Goal: Task Accomplishment & Management: Manage account settings

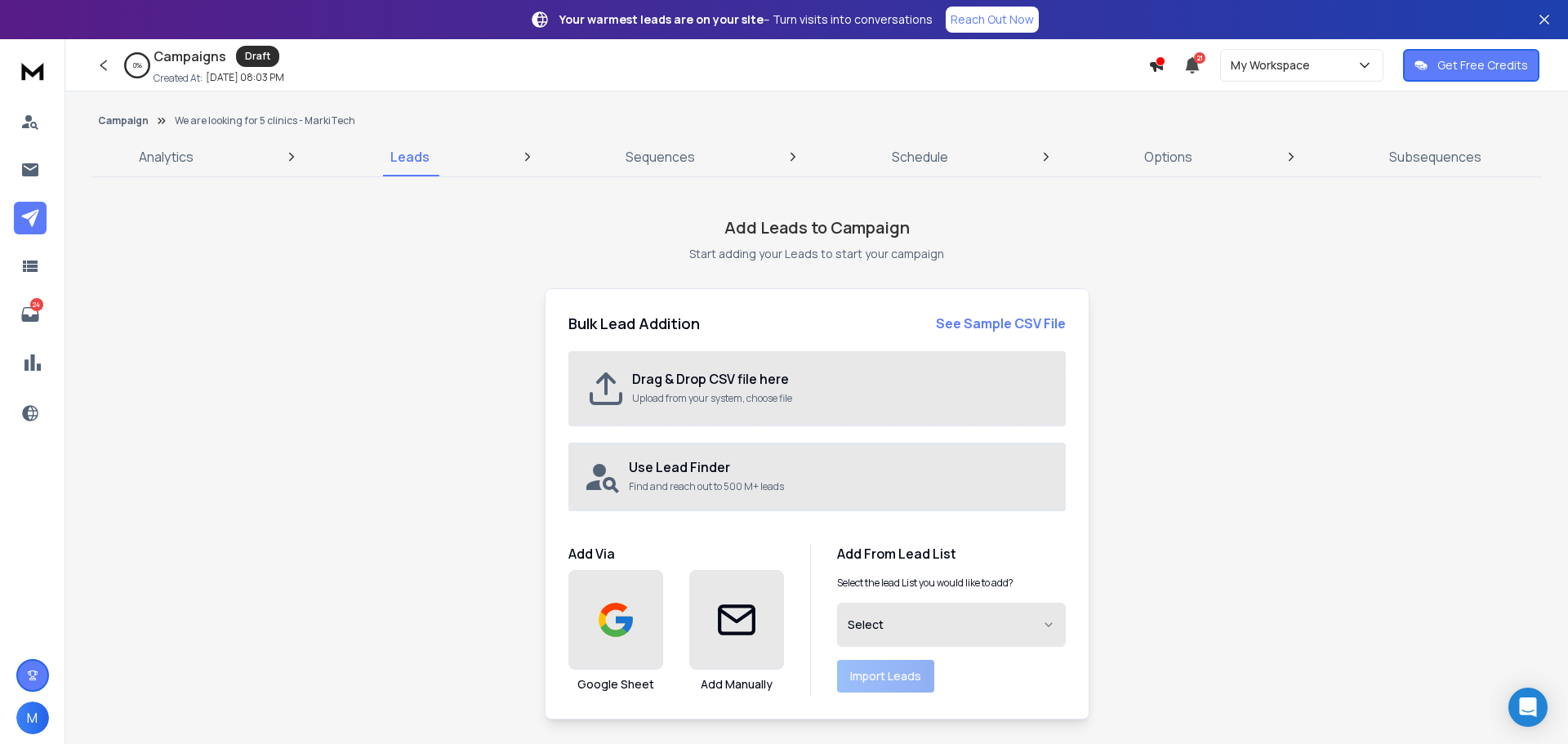
click at [789, 228] on button "Select" at bounding box center [951, 625] width 228 height 44
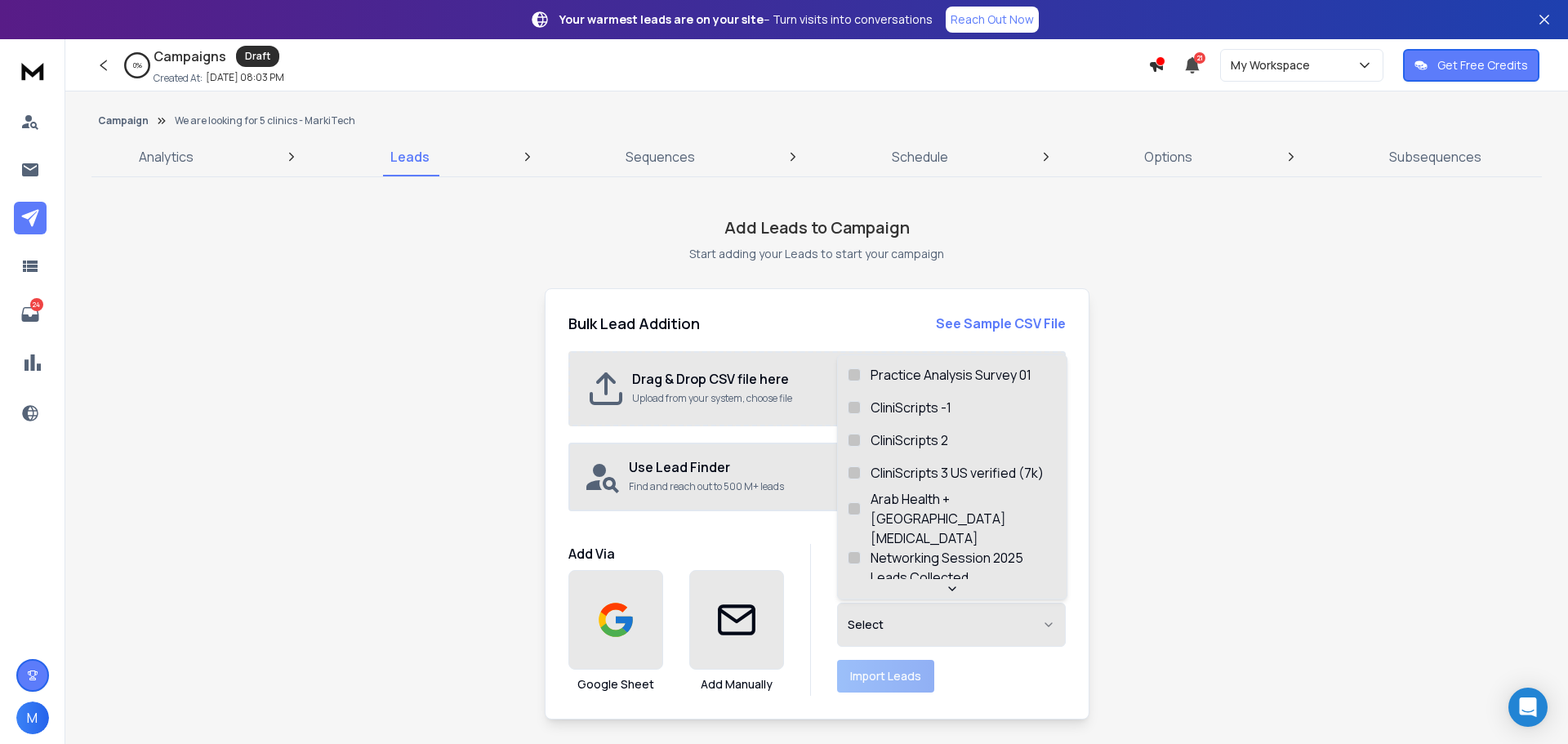
click at [789, 228] on button "Select" at bounding box center [951, 625] width 228 height 44
click at [684, 228] on div "Bulk Lead Addition See Sample CSV File Drag & Drop CSV file here Upload from yo…" at bounding box center [817, 504] width 497 height 384
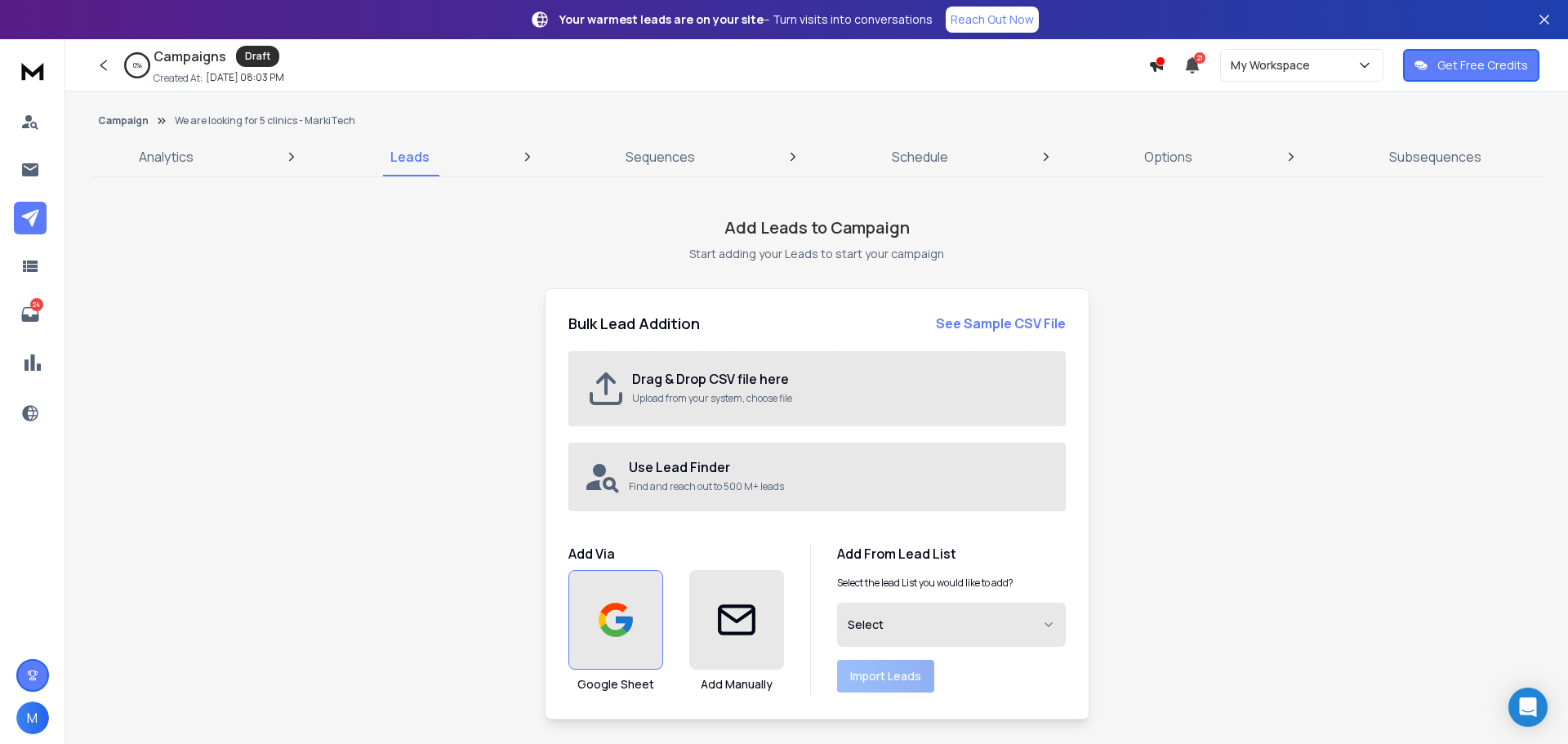
click at [631, 228] on icon at bounding box center [624, 625] width 17 height 17
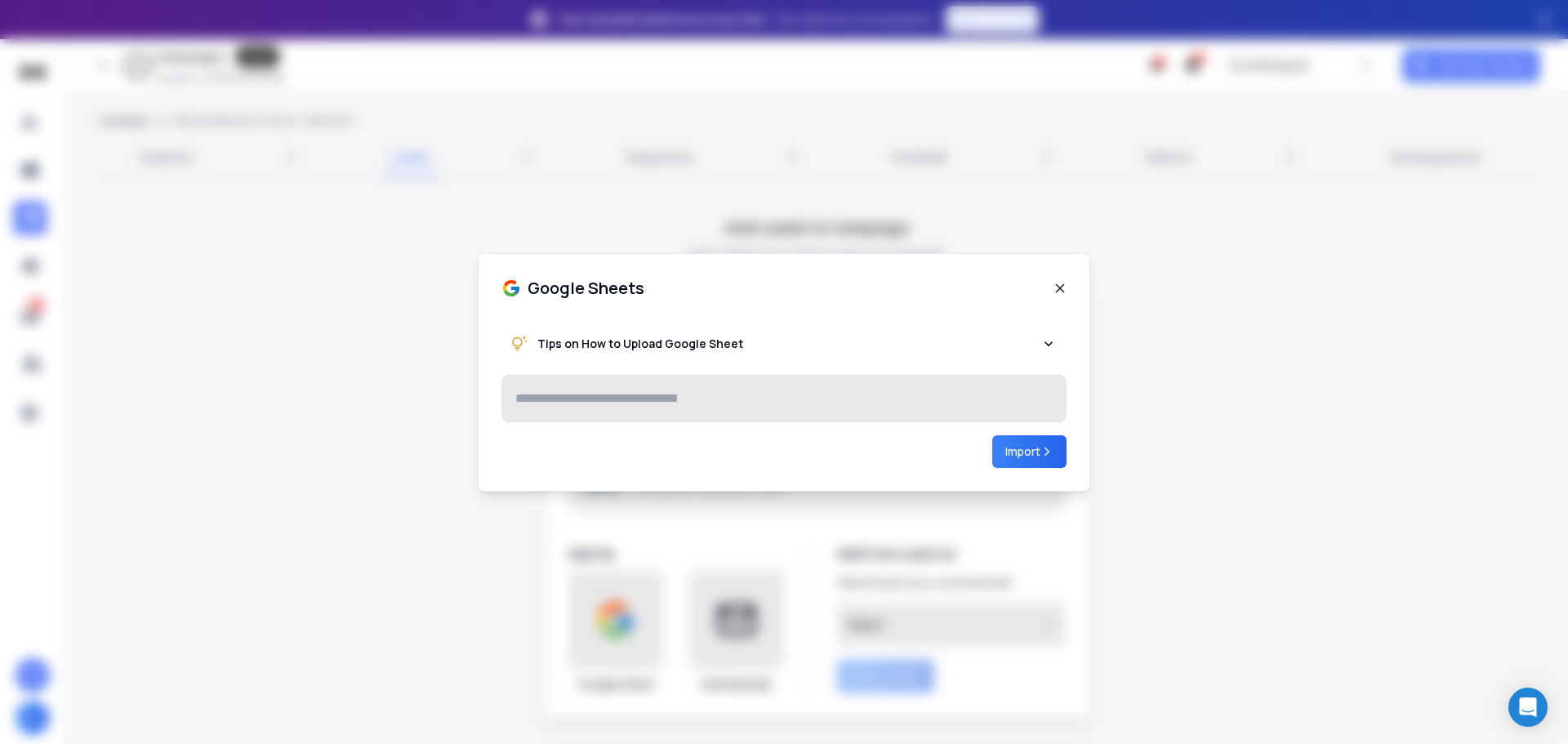
click at [612, 228] on input at bounding box center [784, 399] width 565 height 47
paste input "**********"
type input "**********"
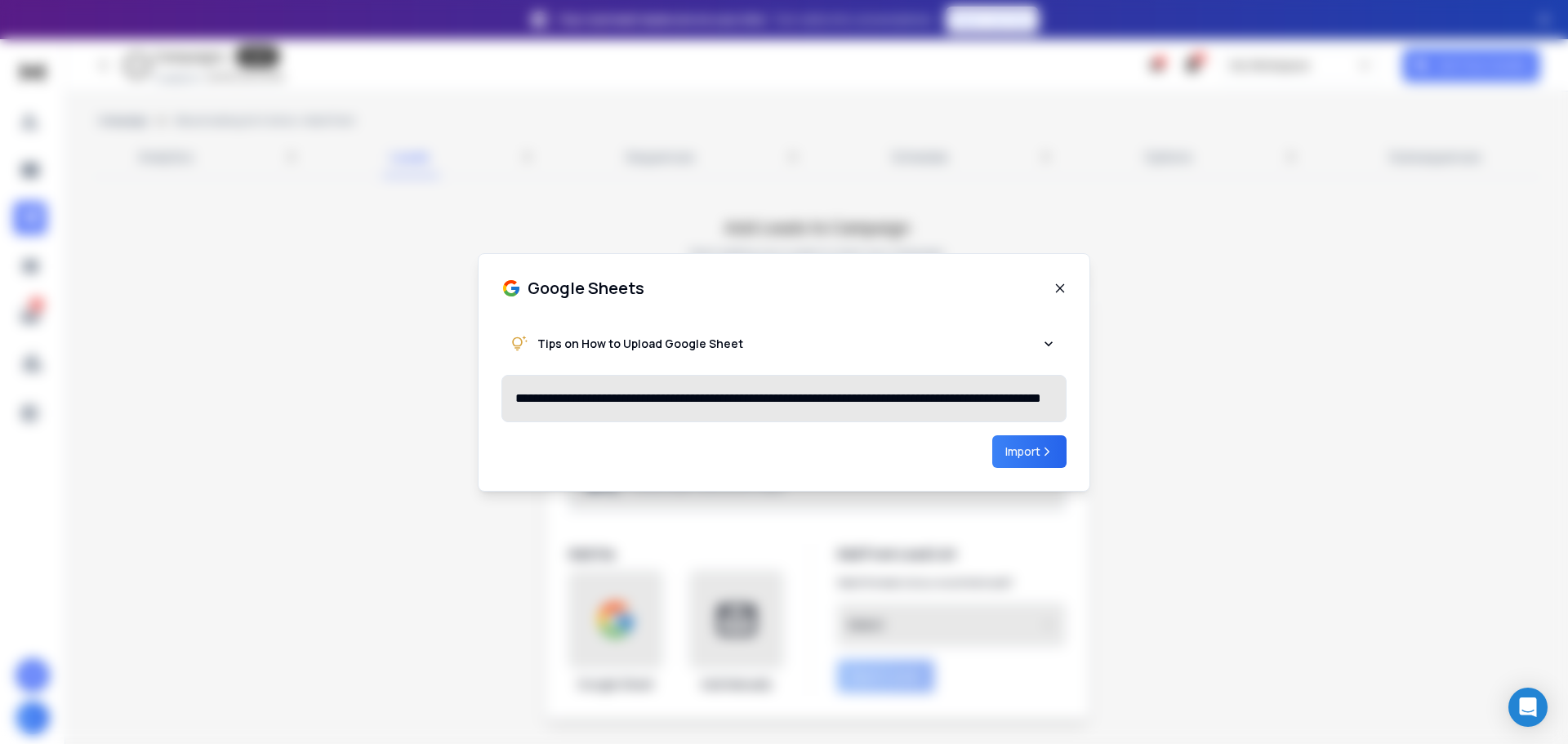
click at [789, 228] on button "Import" at bounding box center [1029, 451] width 74 height 32
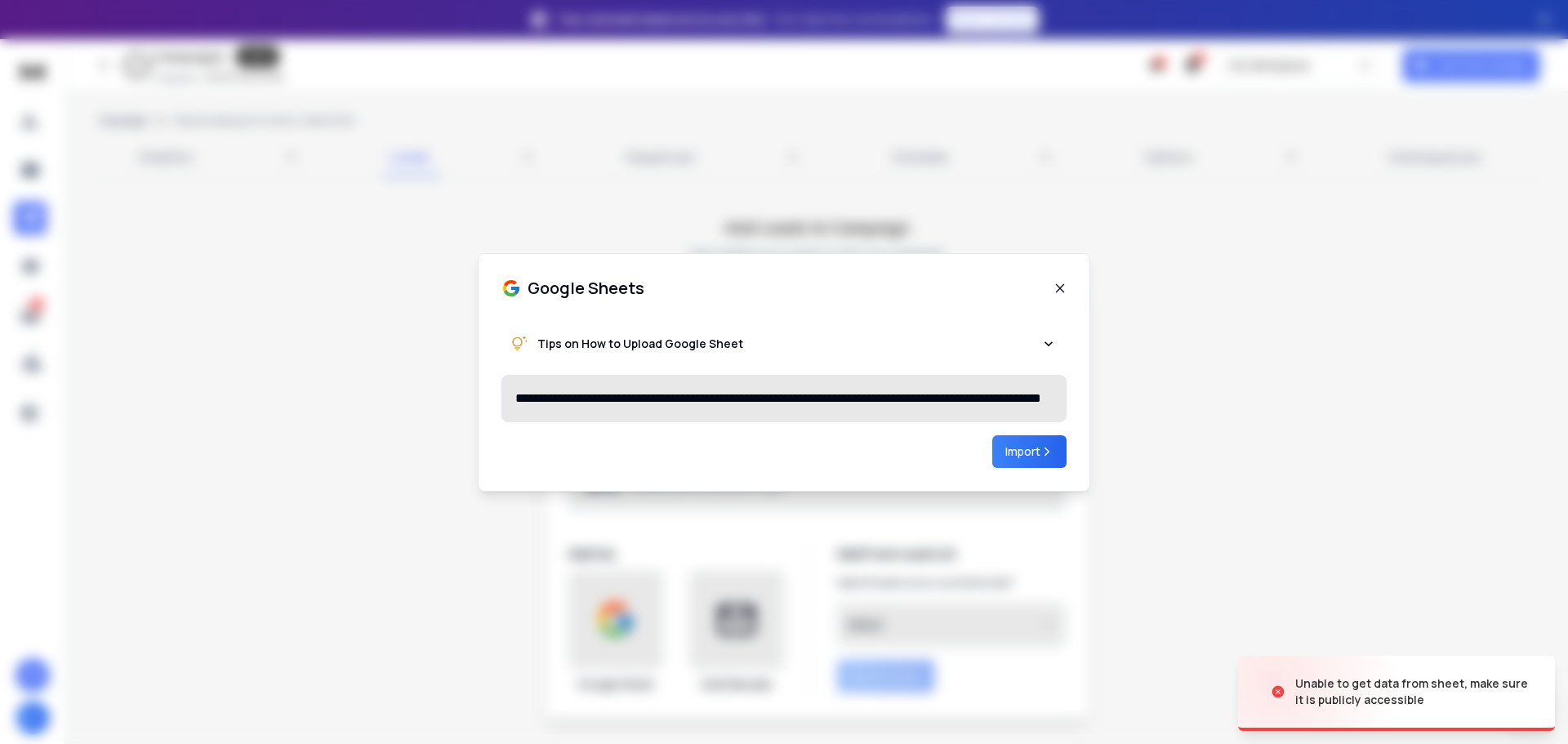
click at [789, 228] on input "**********" at bounding box center [784, 399] width 565 height 47
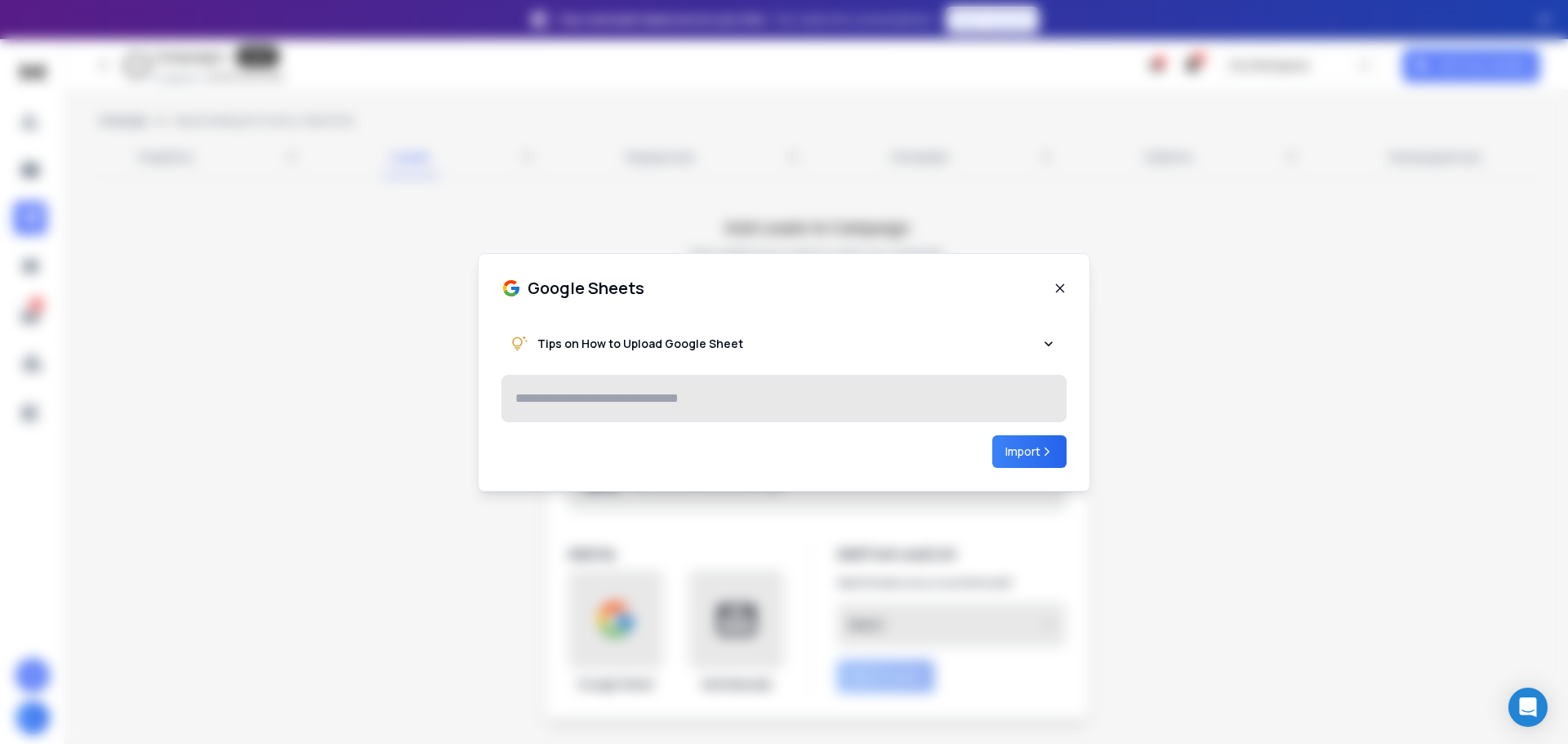
click at [789, 228] on input at bounding box center [784, 399] width 565 height 47
paste input "**********"
type input "**********"
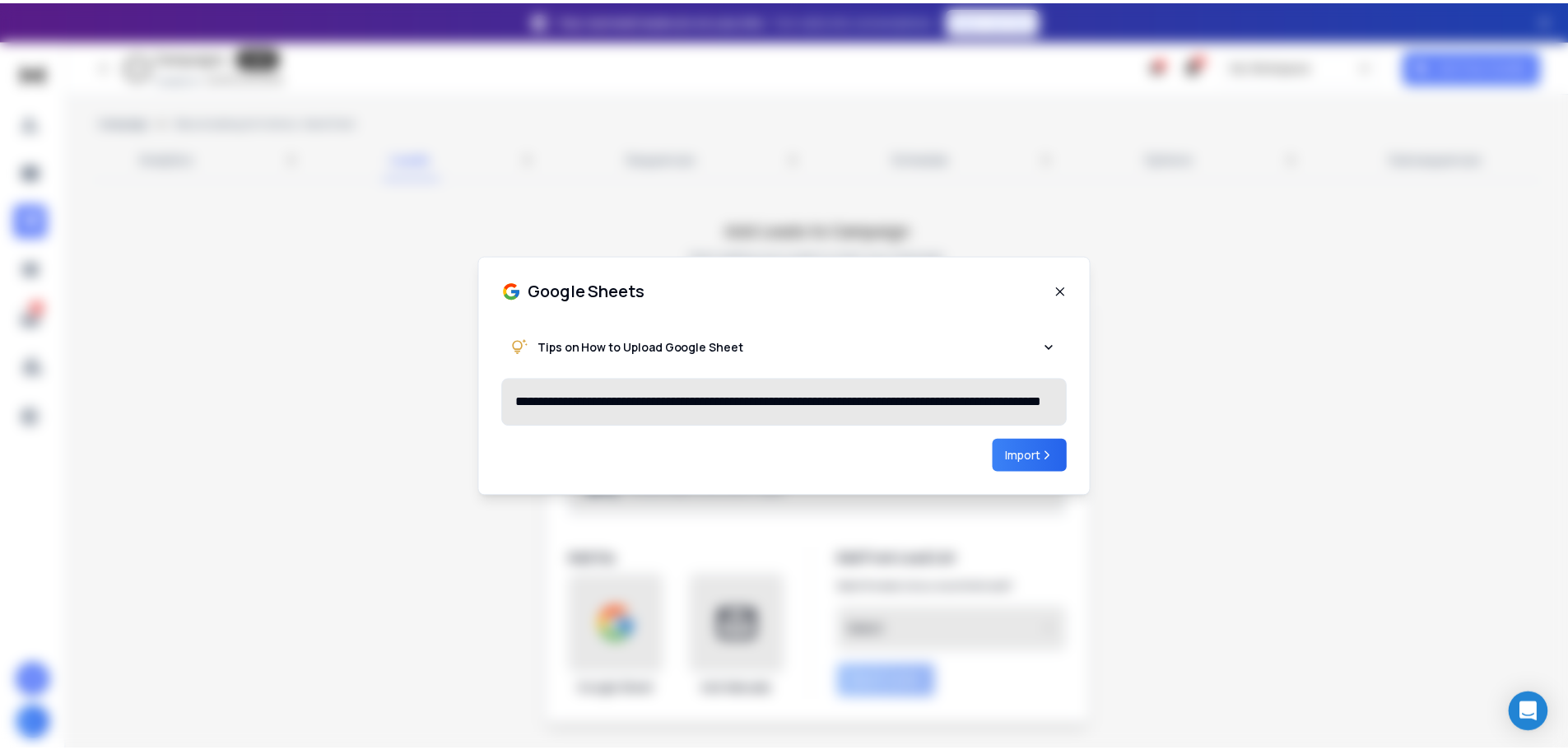
scroll to position [0, 0]
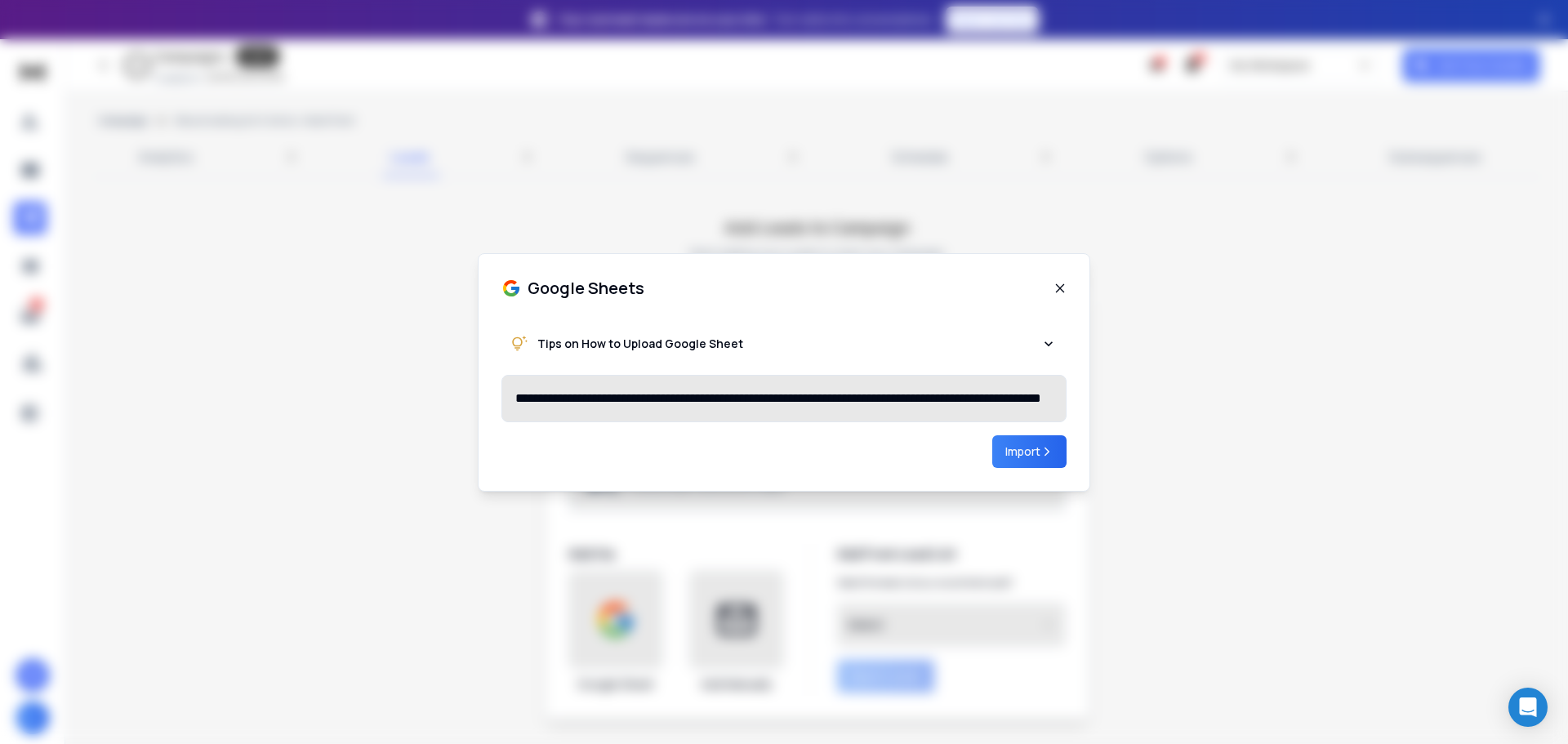
click at [789, 228] on div "**********" at bounding box center [784, 372] width 612 height 238
click at [789, 228] on button "Import" at bounding box center [1029, 451] width 74 height 32
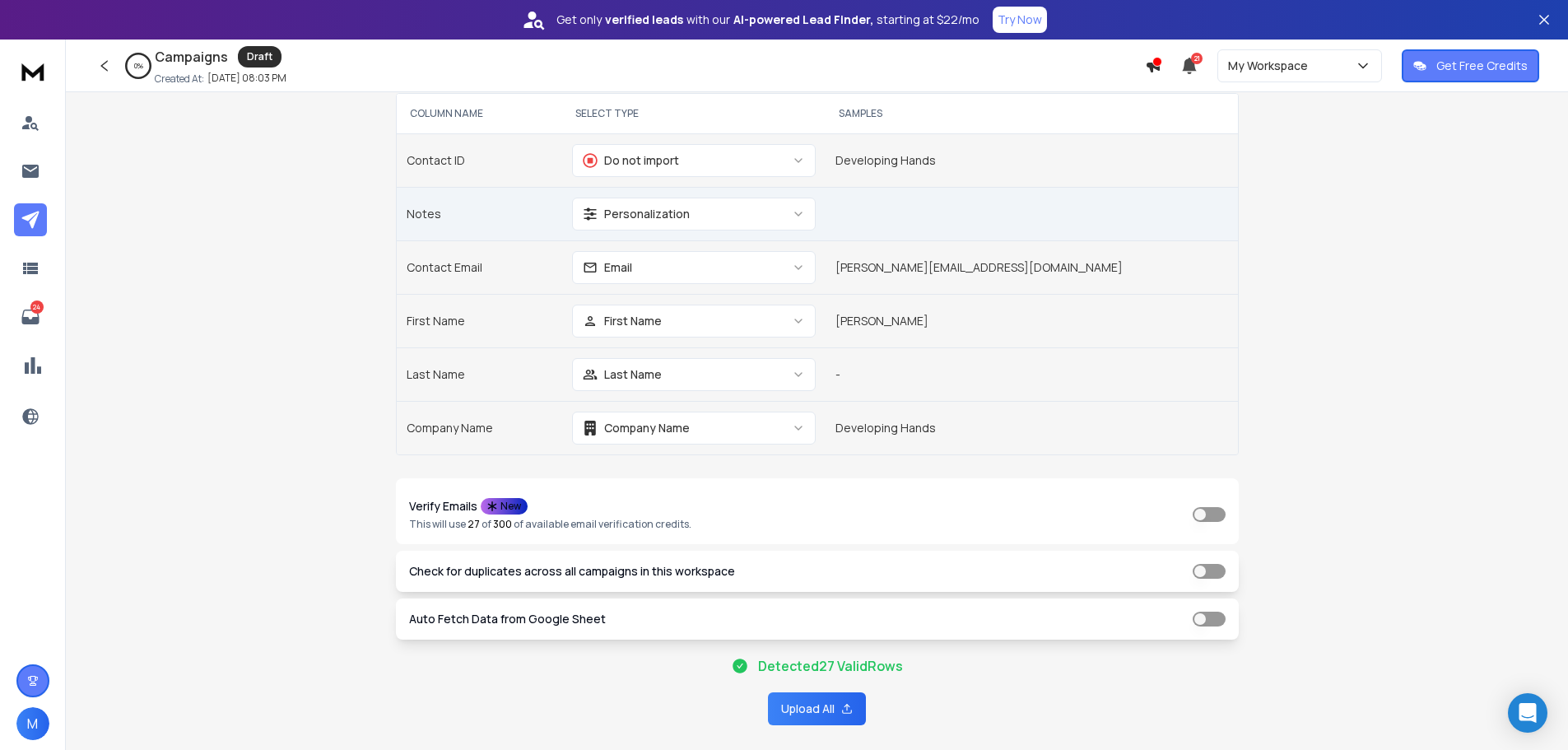
scroll to position [288, 0]
click at [795, 229] on button "Upload All" at bounding box center [817, 707] width 98 height 33
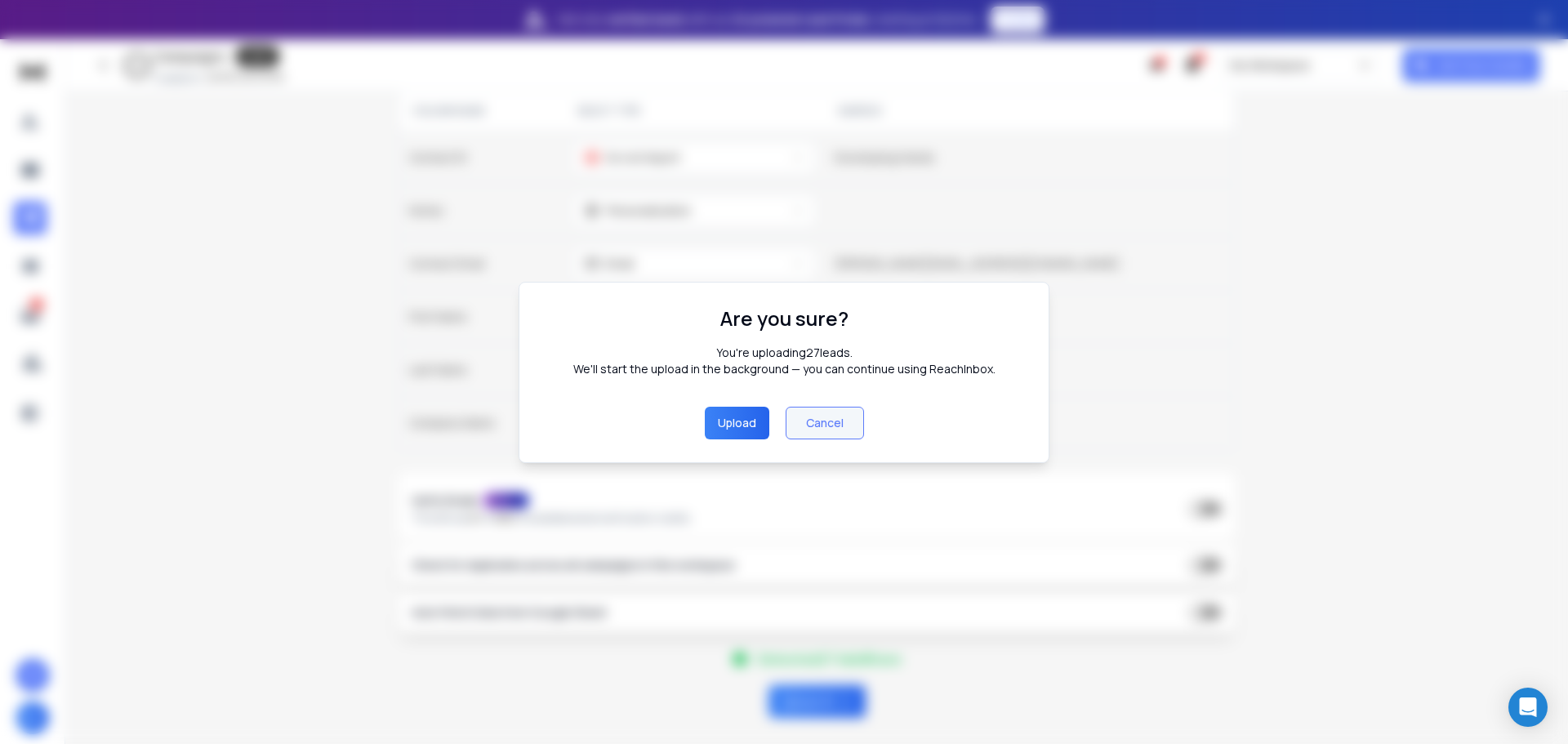
click at [789, 228] on button "Cancel" at bounding box center [825, 422] width 78 height 32
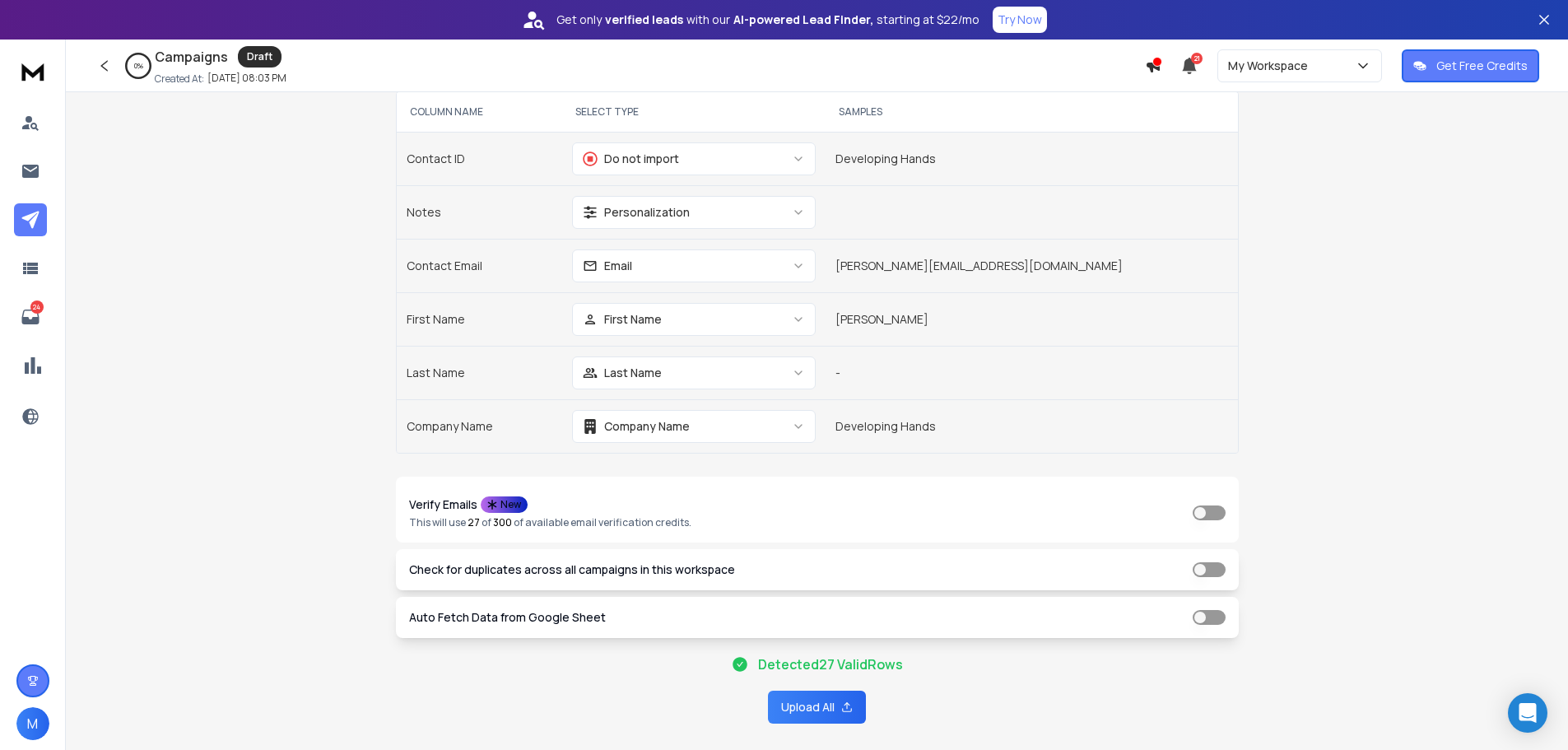
click at [330, 229] on div "https://docs.google.com/spreadsheets/d/1wafZ3Yj1x4npwcTlMZ1kb9dYH38dlb2T/edit?g…" at bounding box center [784, 264] width 1568 height 972
click at [26, 124] on icon at bounding box center [30, 122] width 19 height 19
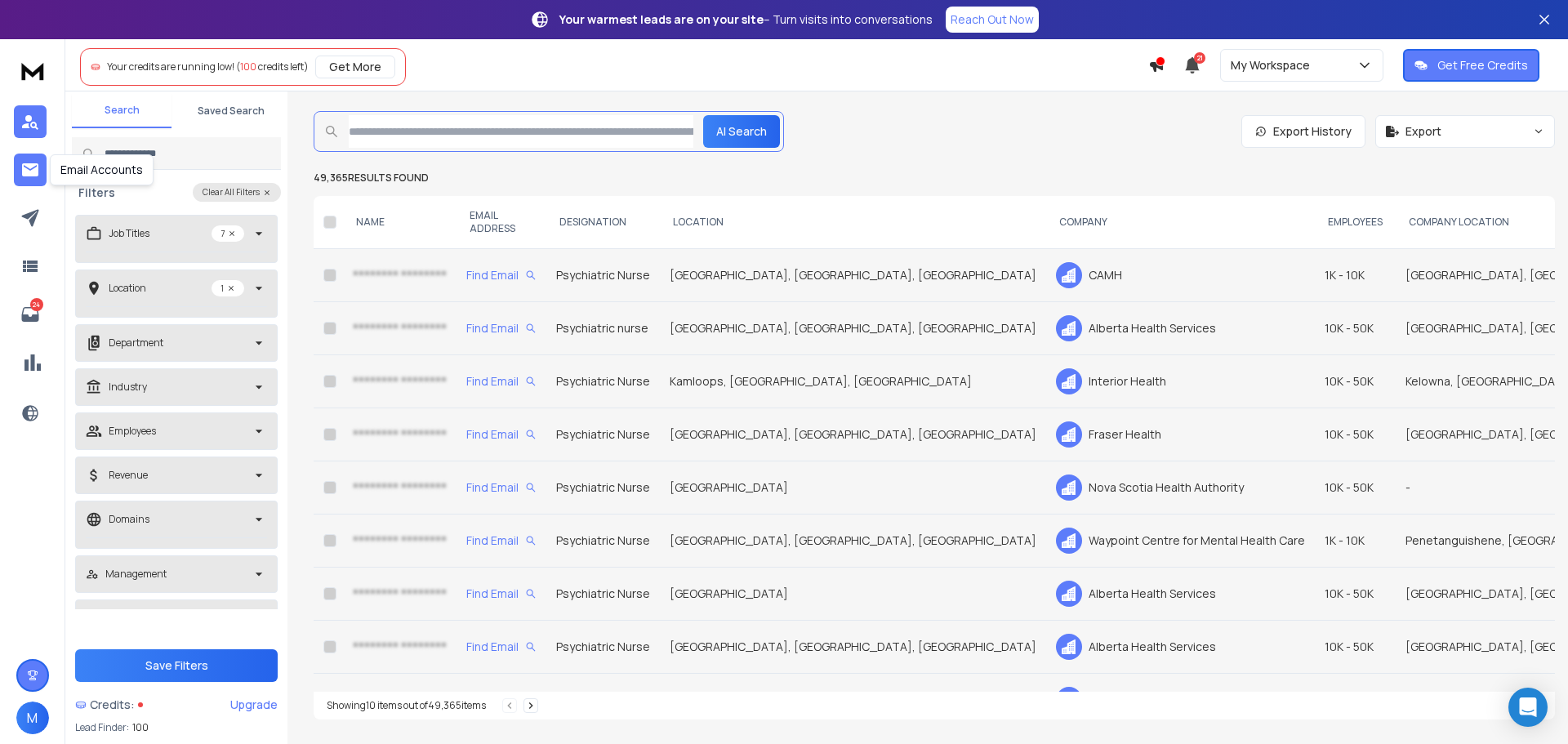
click at [37, 173] on icon at bounding box center [30, 169] width 17 height 13
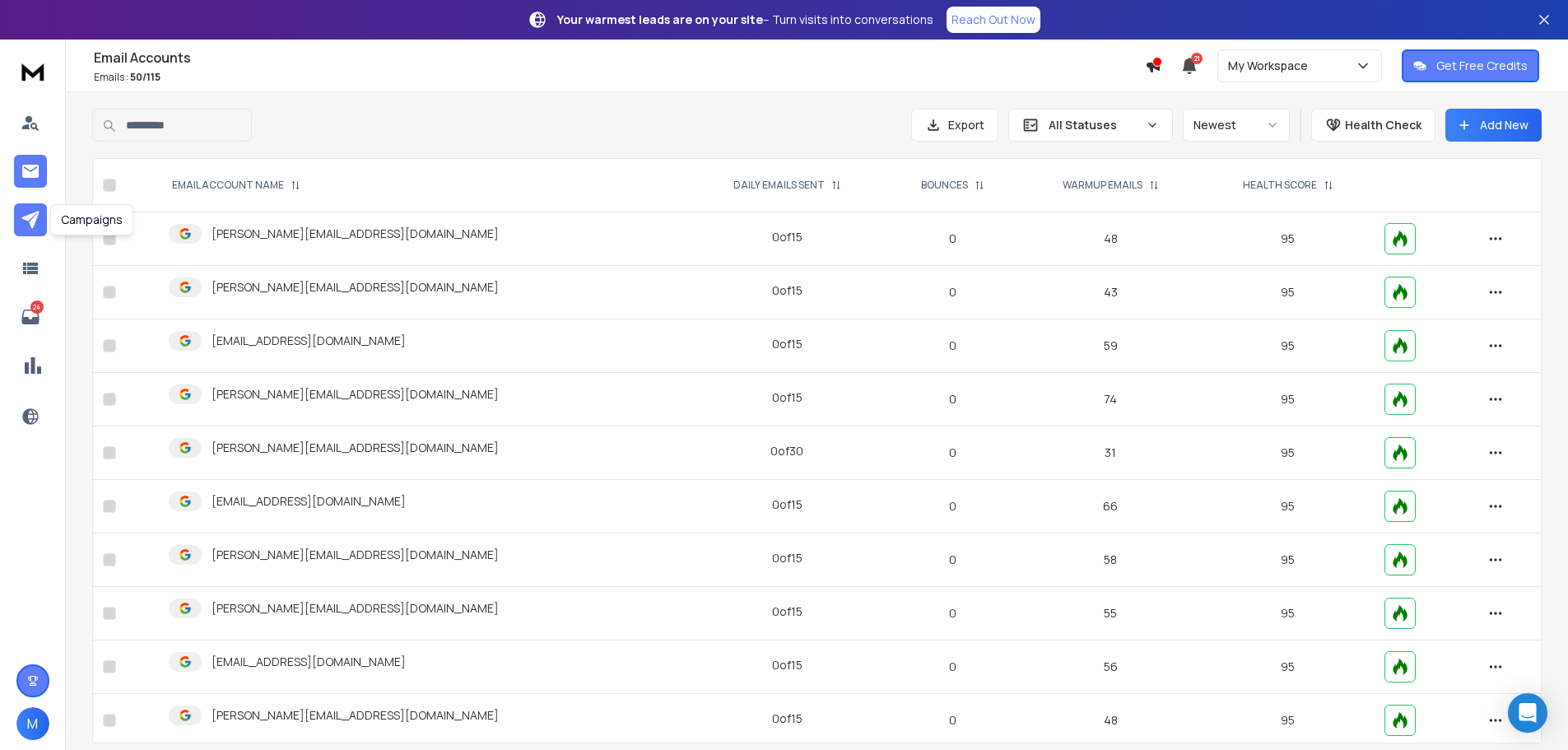
click at [34, 210] on icon at bounding box center [30, 220] width 19 height 19
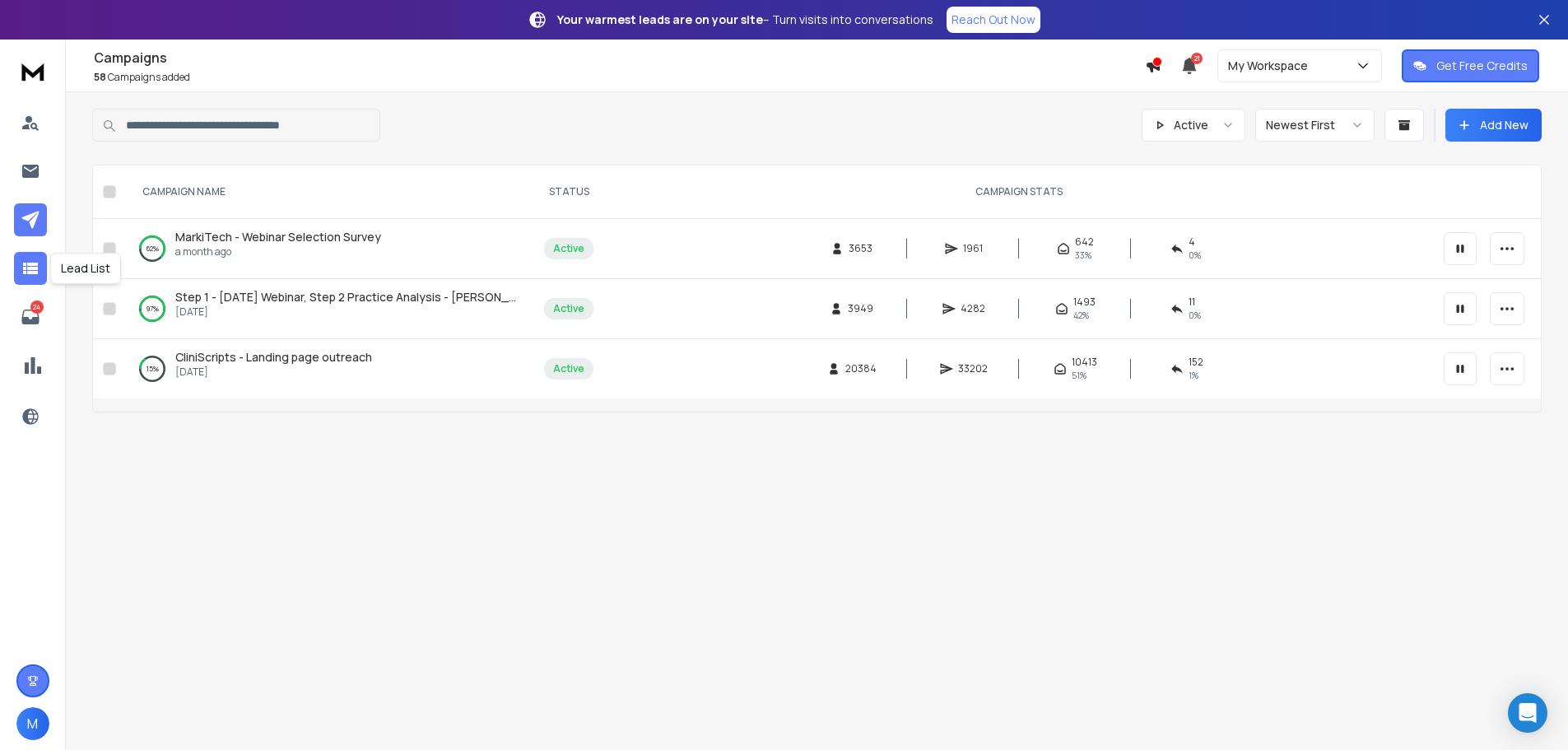
click at [27, 258] on icon at bounding box center [30, 268] width 19 height 19
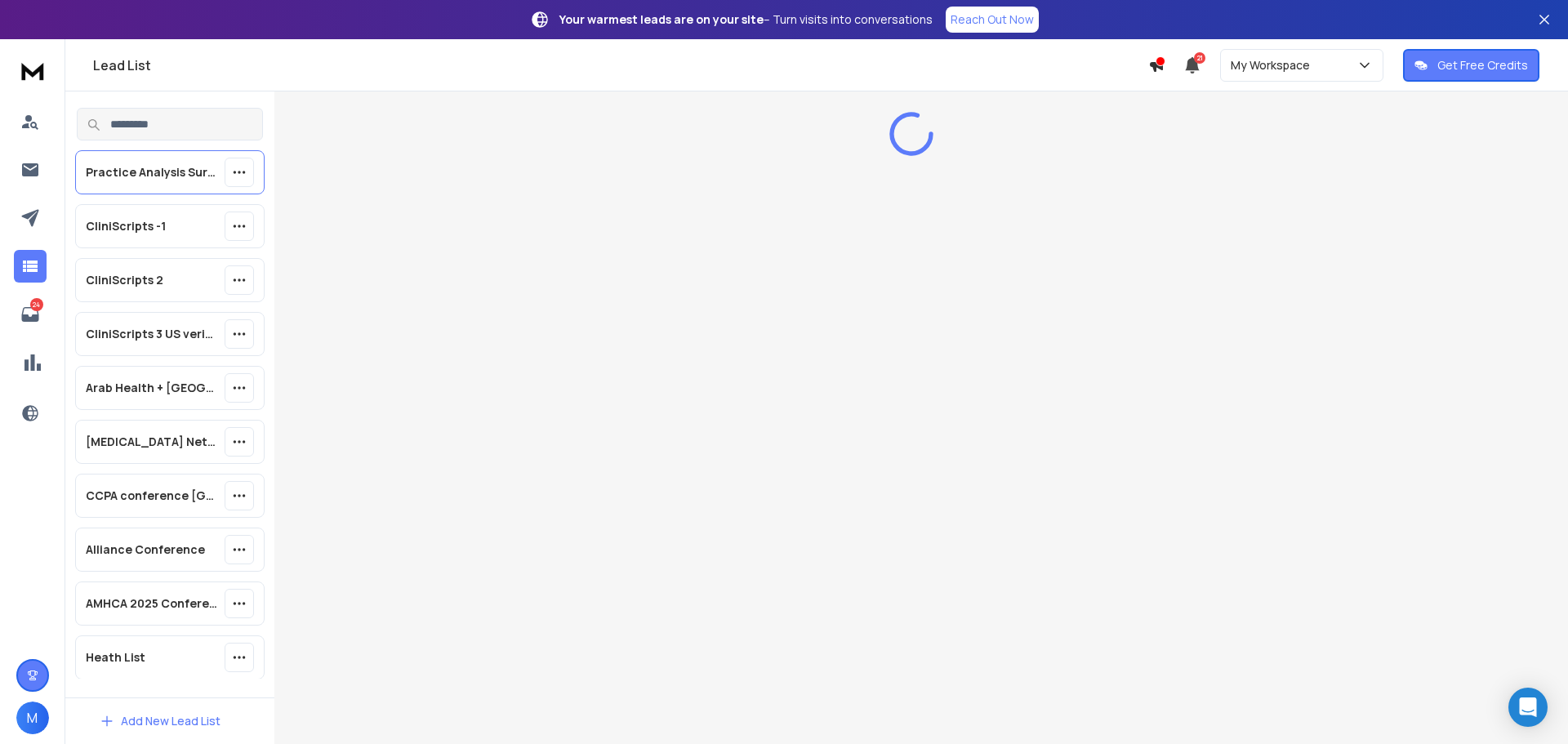
click at [161, 715] on button "Add New Lead List" at bounding box center [160, 720] width 147 height 32
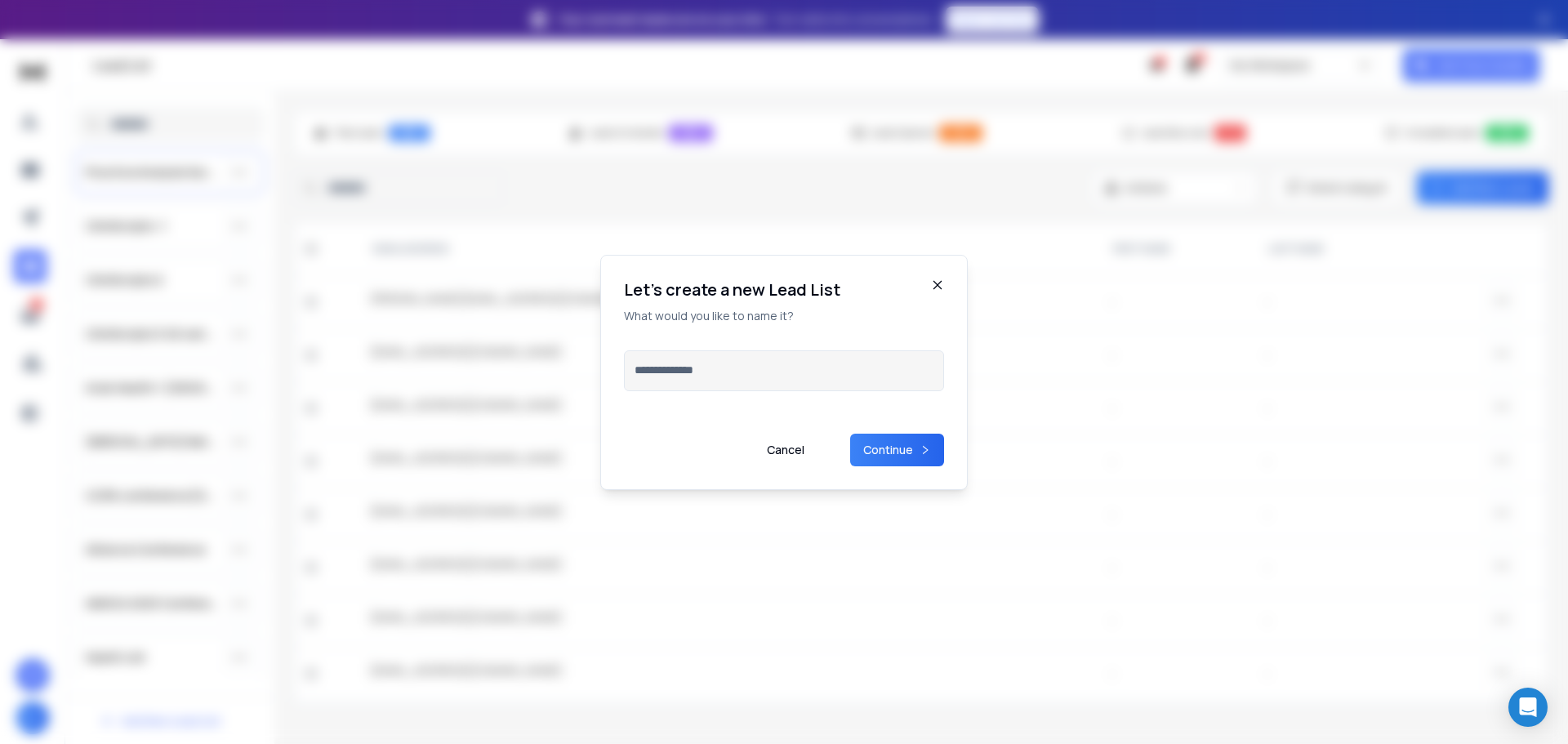
click at [762, 378] on input at bounding box center [784, 371] width 320 height 41
type input "**********"
click at [877, 448] on button "Continue" at bounding box center [897, 449] width 94 height 32
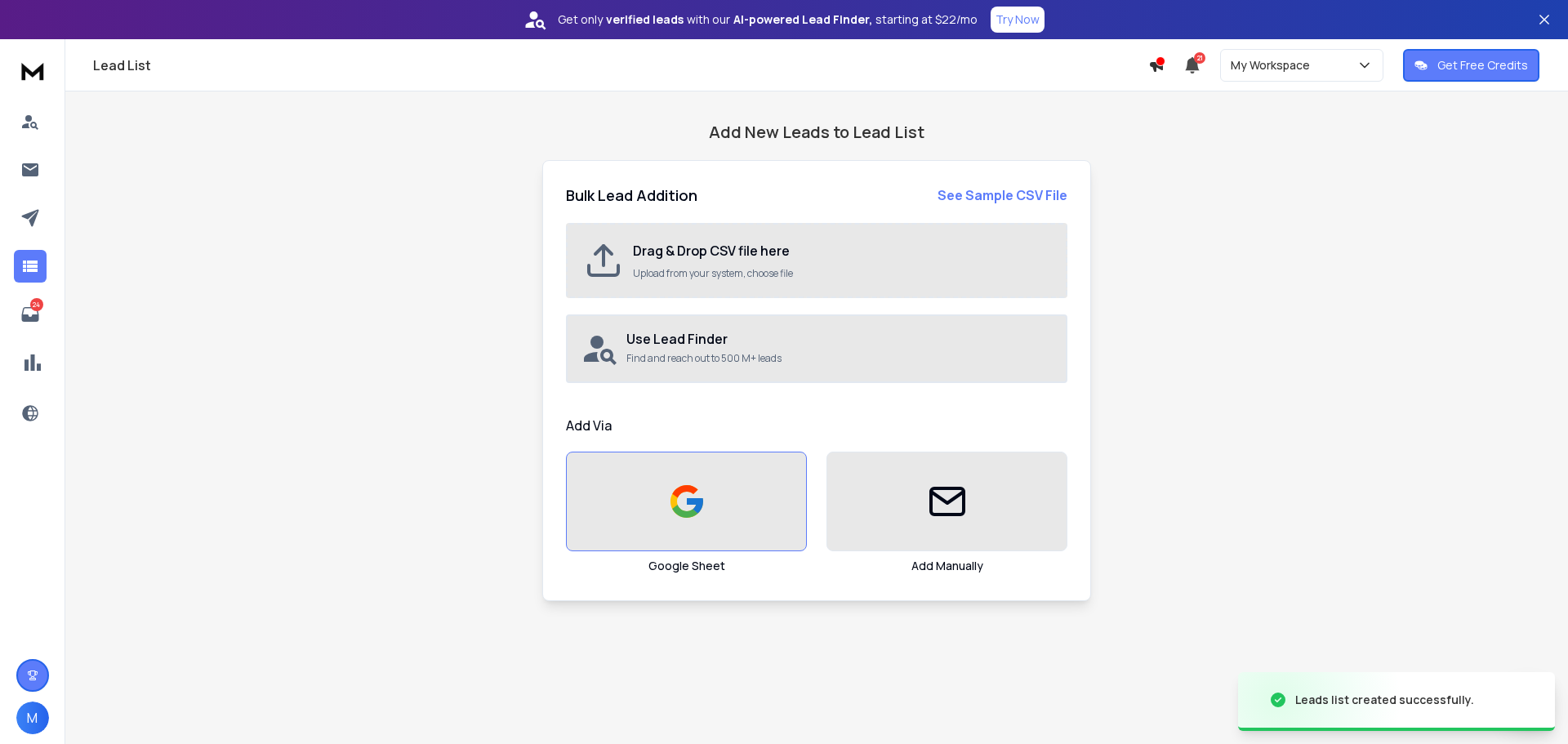
click at [721, 479] on div at bounding box center [686, 502] width 241 height 99
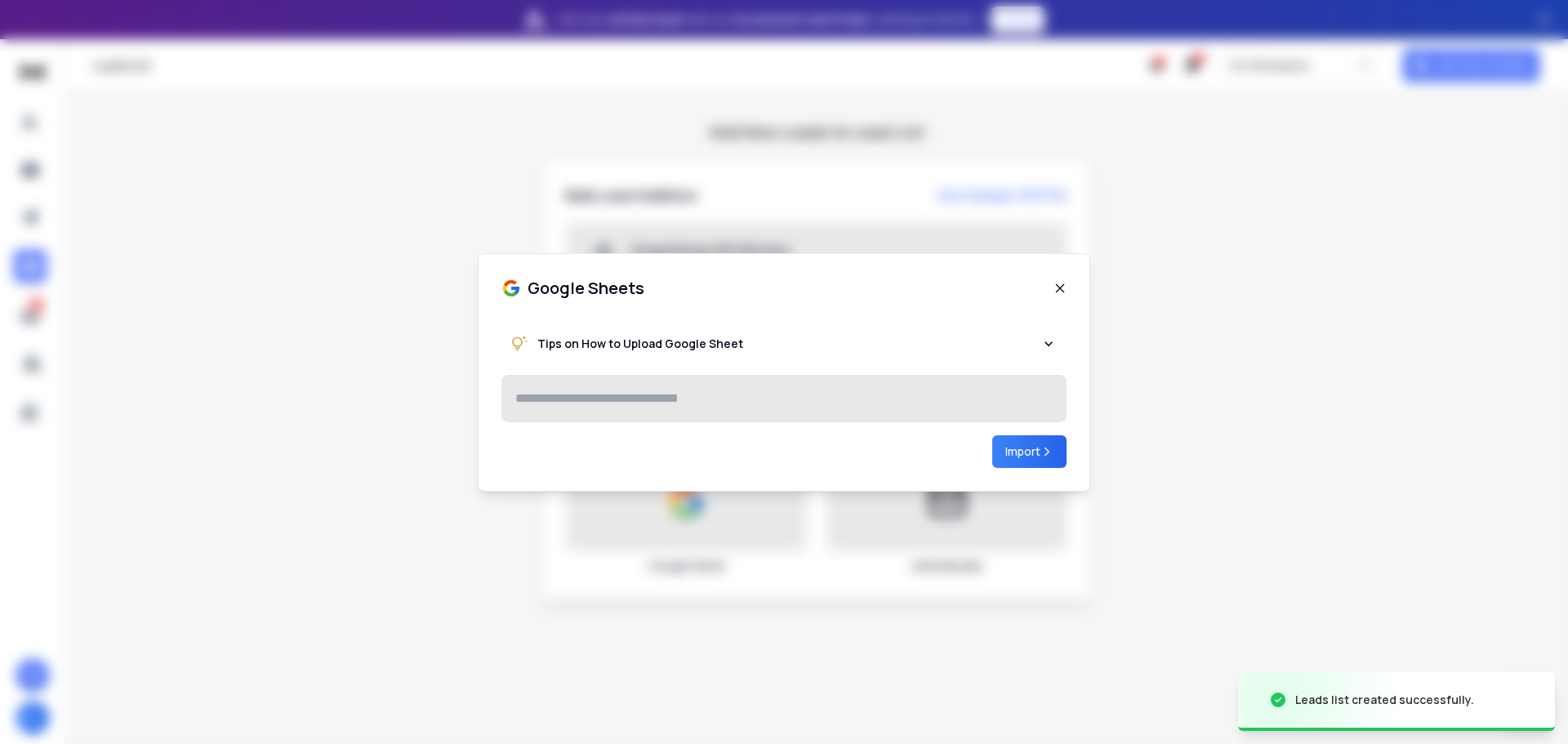
click at [831, 393] on input at bounding box center [784, 399] width 565 height 47
paste input "**********"
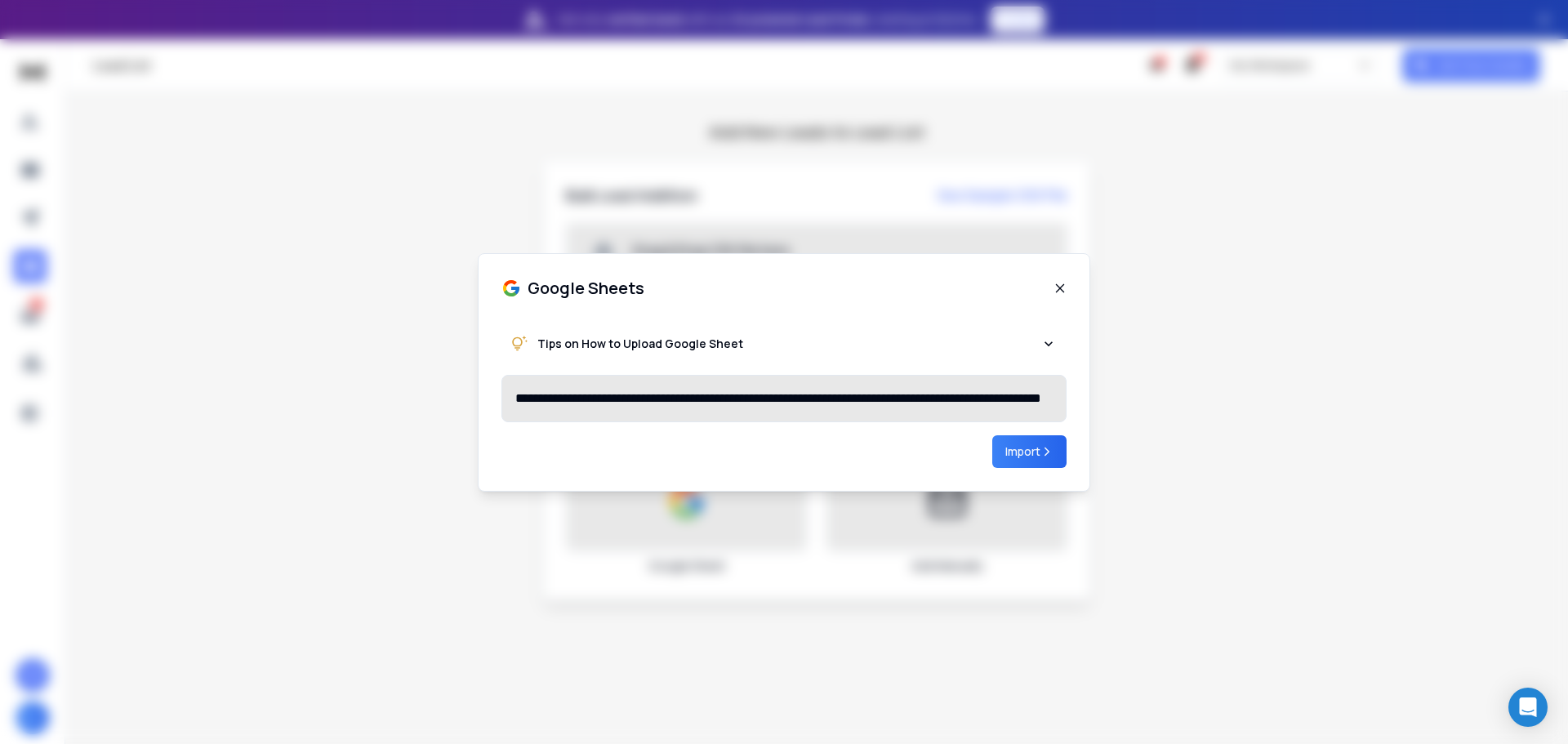
scroll to position [0, 195]
type input "**********"
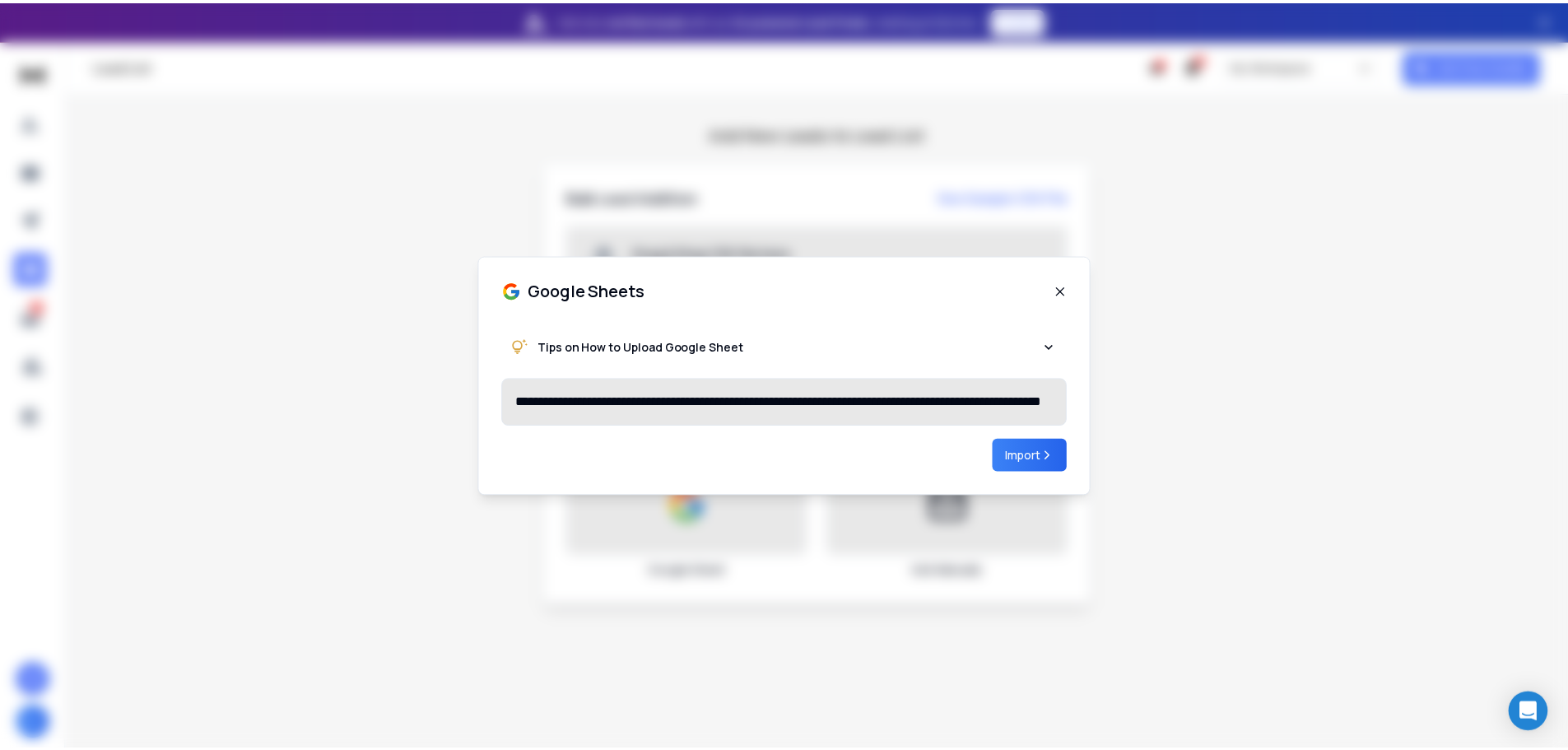
scroll to position [0, 0]
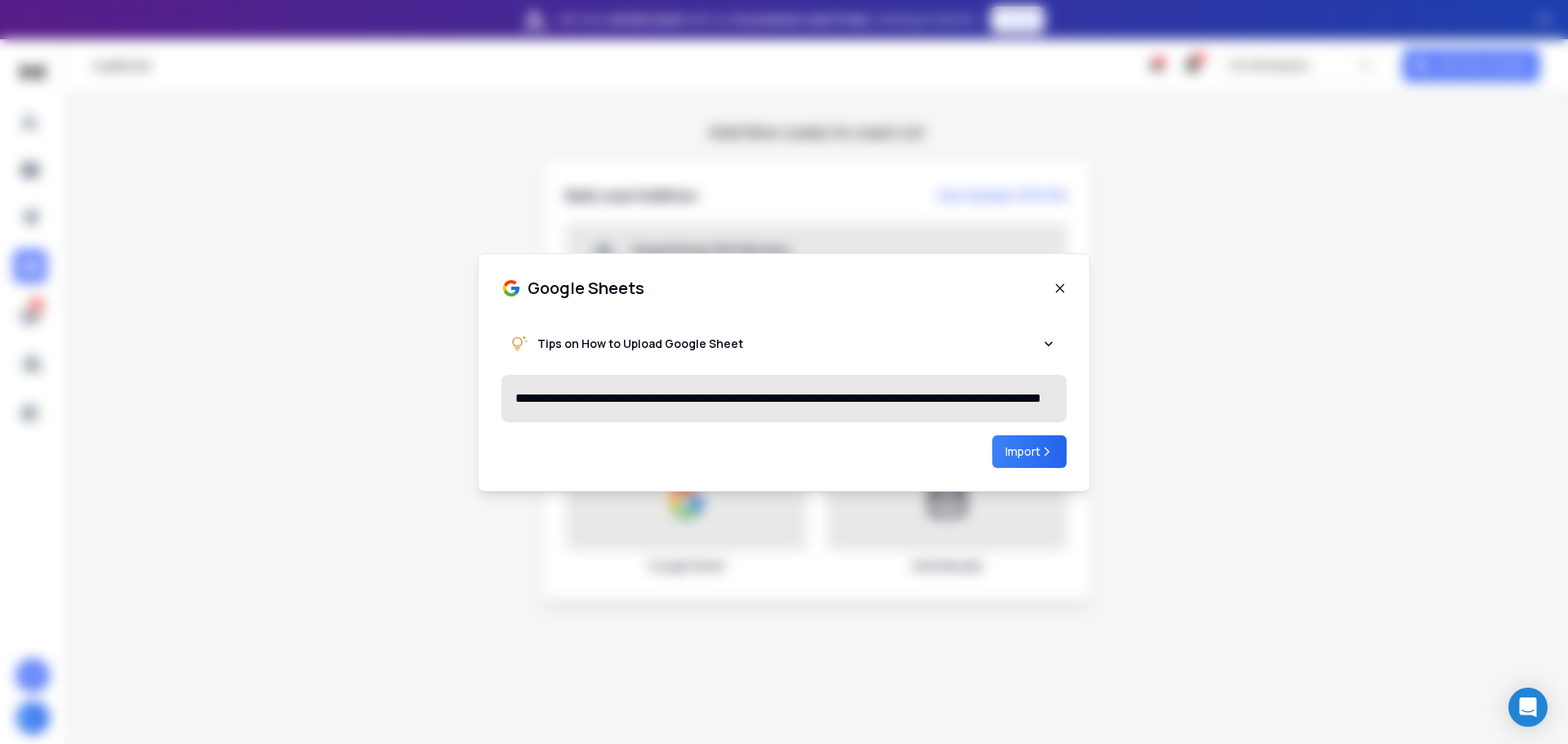
click at [1024, 451] on button "Import" at bounding box center [1029, 451] width 74 height 32
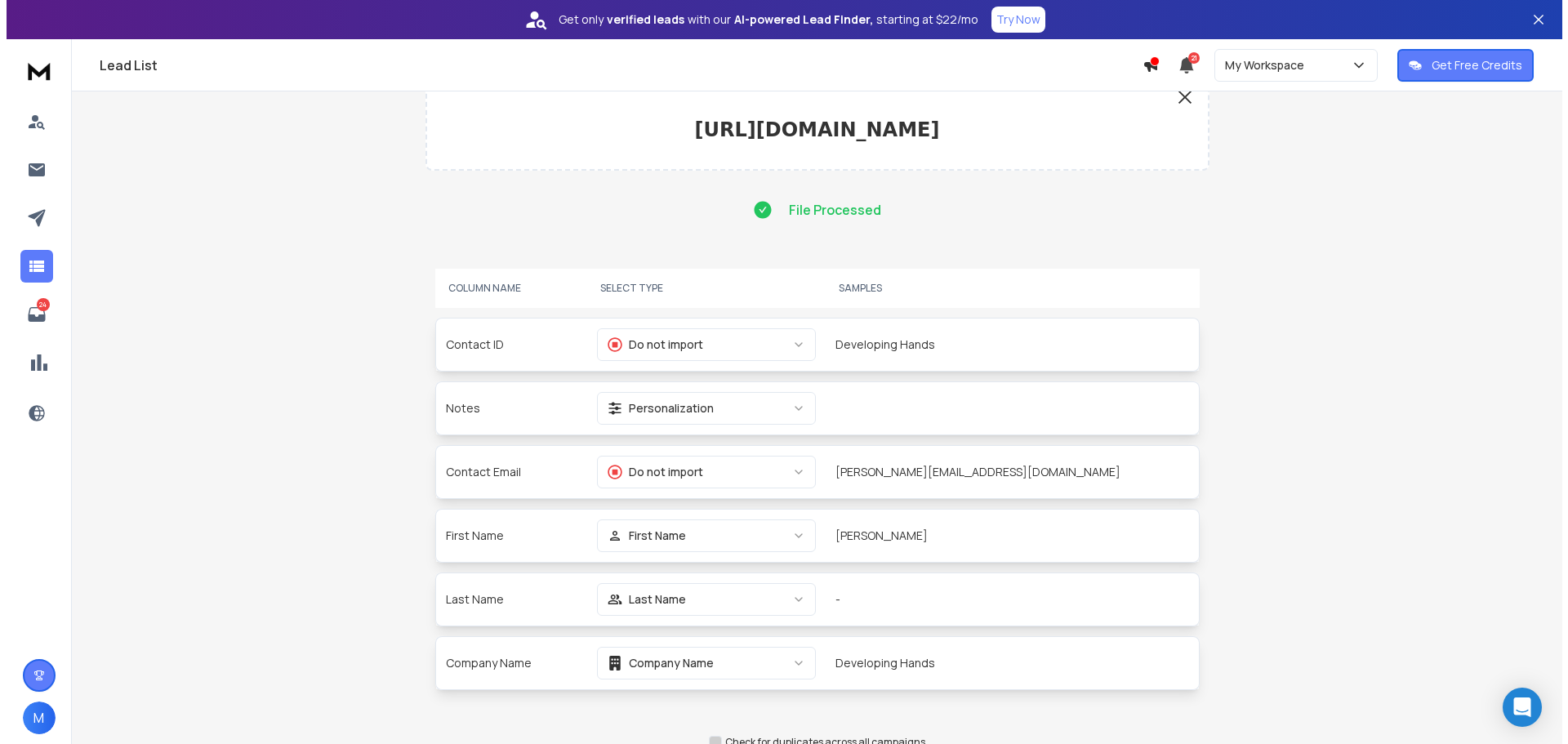
scroll to position [245, 0]
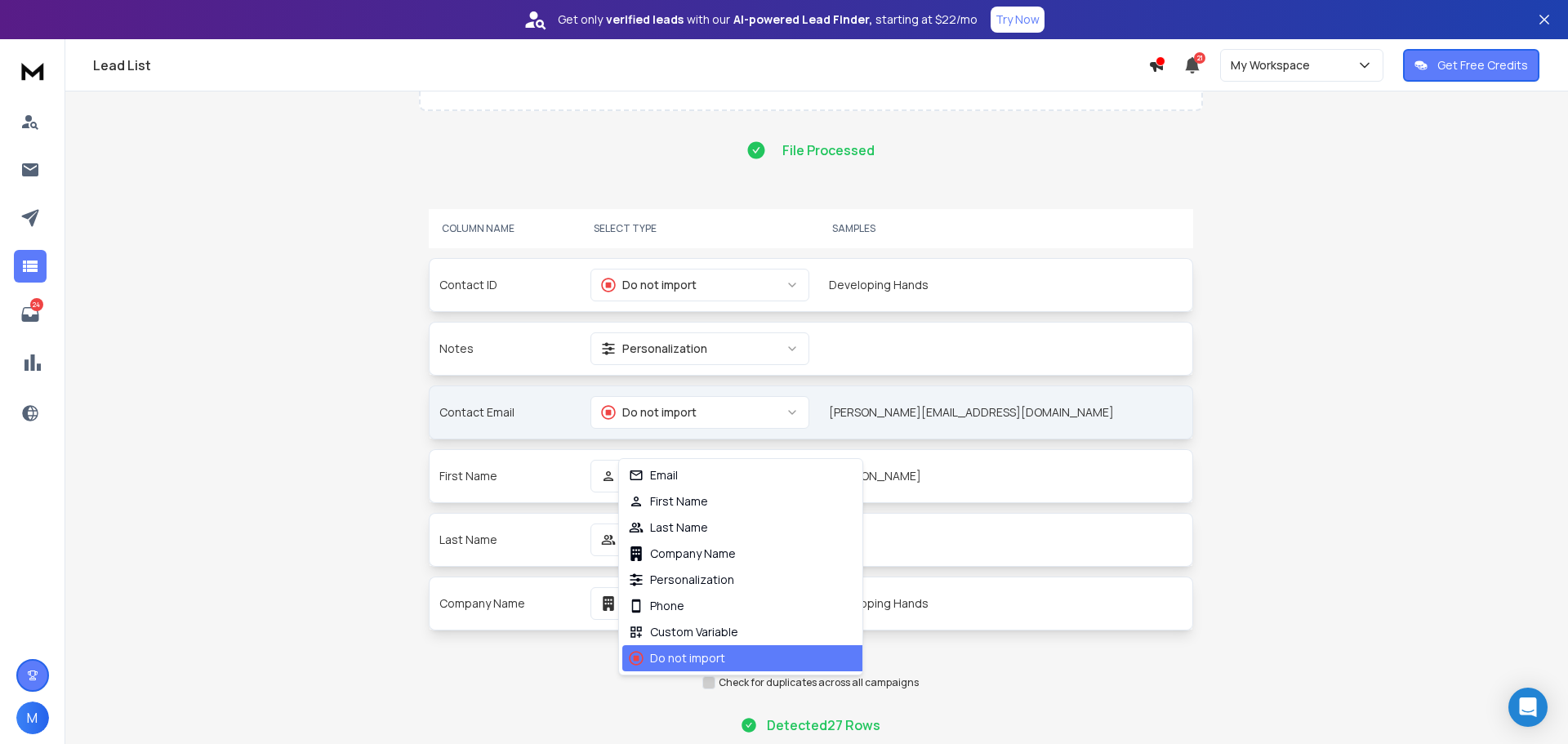
click at [779, 429] on button "Do not import" at bounding box center [699, 412] width 219 height 32
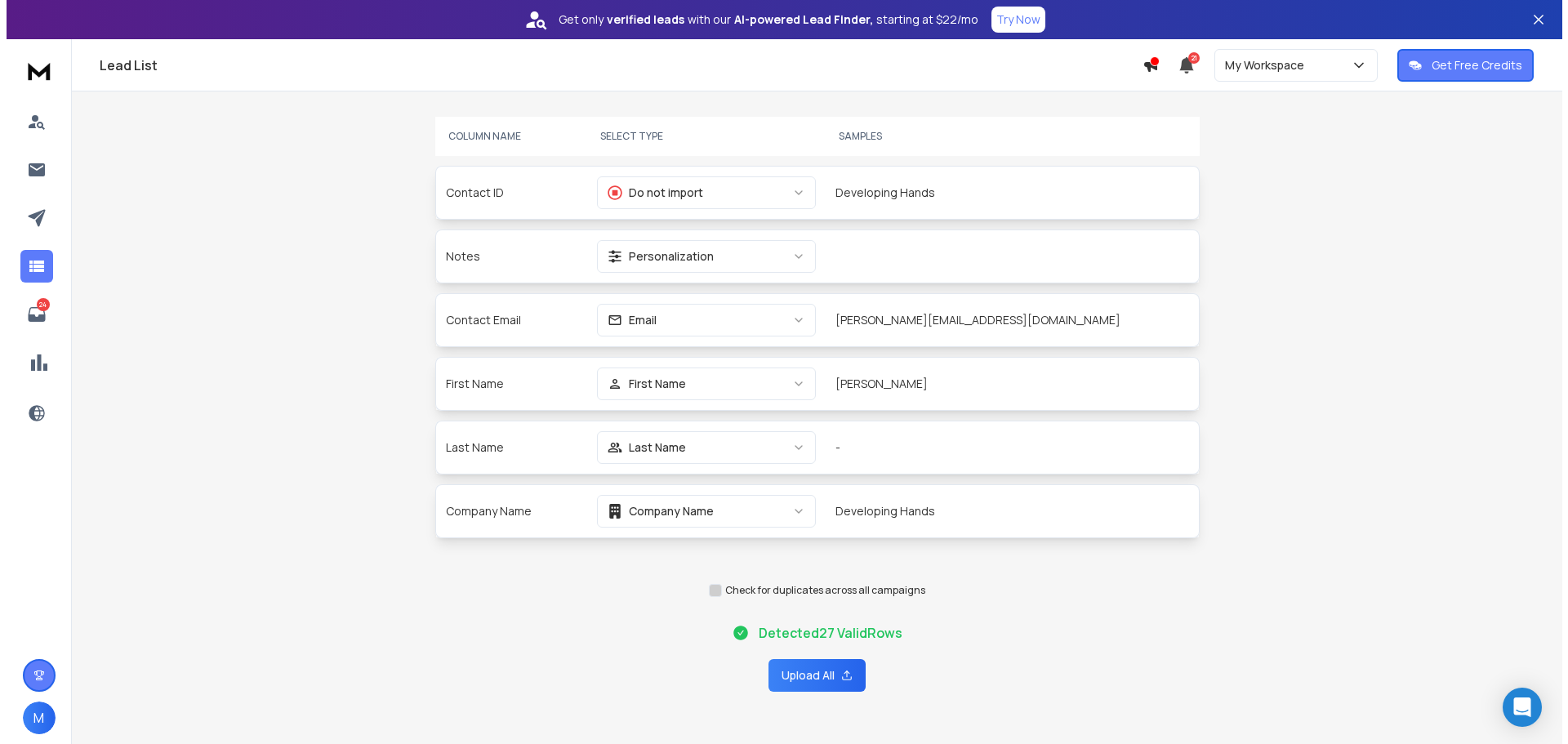
scroll to position [364, 0]
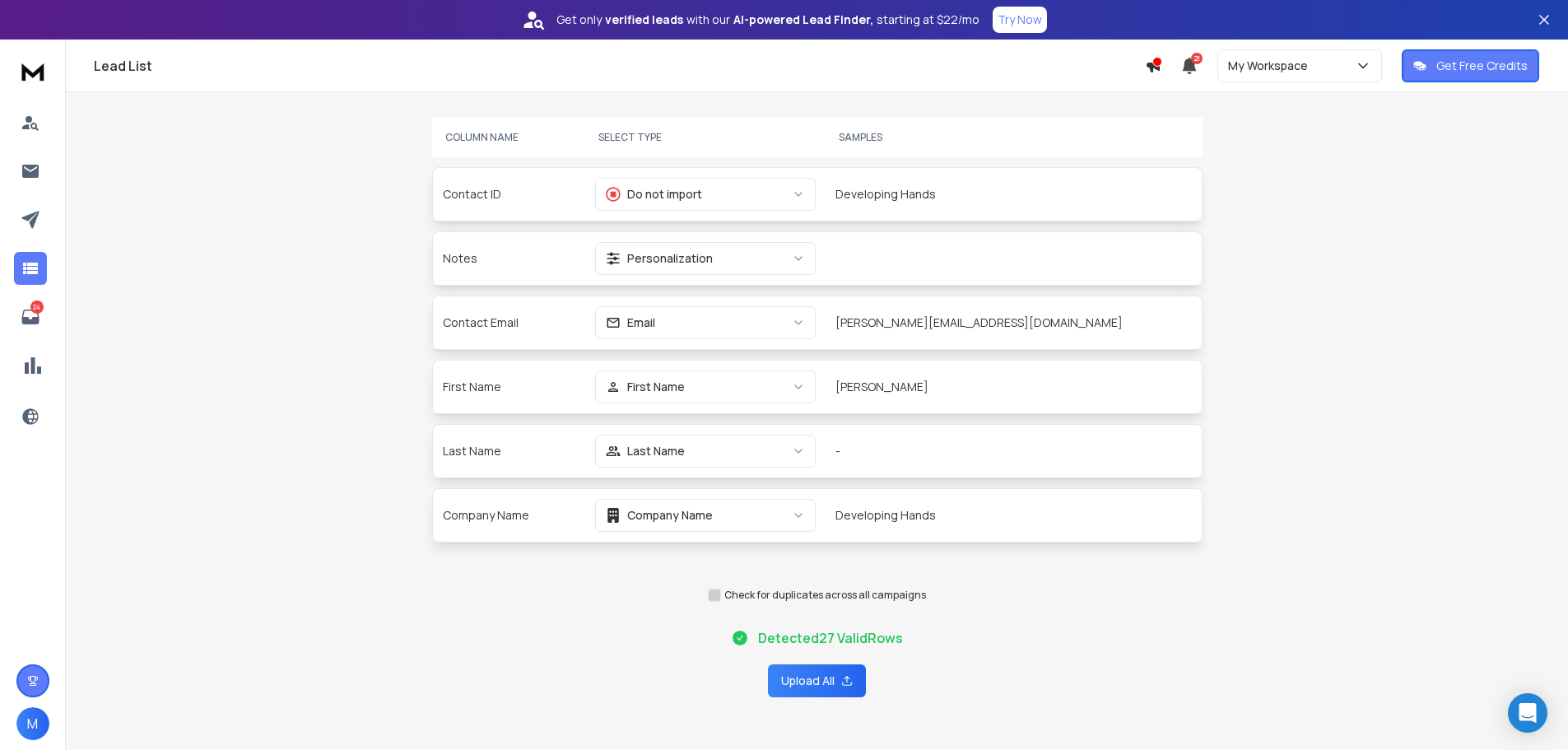
click at [831, 681] on button "Upload All" at bounding box center [817, 681] width 98 height 33
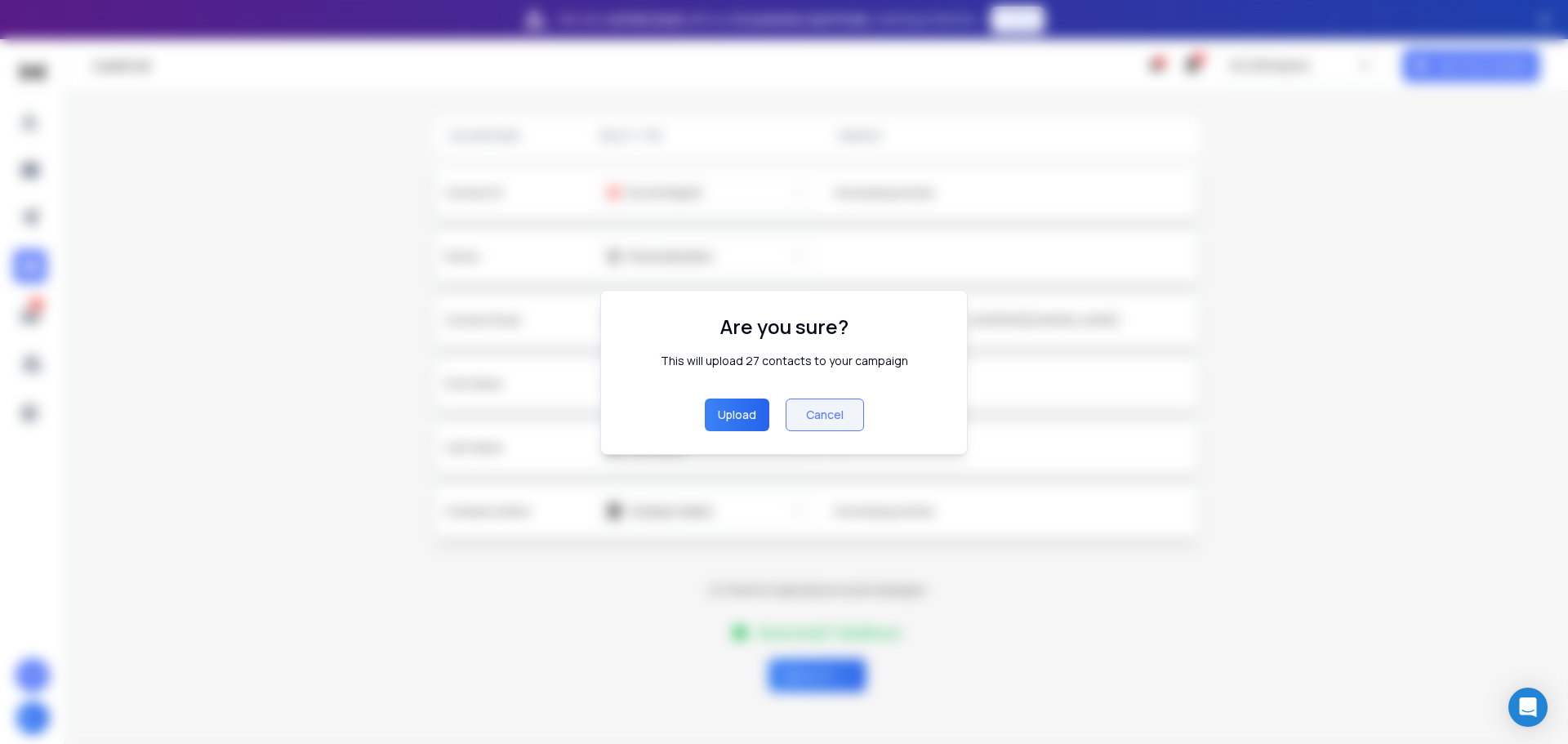
click at [744, 421] on button "Upload" at bounding box center [737, 414] width 65 height 32
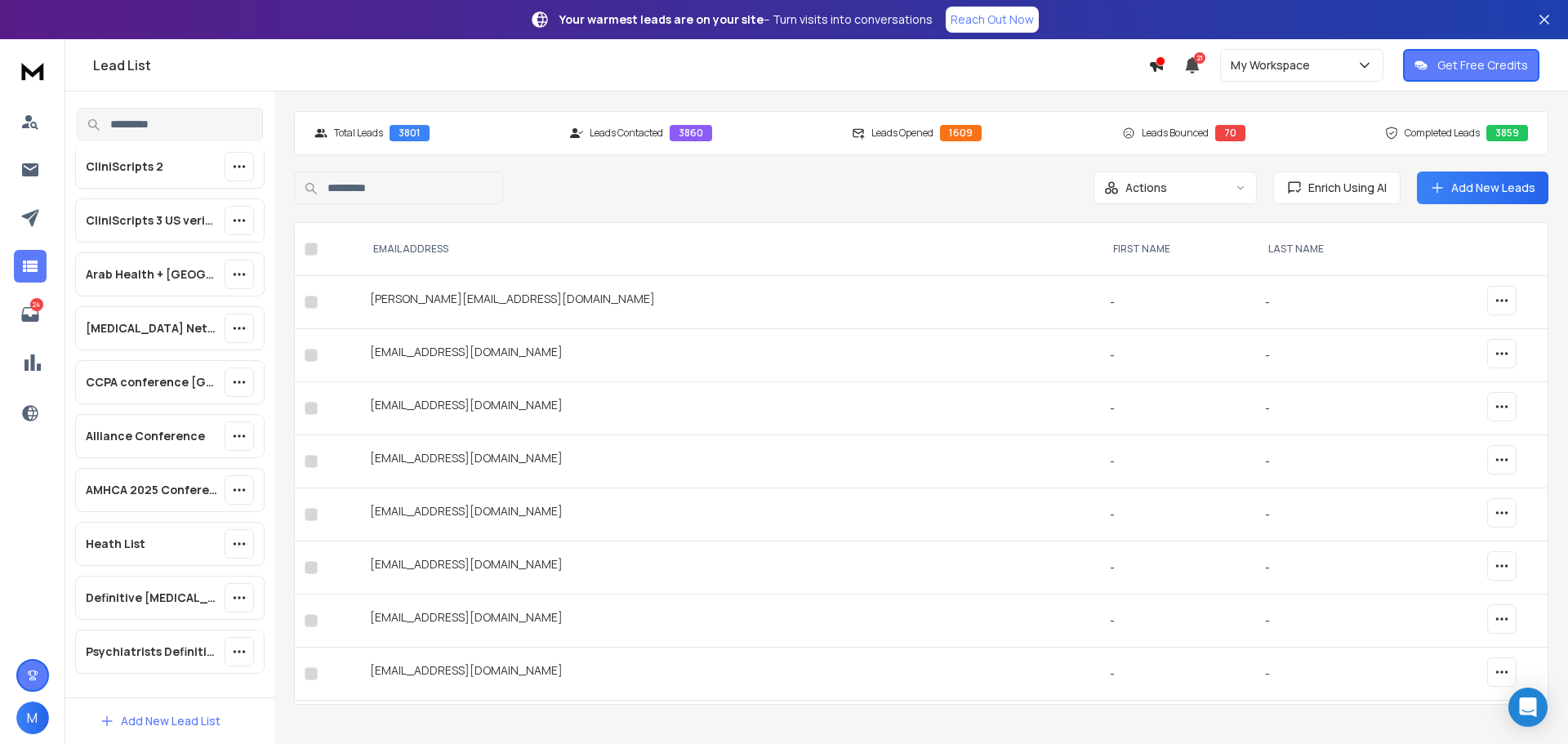
scroll to position [229, 0]
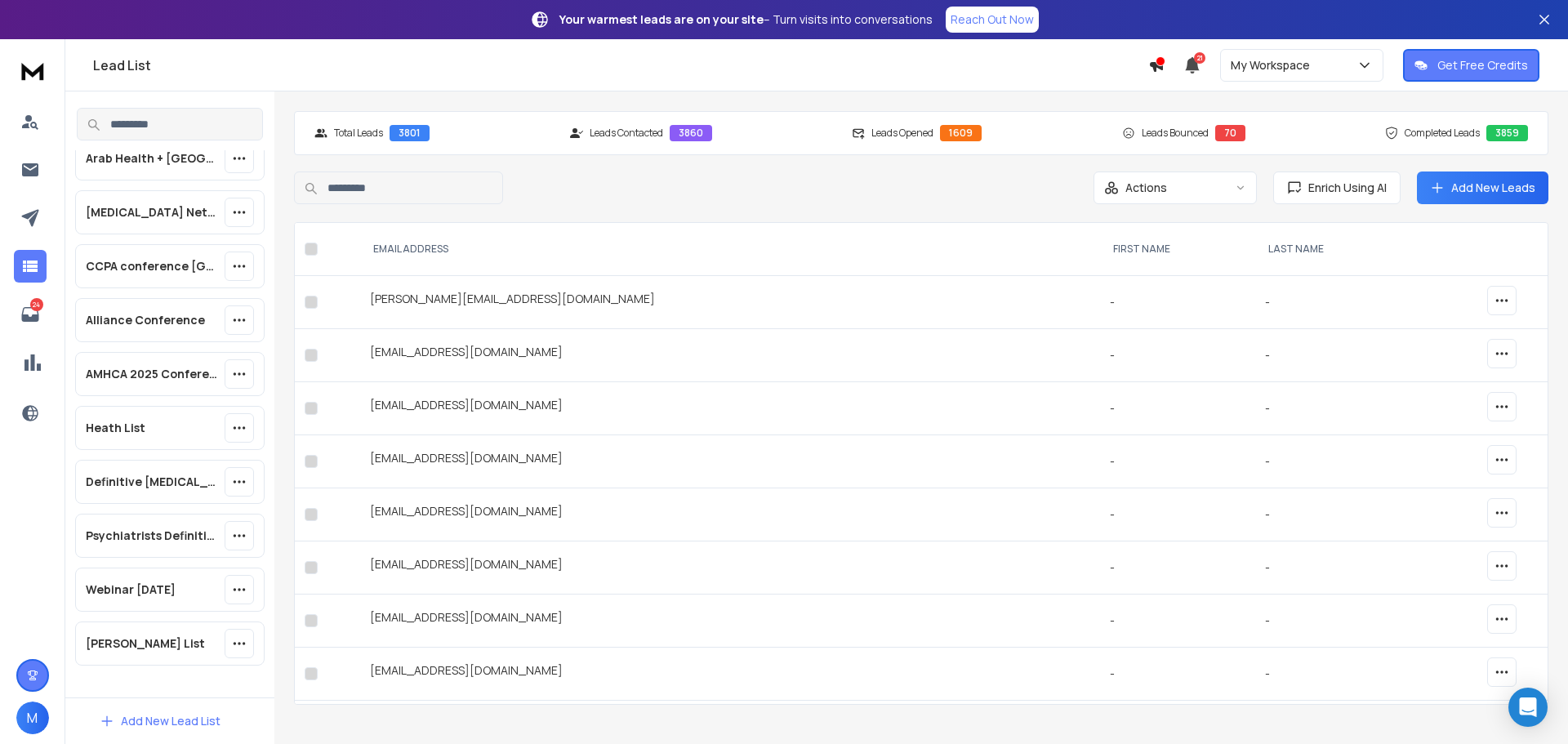
click at [144, 639] on p "[PERSON_NAME] List" at bounding box center [145, 644] width 119 height 17
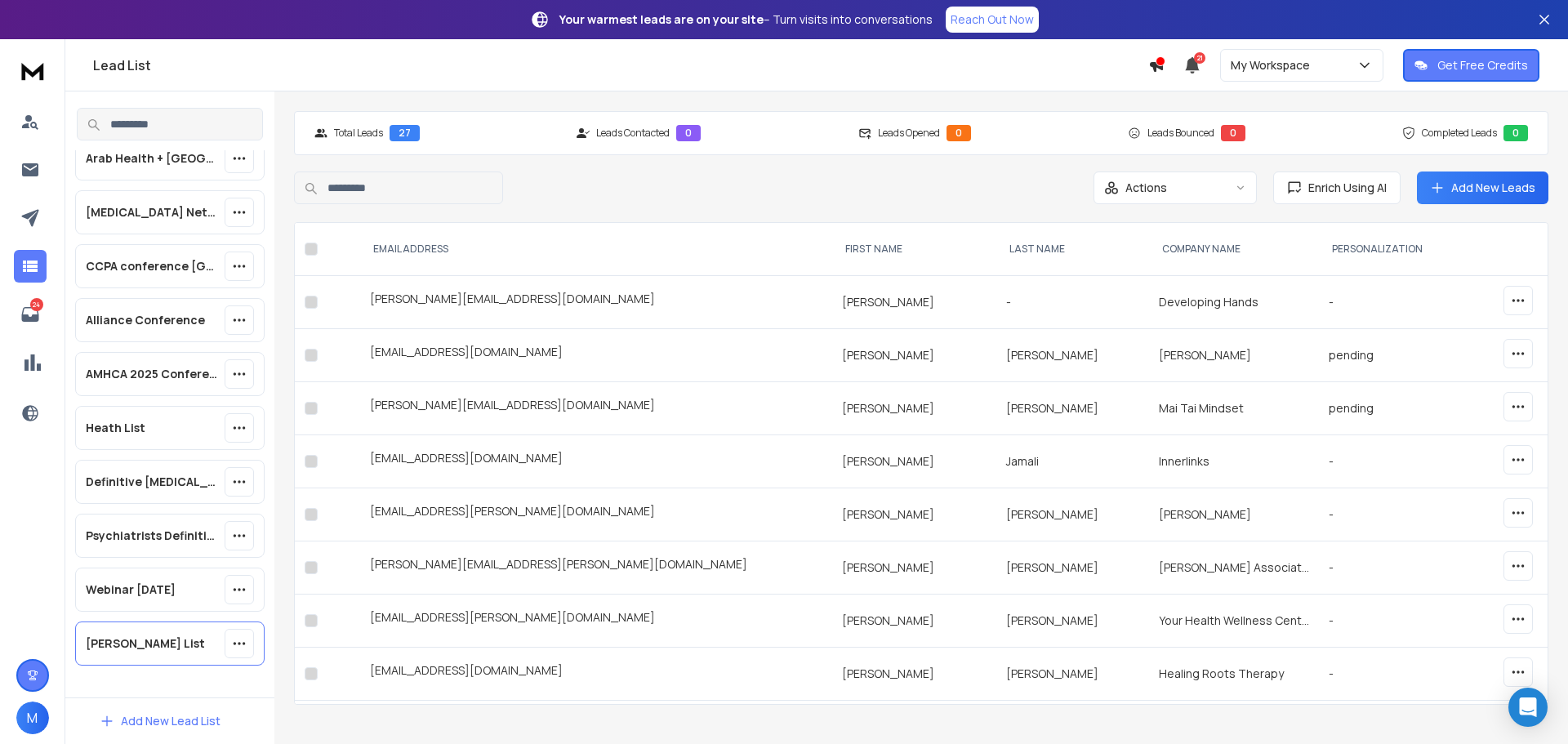
click at [1445, 187] on icon at bounding box center [1437, 188] width 15 height 15
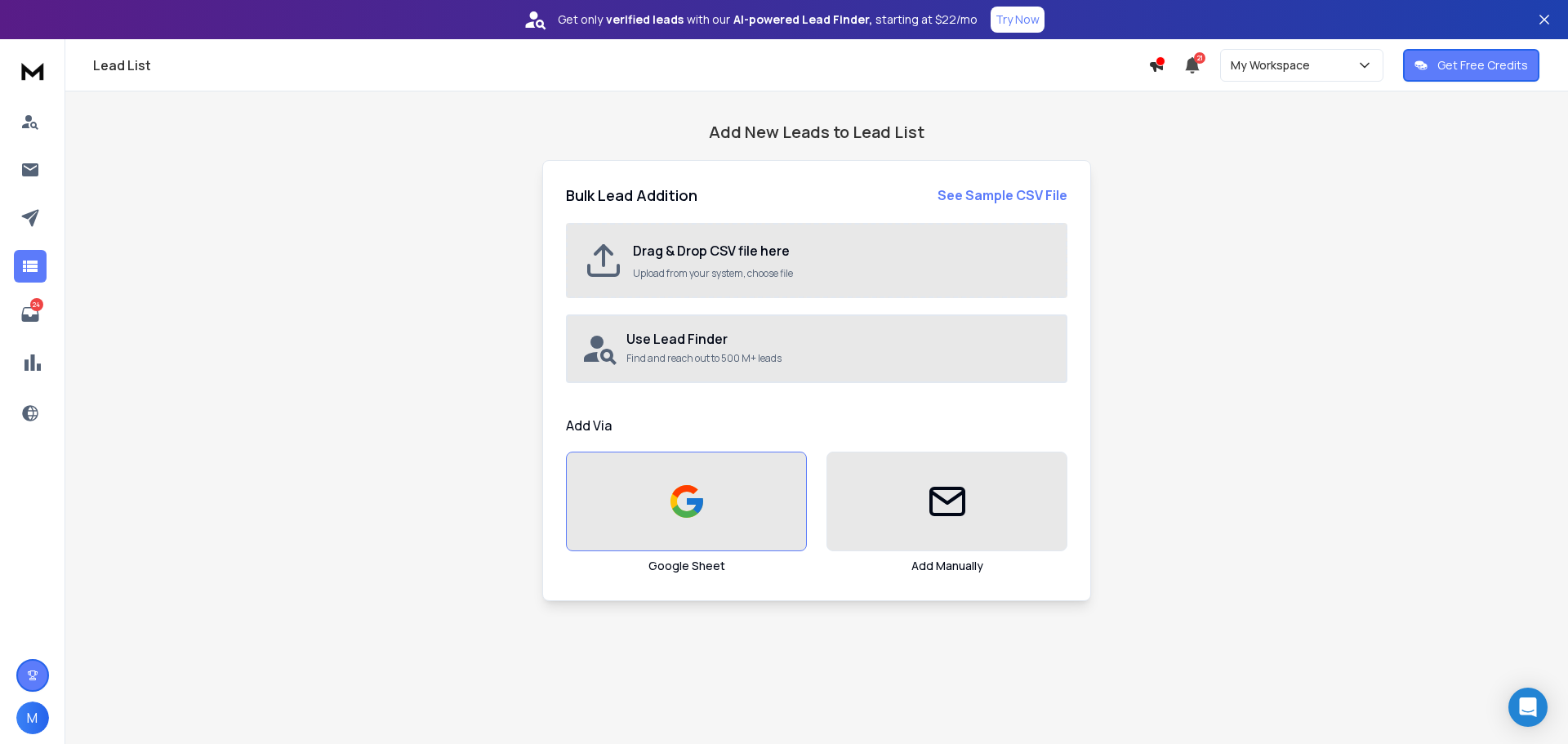
click at [651, 504] on div at bounding box center [686, 502] width 241 height 99
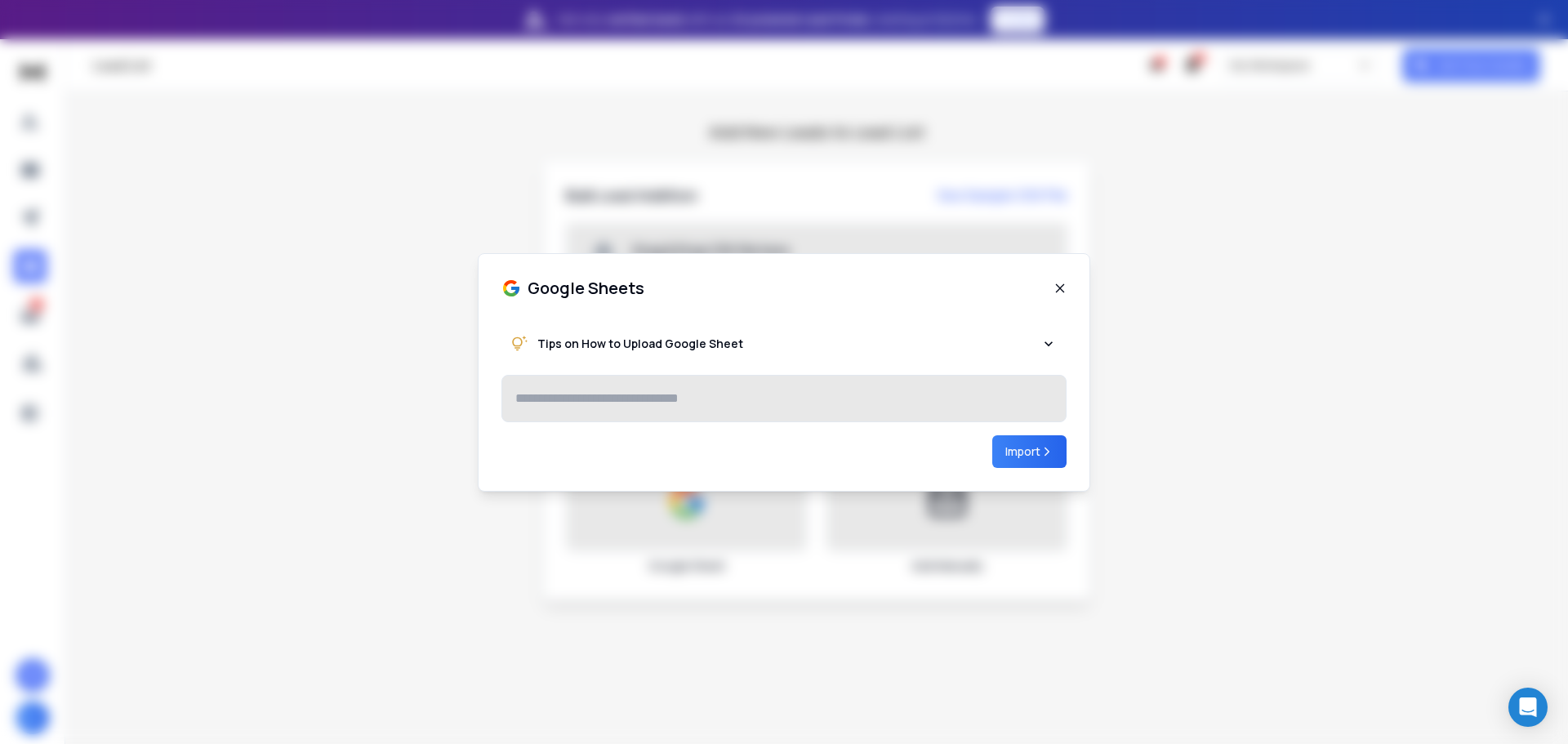
click at [734, 397] on input at bounding box center [784, 399] width 565 height 47
paste input "**********"
type input "**********"
click at [1018, 451] on button "Import" at bounding box center [1029, 451] width 74 height 32
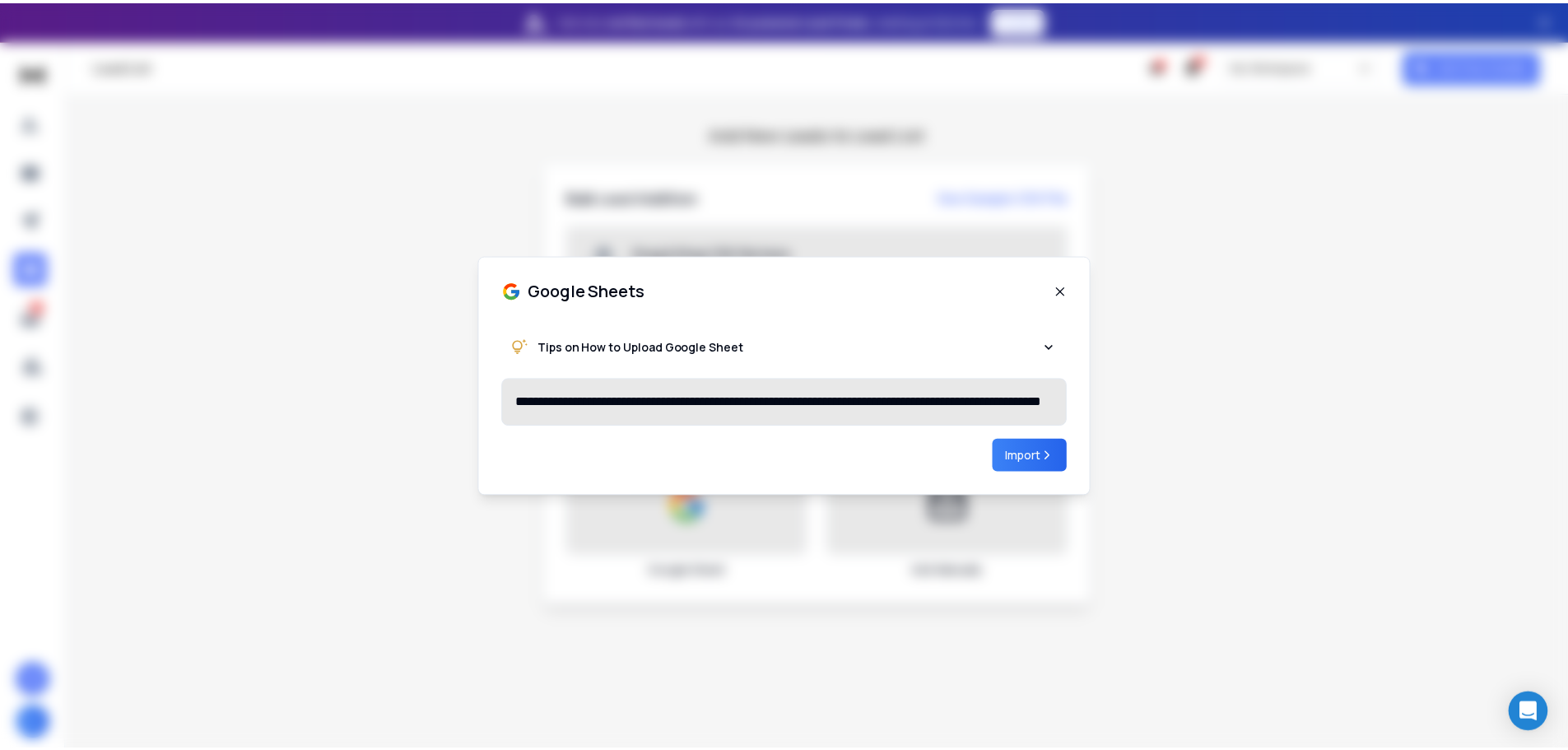
scroll to position [0, 0]
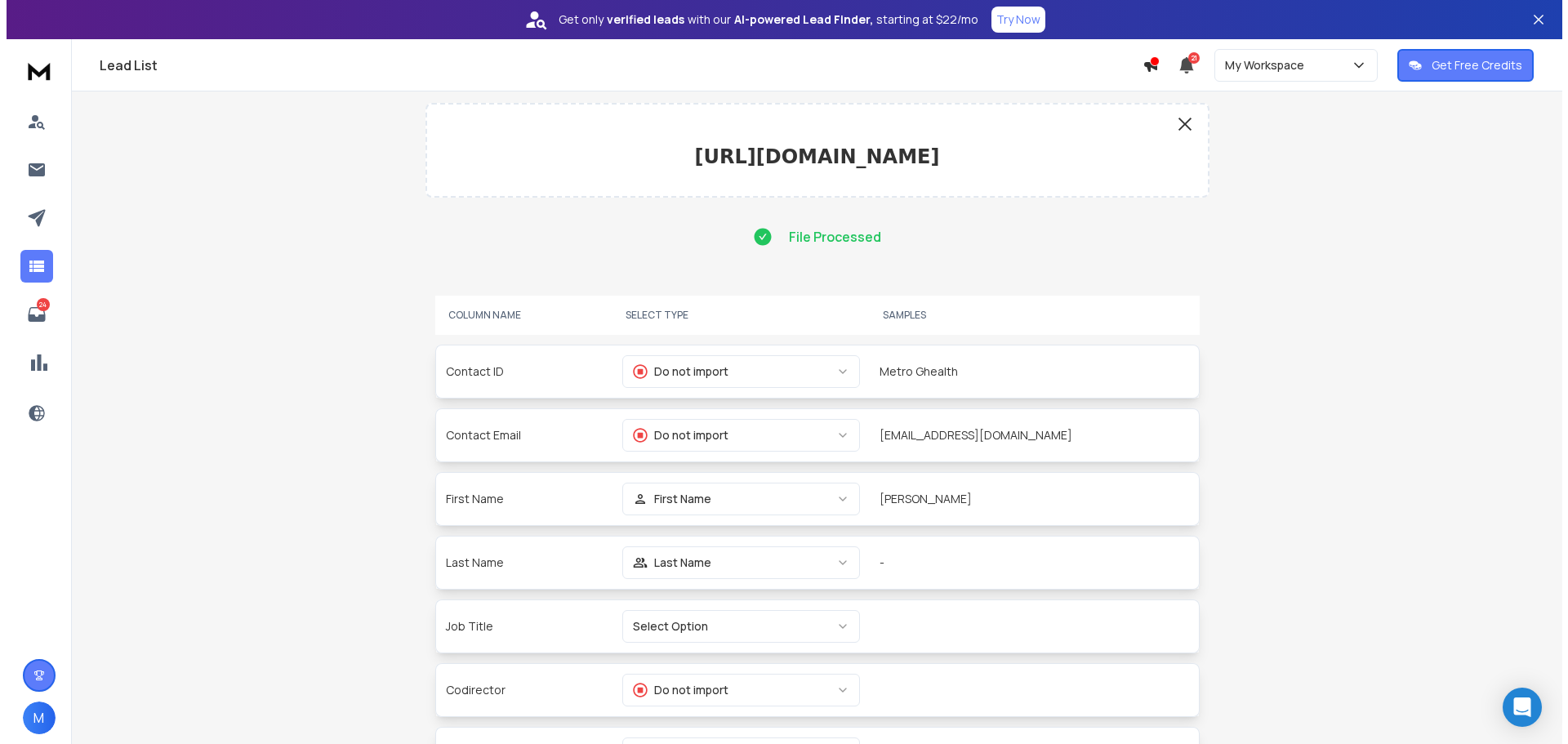
scroll to position [163, 0]
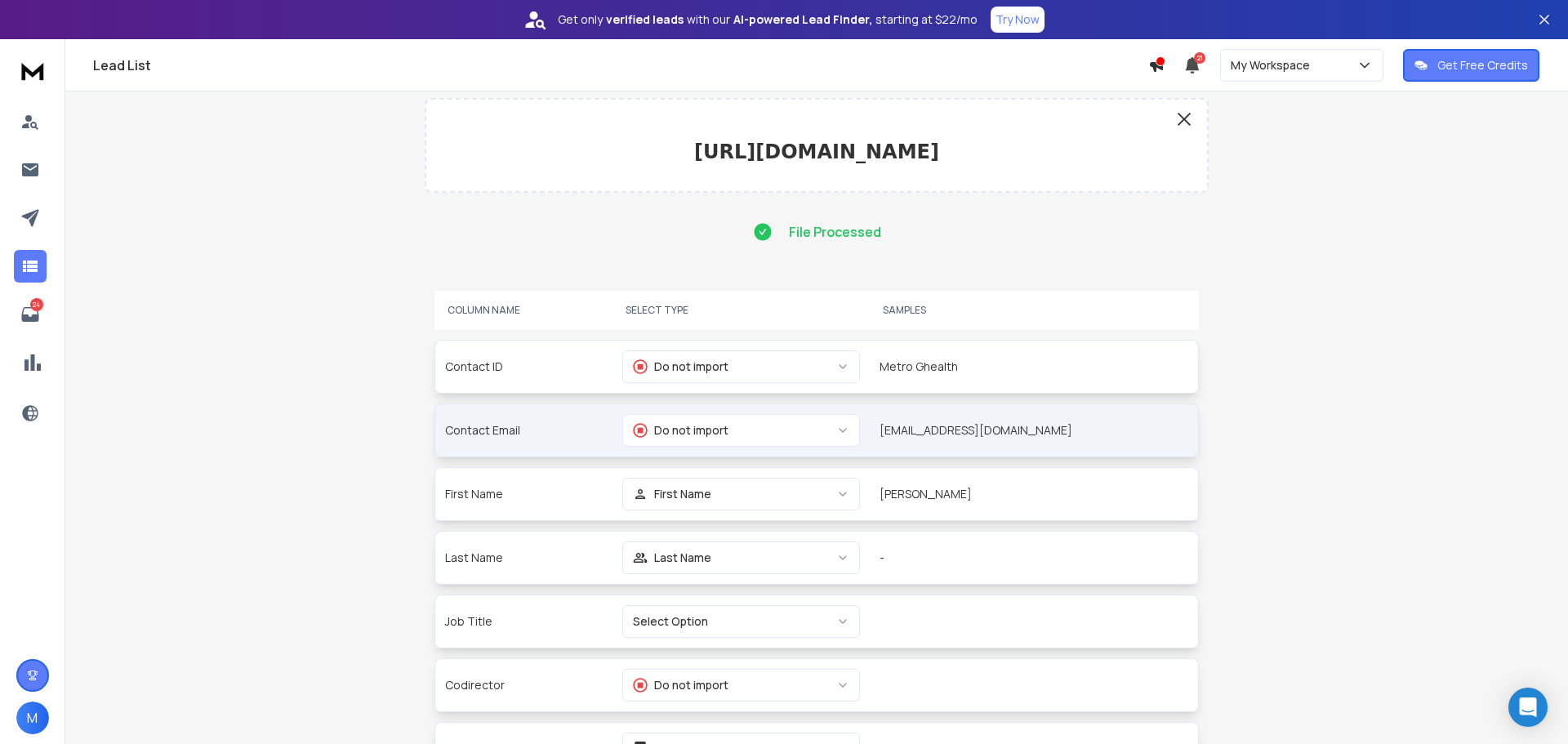
click at [849, 437] on icon "button" at bounding box center [842, 430] width 13 height 13
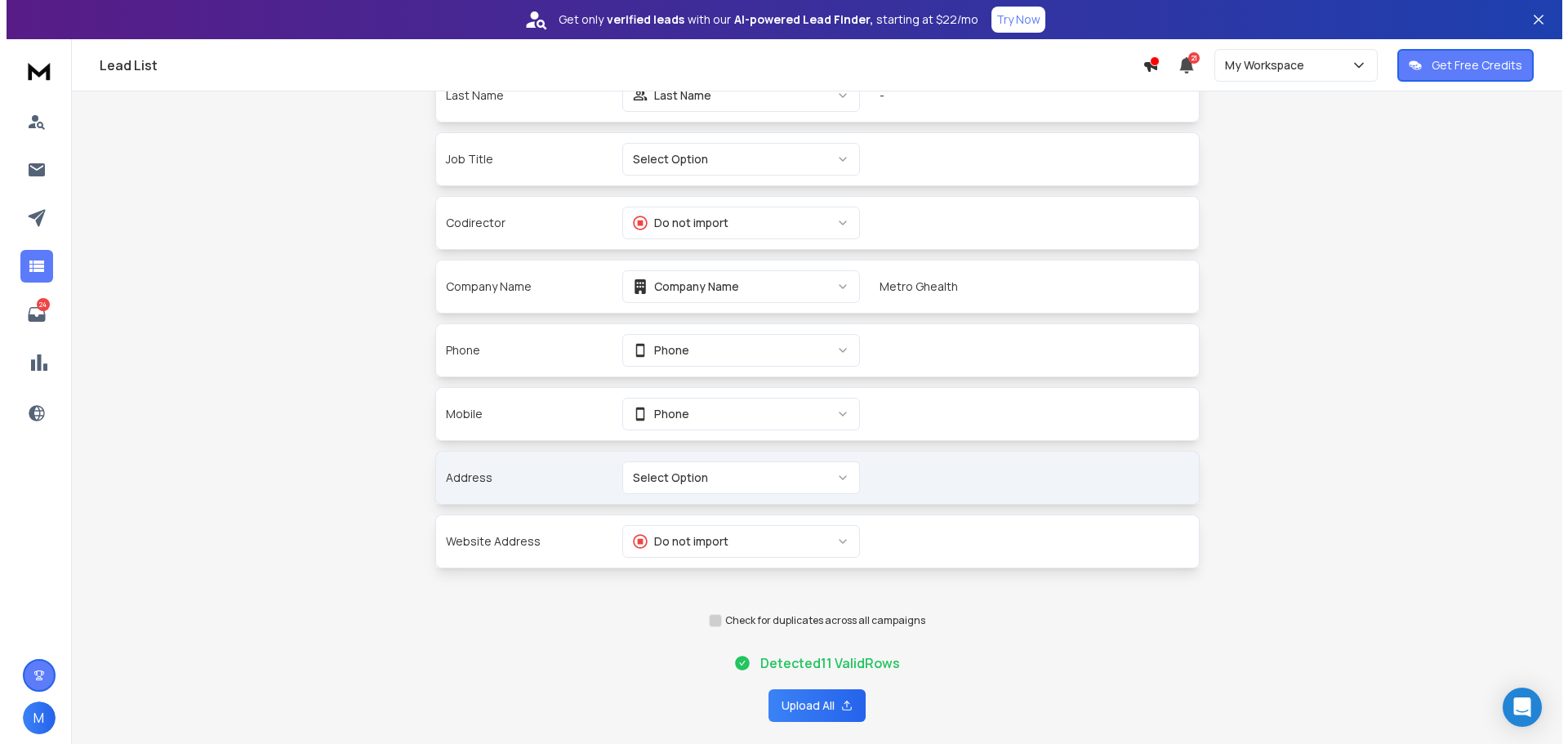
scroll to position [653, 0]
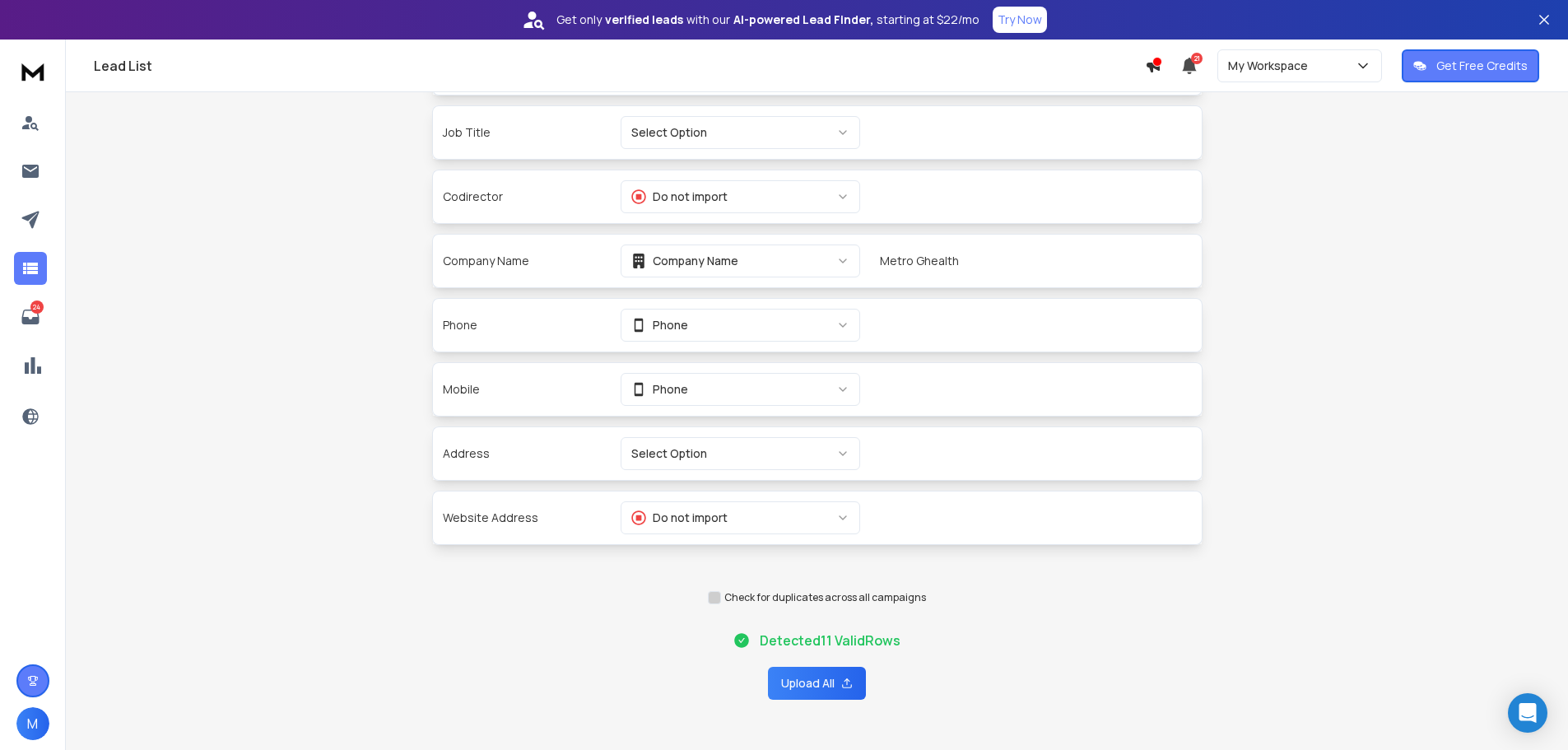
click at [809, 700] on button "Upload All" at bounding box center [817, 683] width 98 height 33
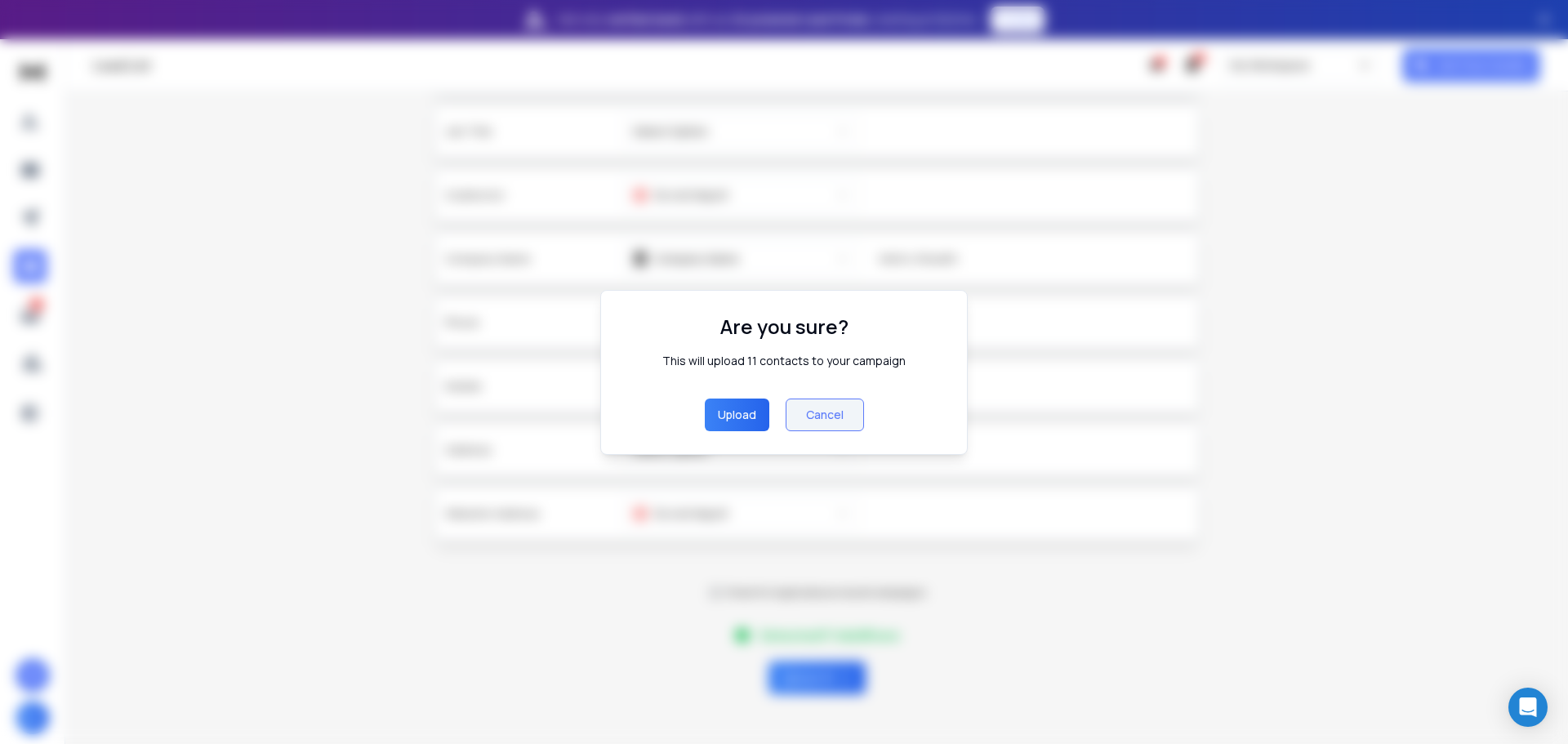
click at [726, 410] on button "Upload" at bounding box center [737, 414] width 65 height 32
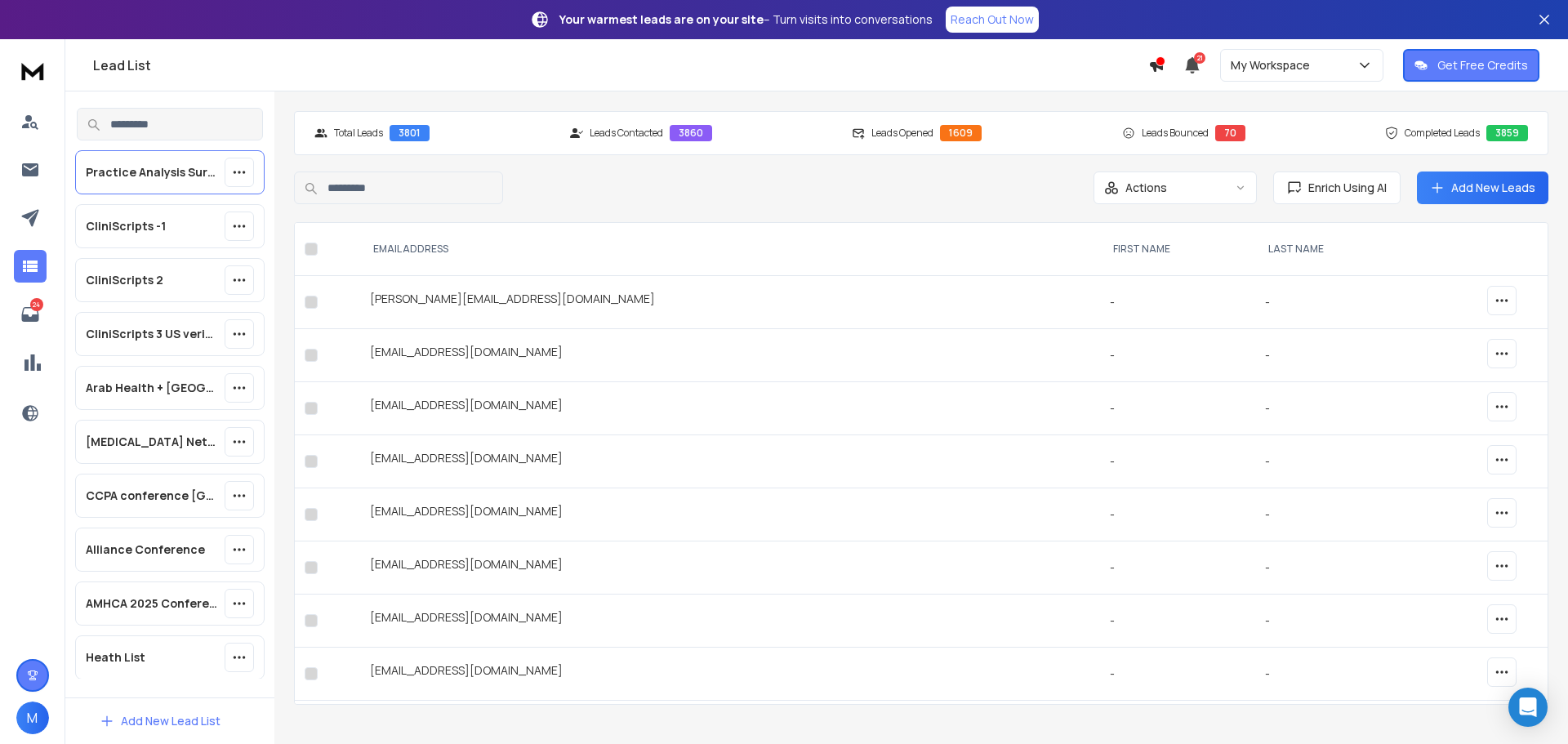
click at [168, 722] on button "Add New Lead List" at bounding box center [160, 720] width 147 height 32
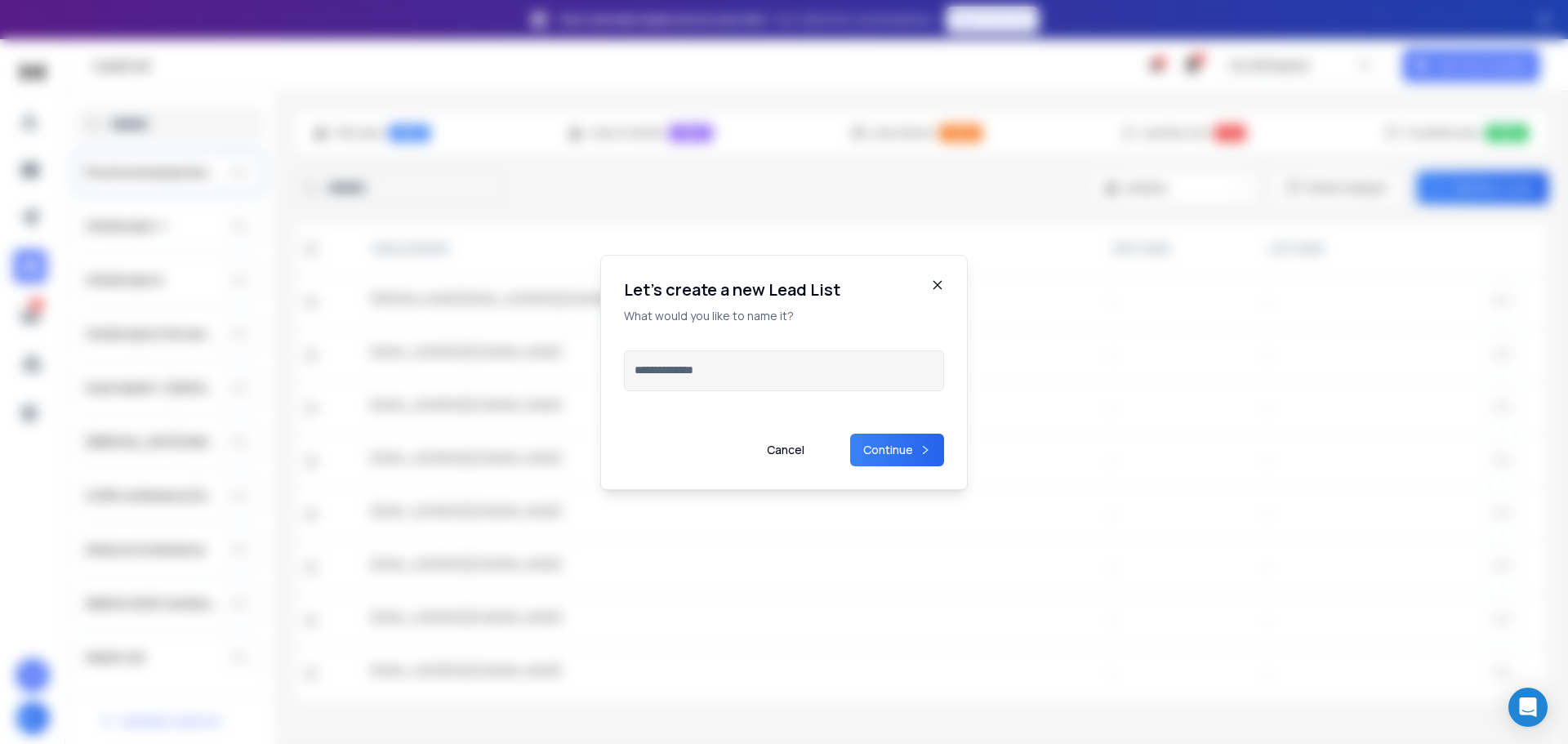
click at [760, 388] on input at bounding box center [784, 371] width 320 height 41
type input "**********"
click at [876, 437] on button "Continue" at bounding box center [897, 449] width 94 height 32
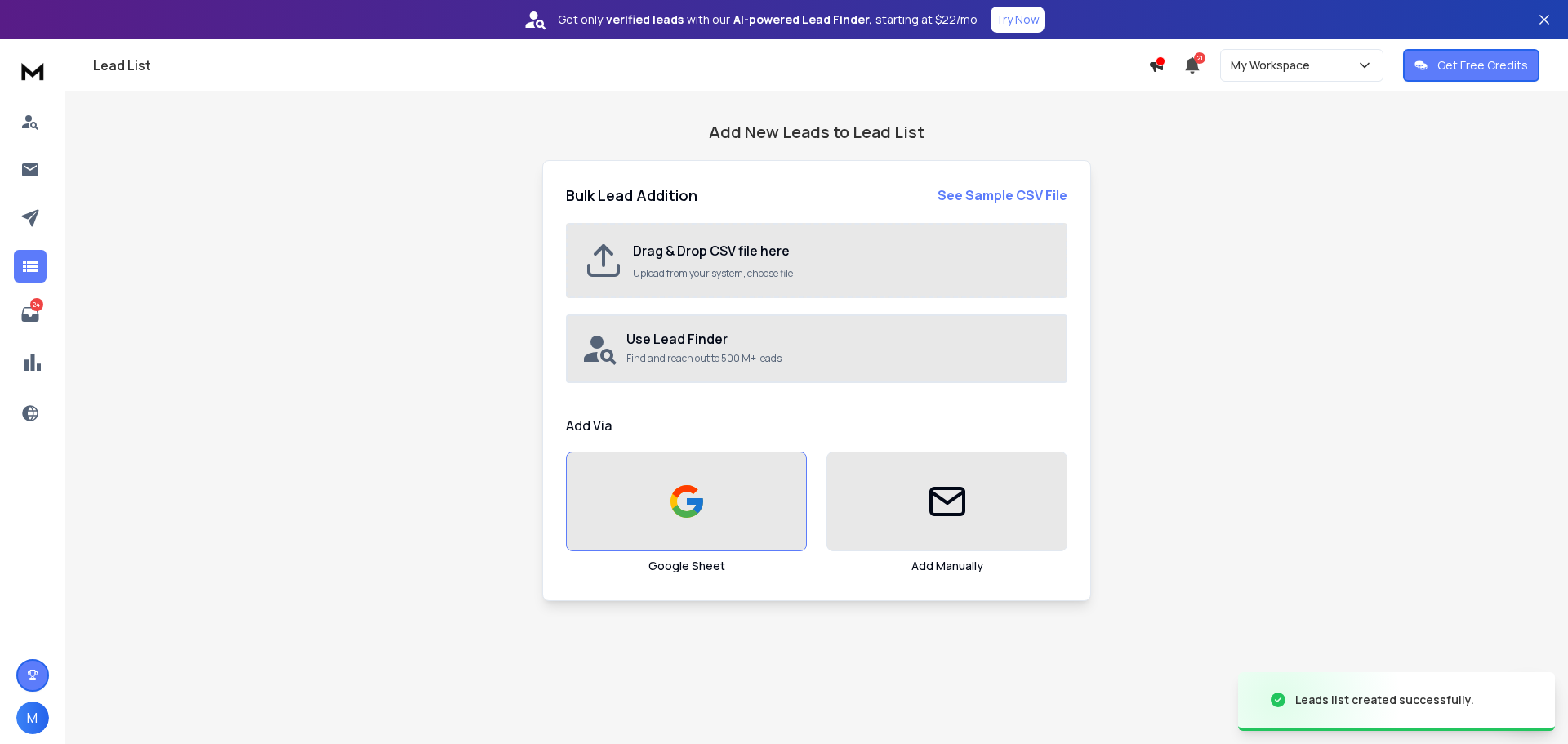
click at [689, 488] on icon at bounding box center [685, 491] width 25 height 13
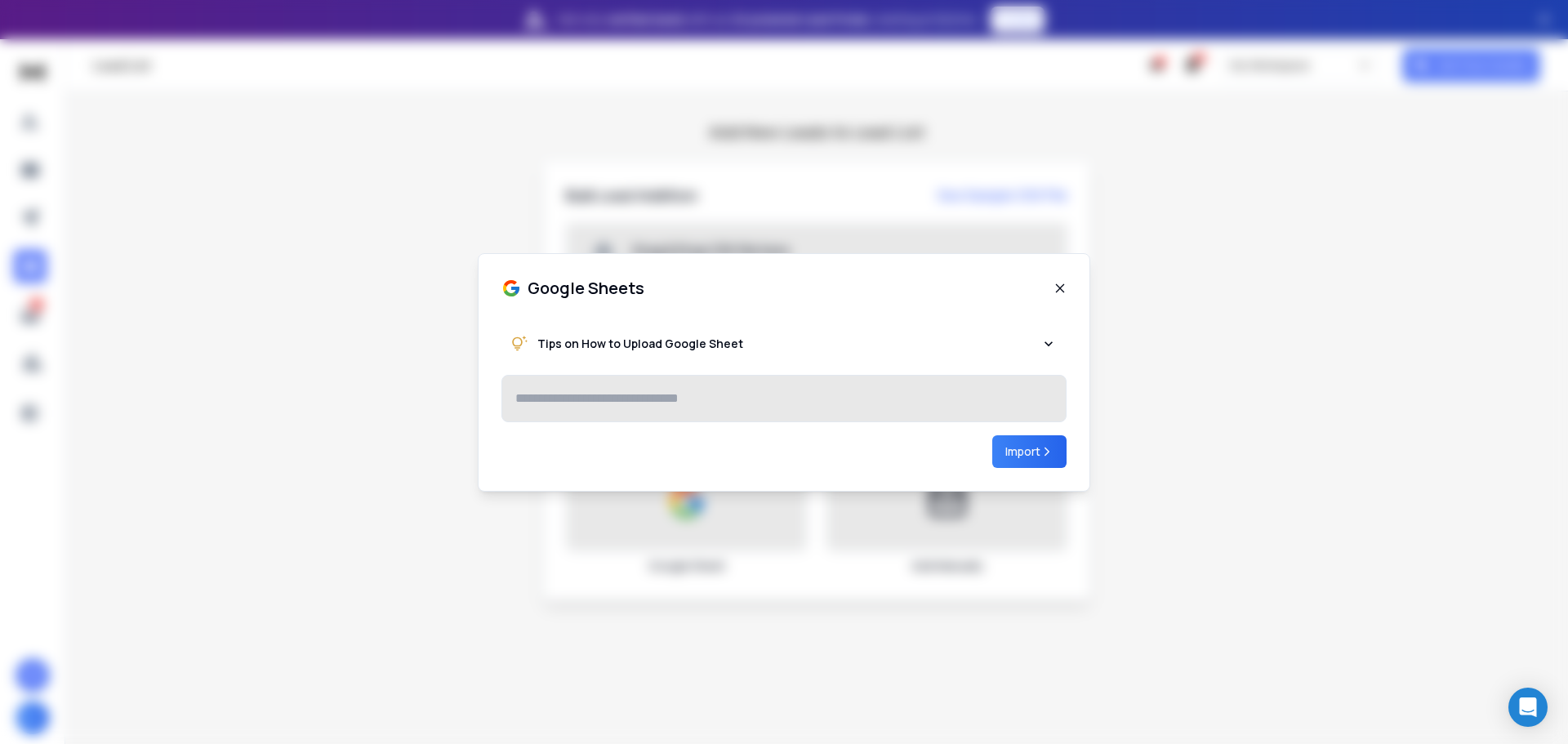
click at [743, 386] on input at bounding box center [784, 399] width 565 height 47
paste input "**********"
type input "**********"
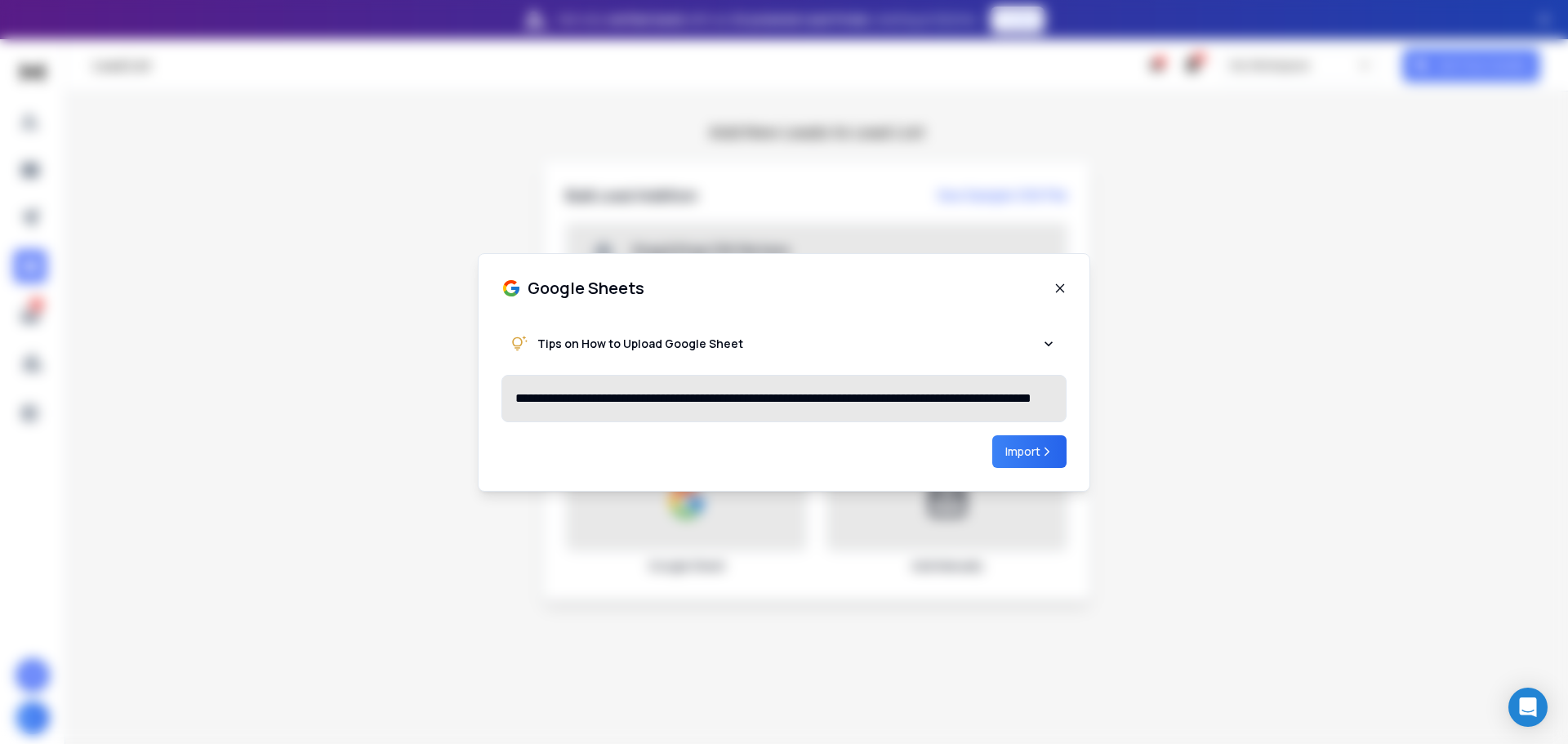
click at [1029, 451] on button "Import" at bounding box center [1029, 451] width 74 height 32
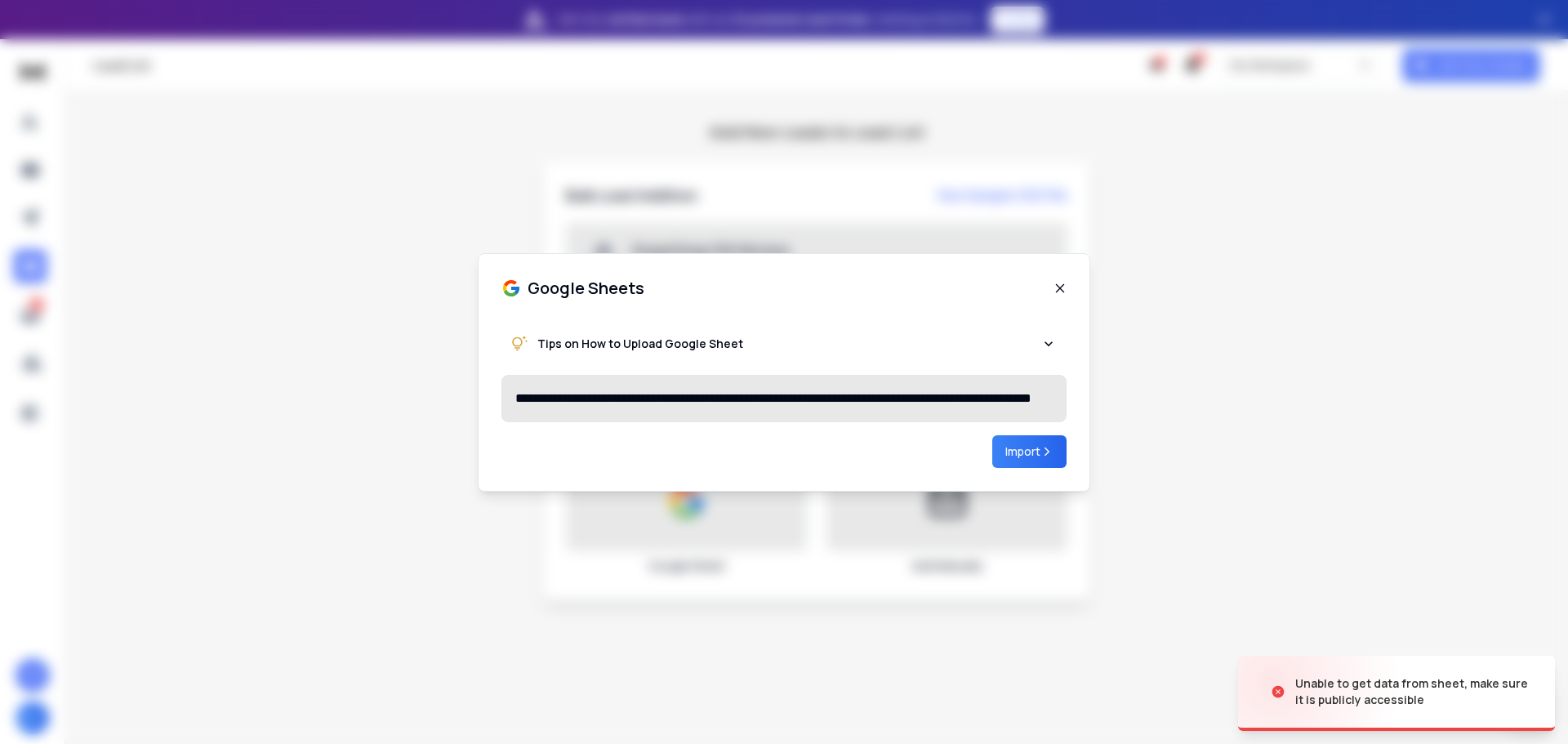
click at [837, 406] on input "**********" at bounding box center [784, 399] width 565 height 47
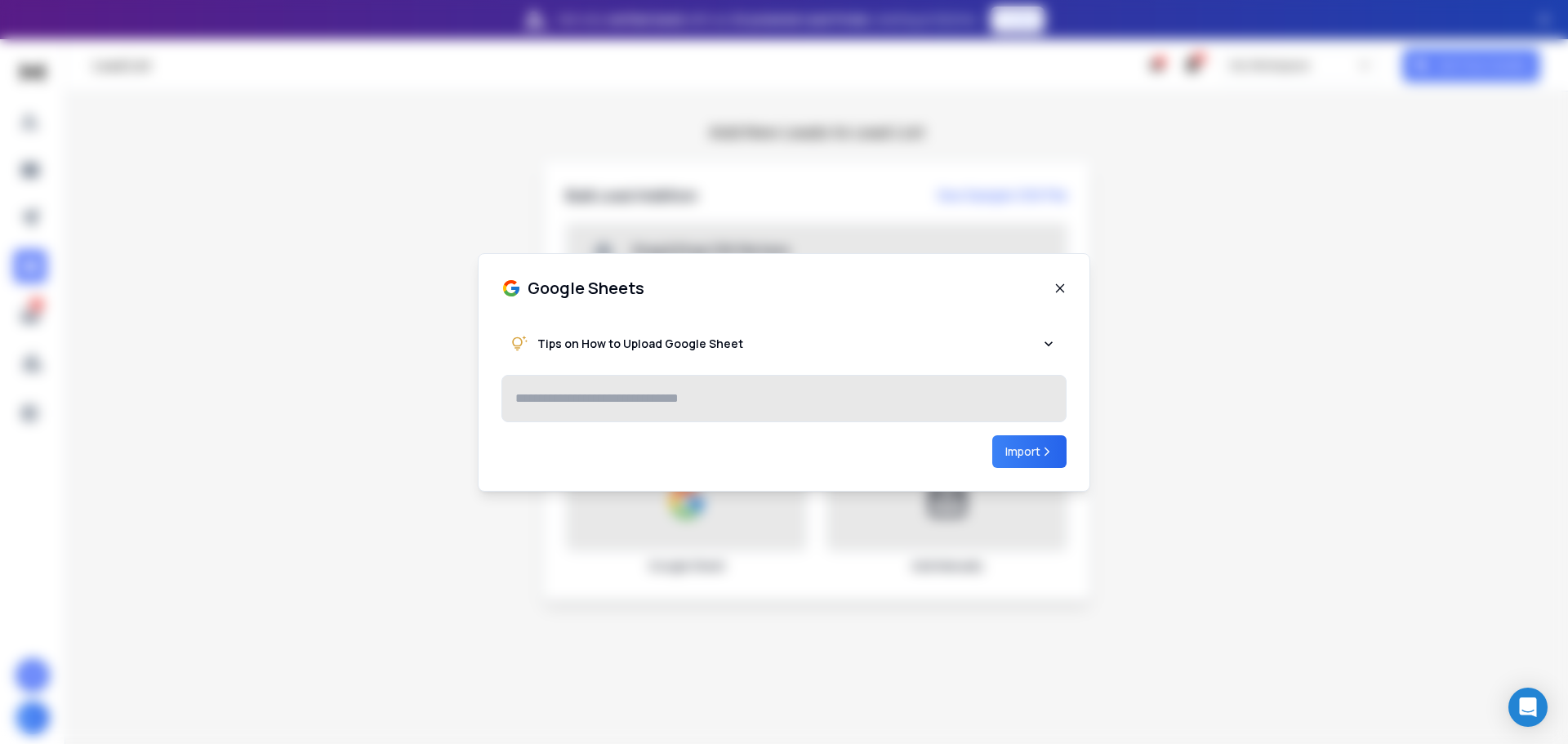
paste input "**********"
type input "**********"
click at [1035, 454] on button "Import" at bounding box center [1029, 451] width 74 height 32
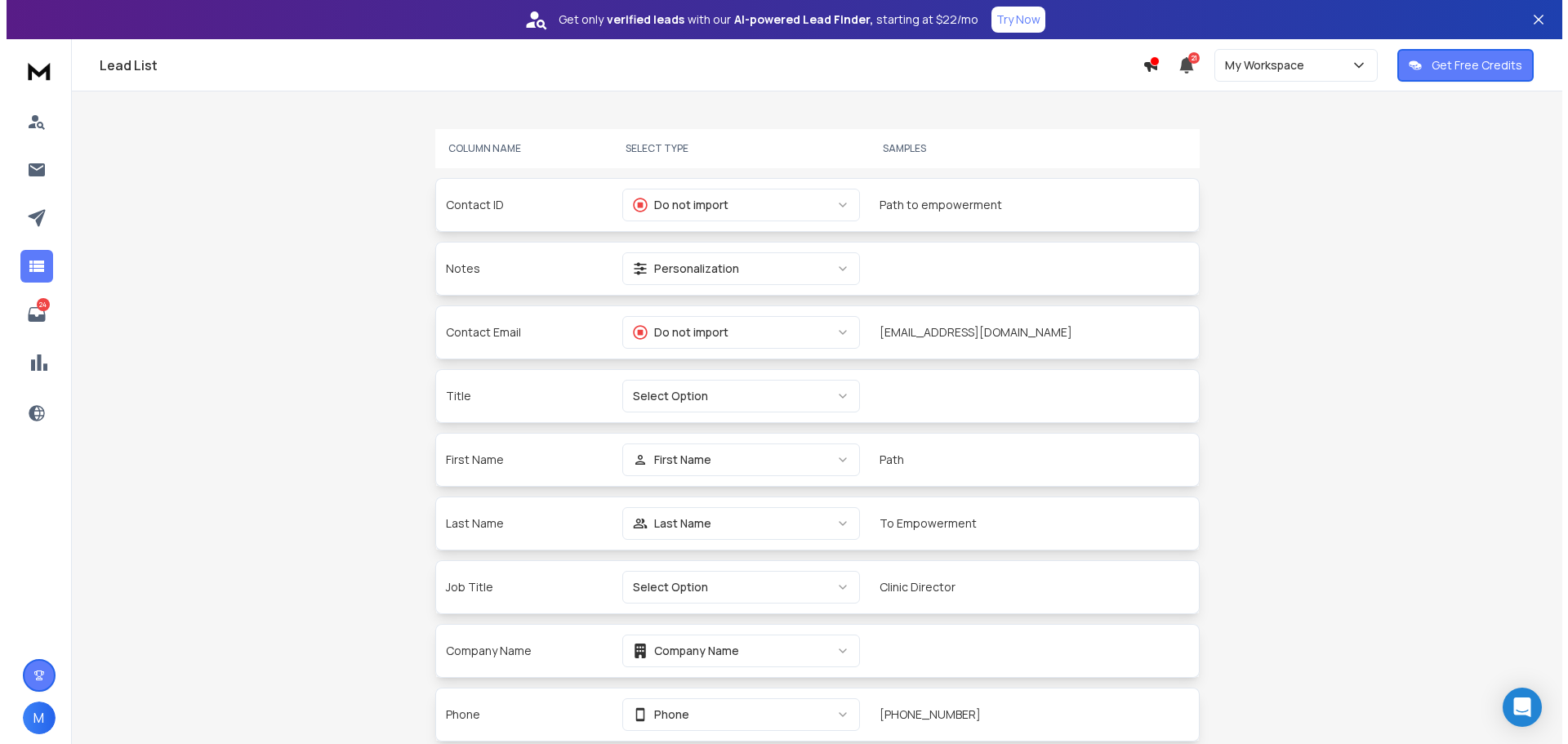
scroll to position [327, 0]
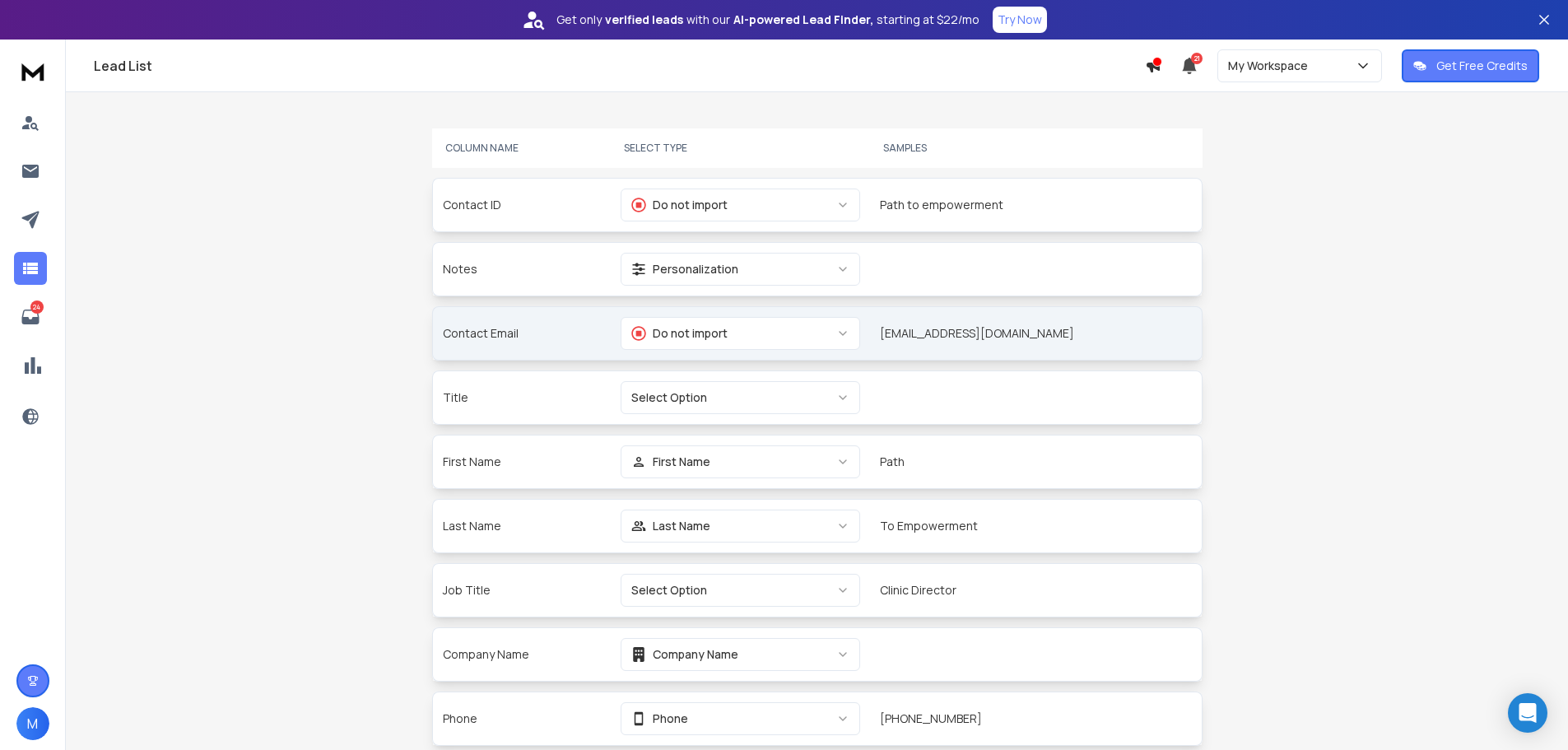
click at [836, 350] on button "Do not import" at bounding box center [740, 333] width 240 height 33
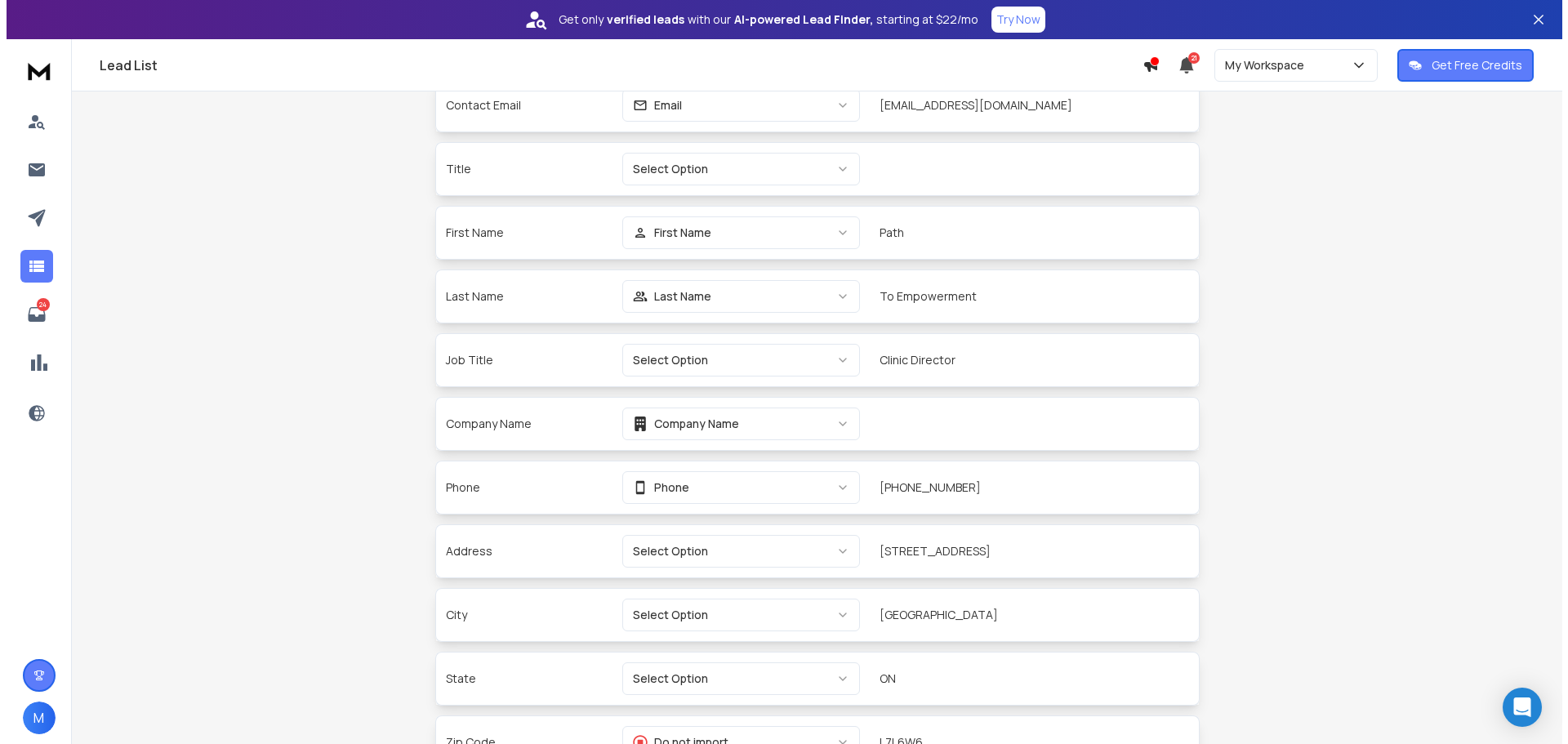
scroll to position [572, 0]
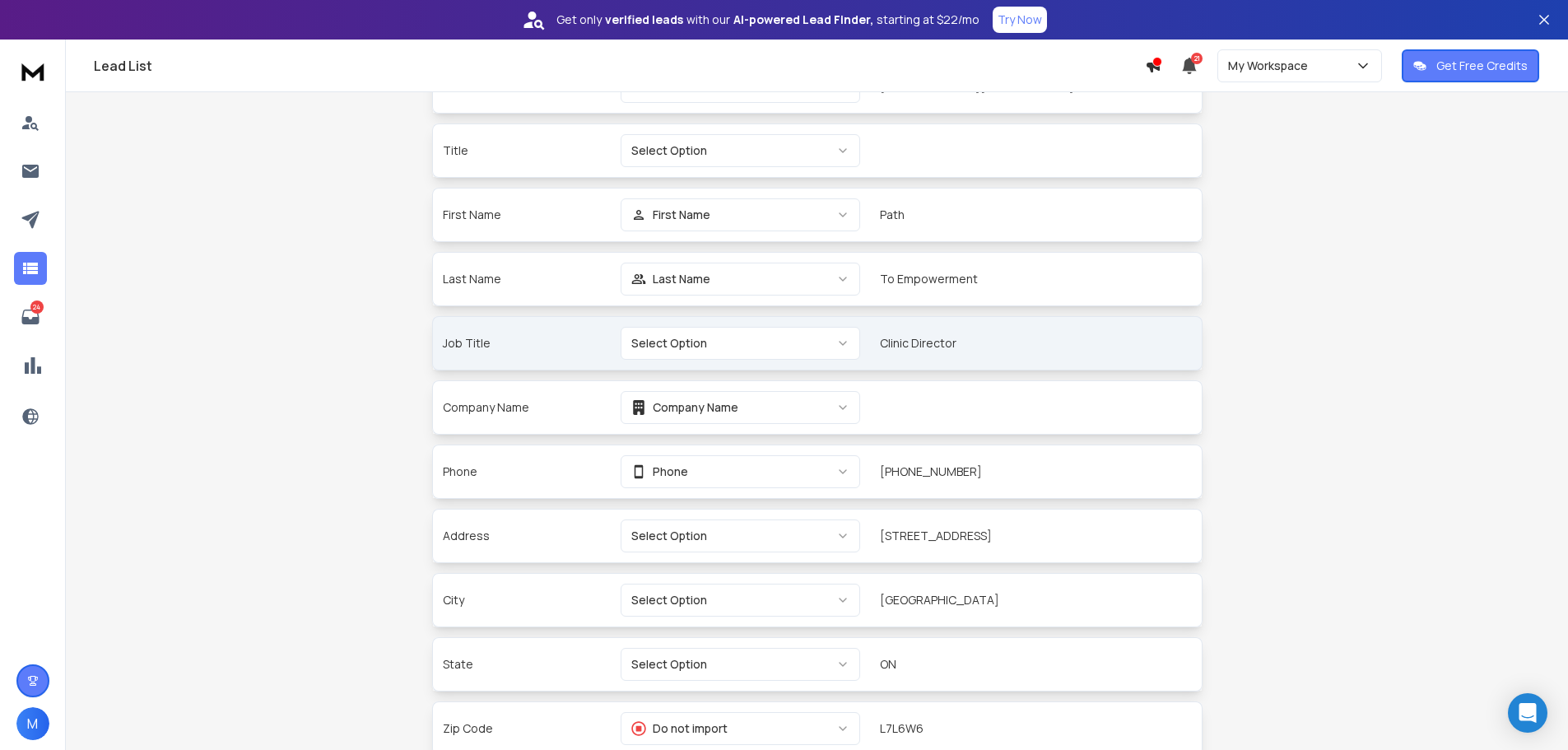
click at [820, 360] on button "Select Option" at bounding box center [740, 343] width 240 height 33
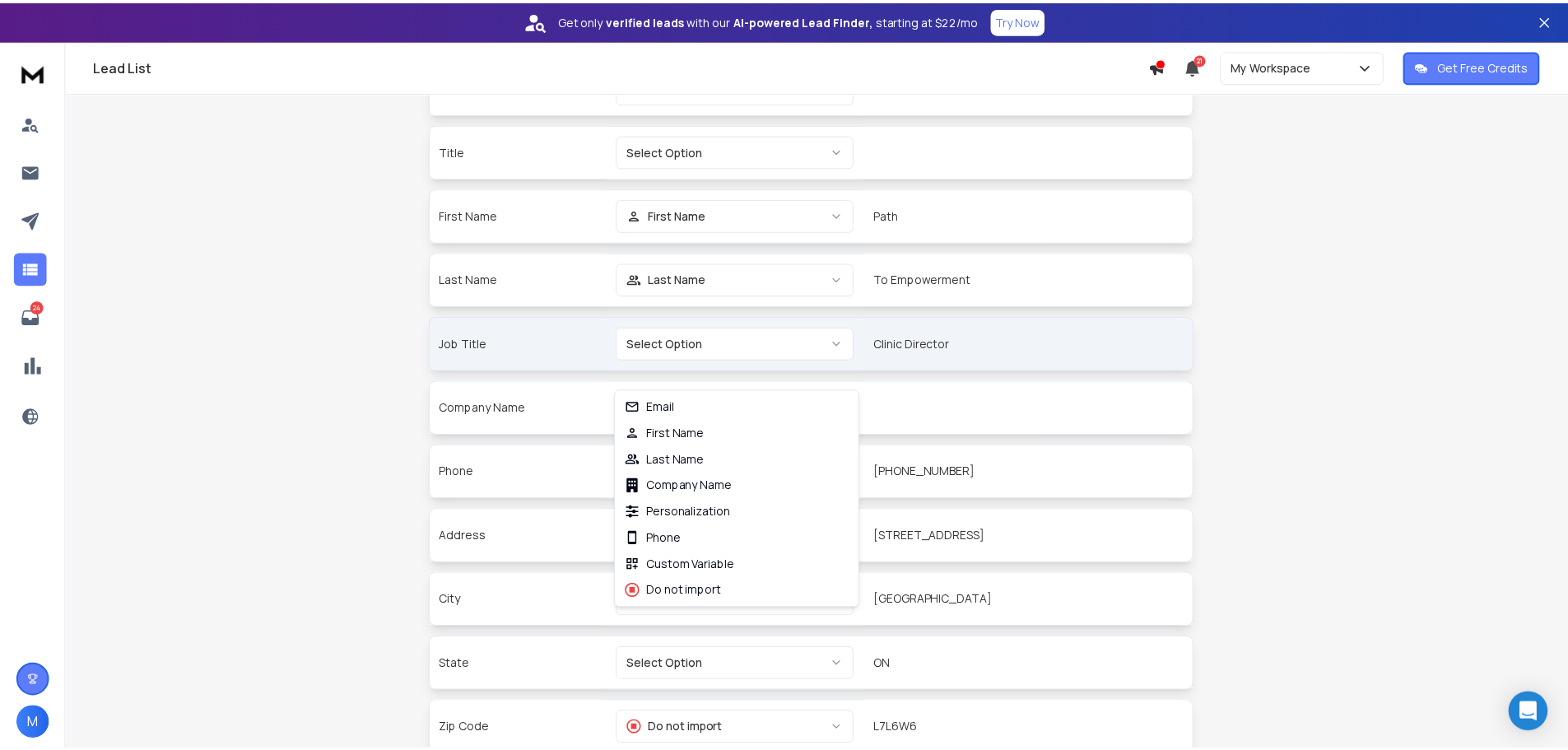
scroll to position [0, 2]
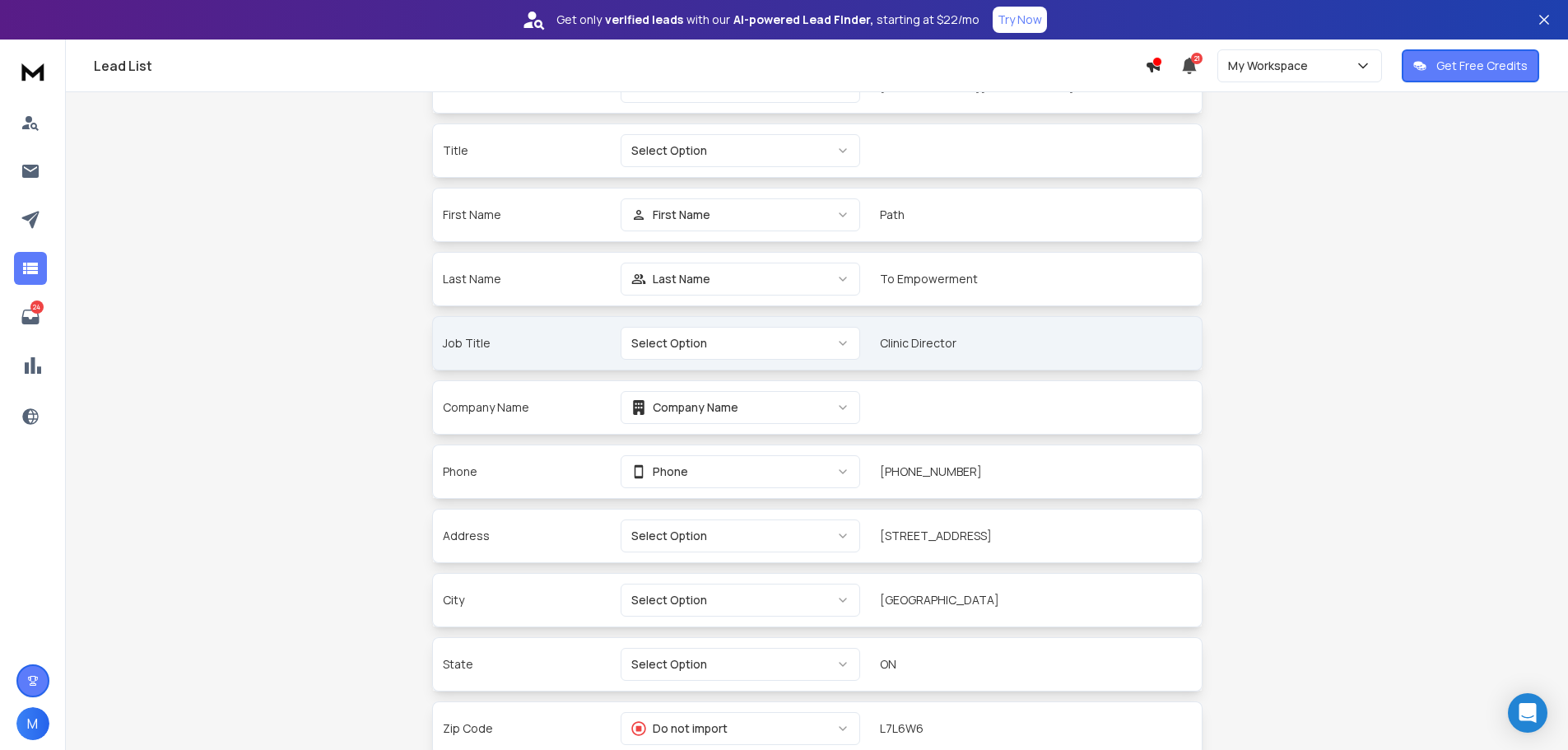
click at [820, 360] on button "Select Option" at bounding box center [740, 343] width 240 height 33
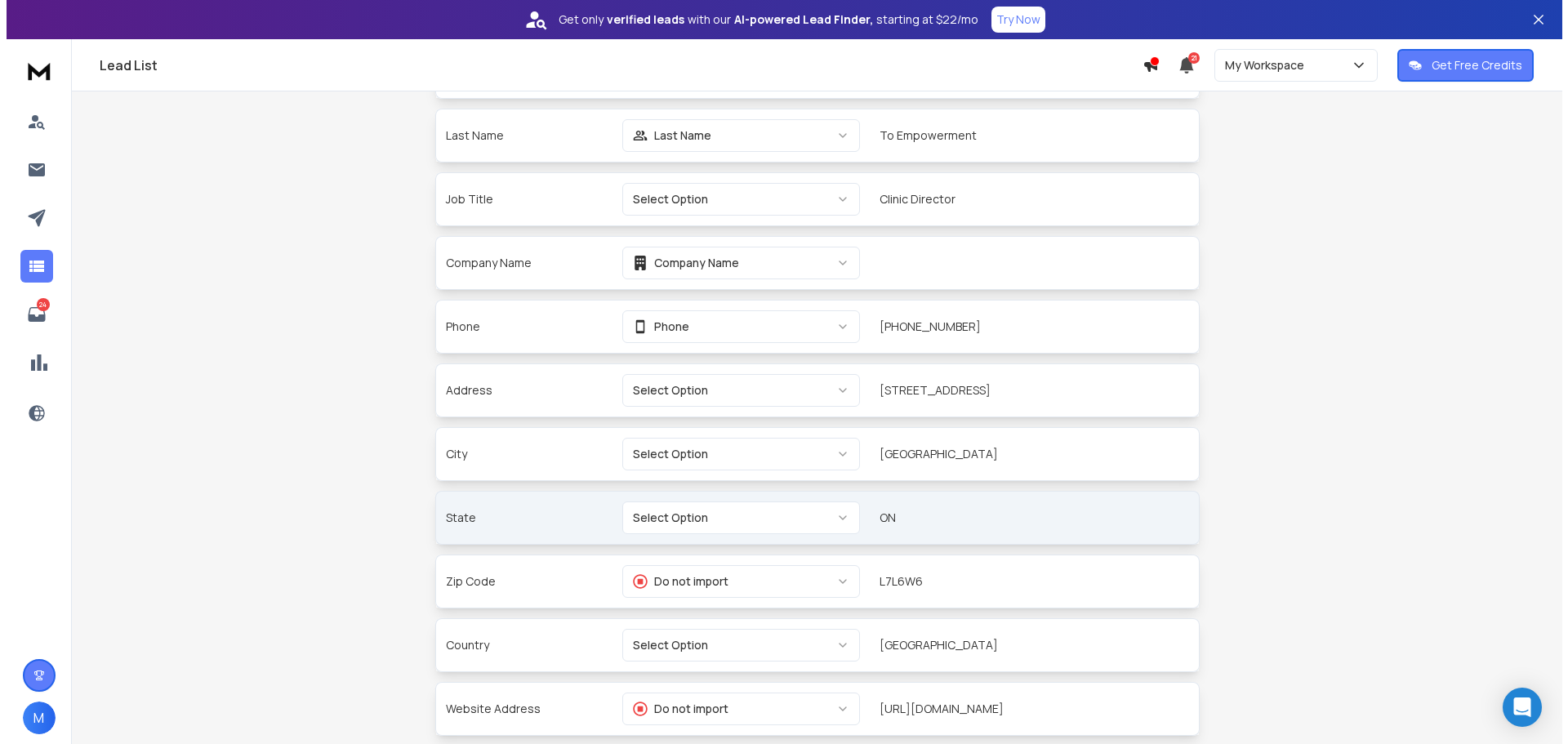
scroll to position [937, 0]
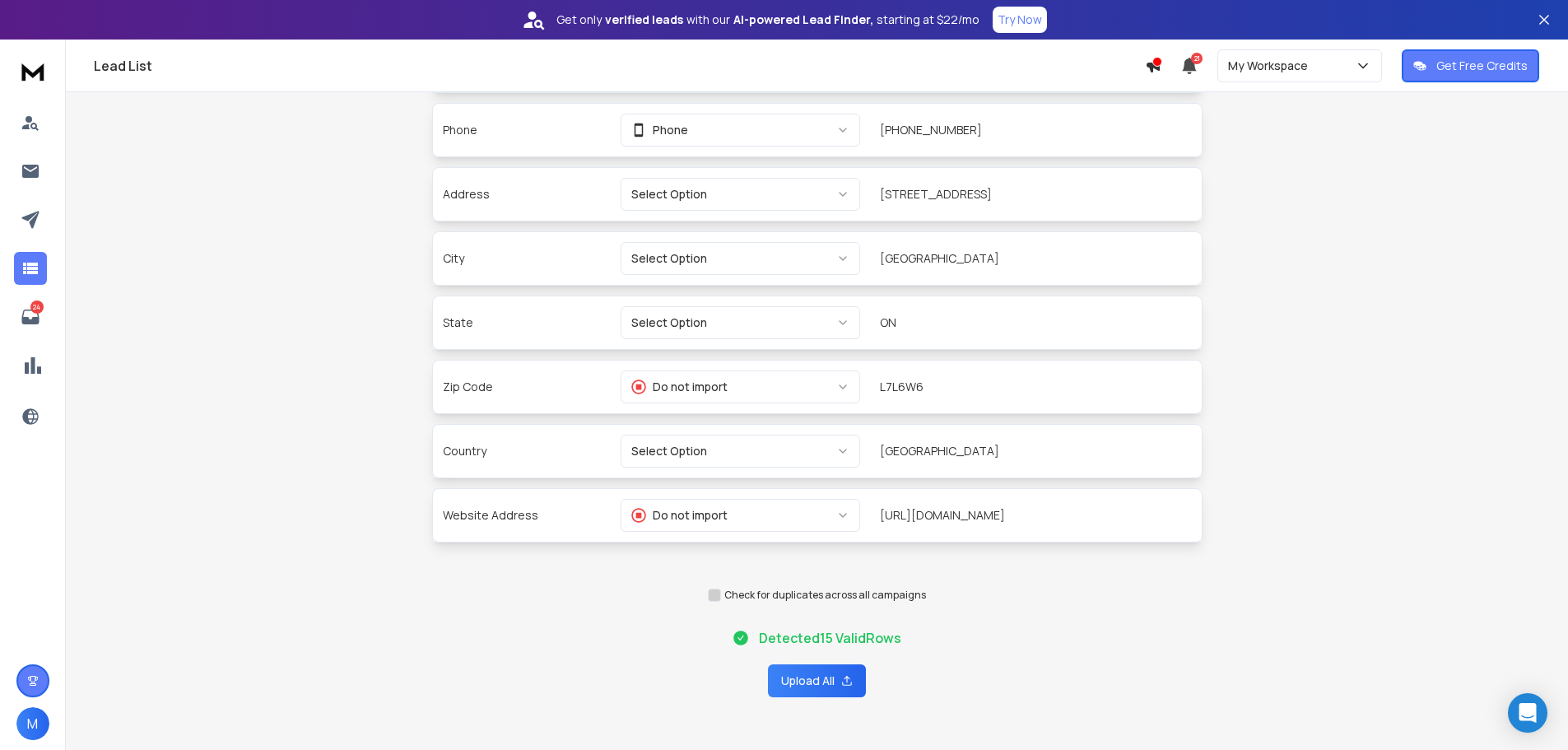
click at [812, 678] on button "Upload All" at bounding box center [817, 681] width 98 height 33
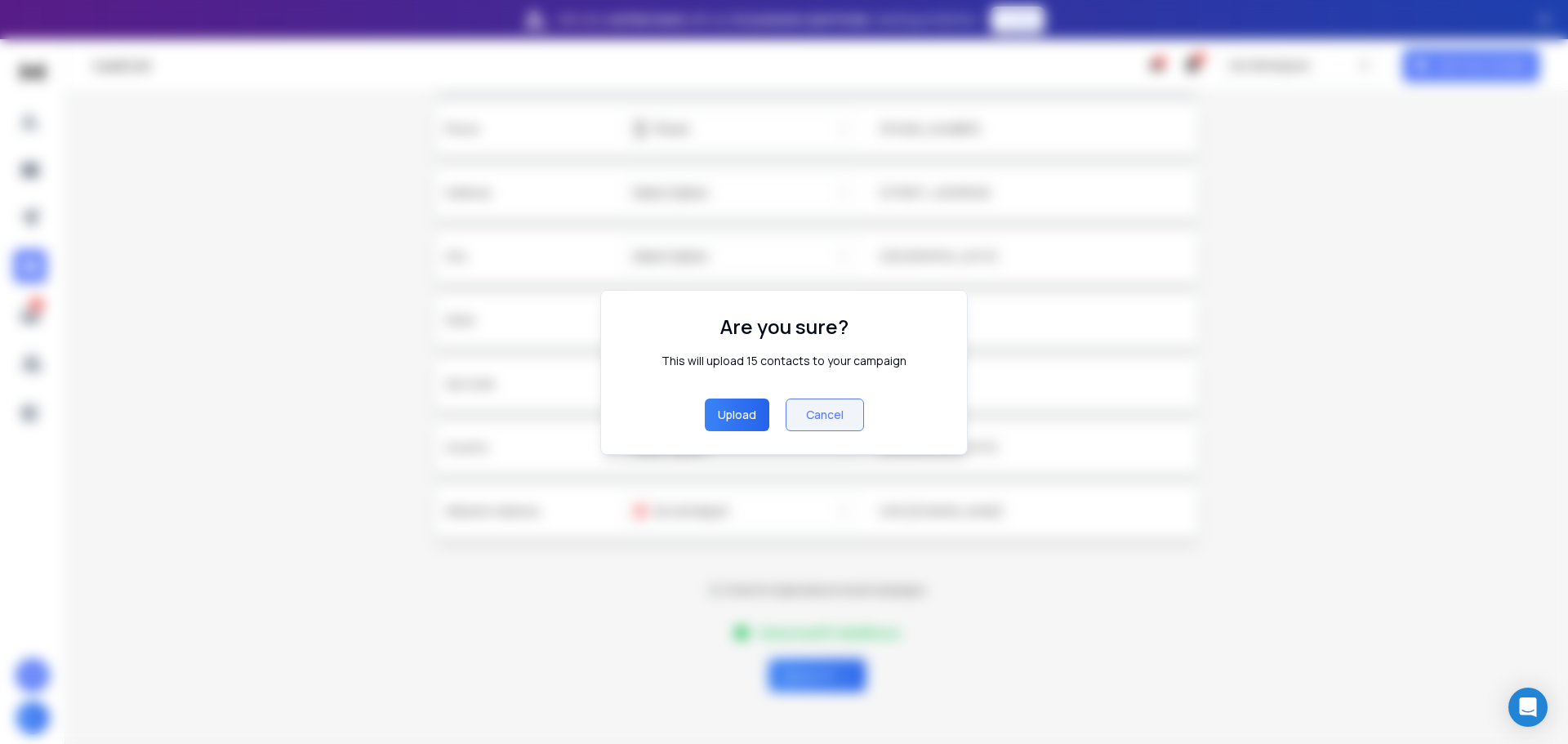
click at [740, 423] on button "Upload" at bounding box center [737, 414] width 65 height 32
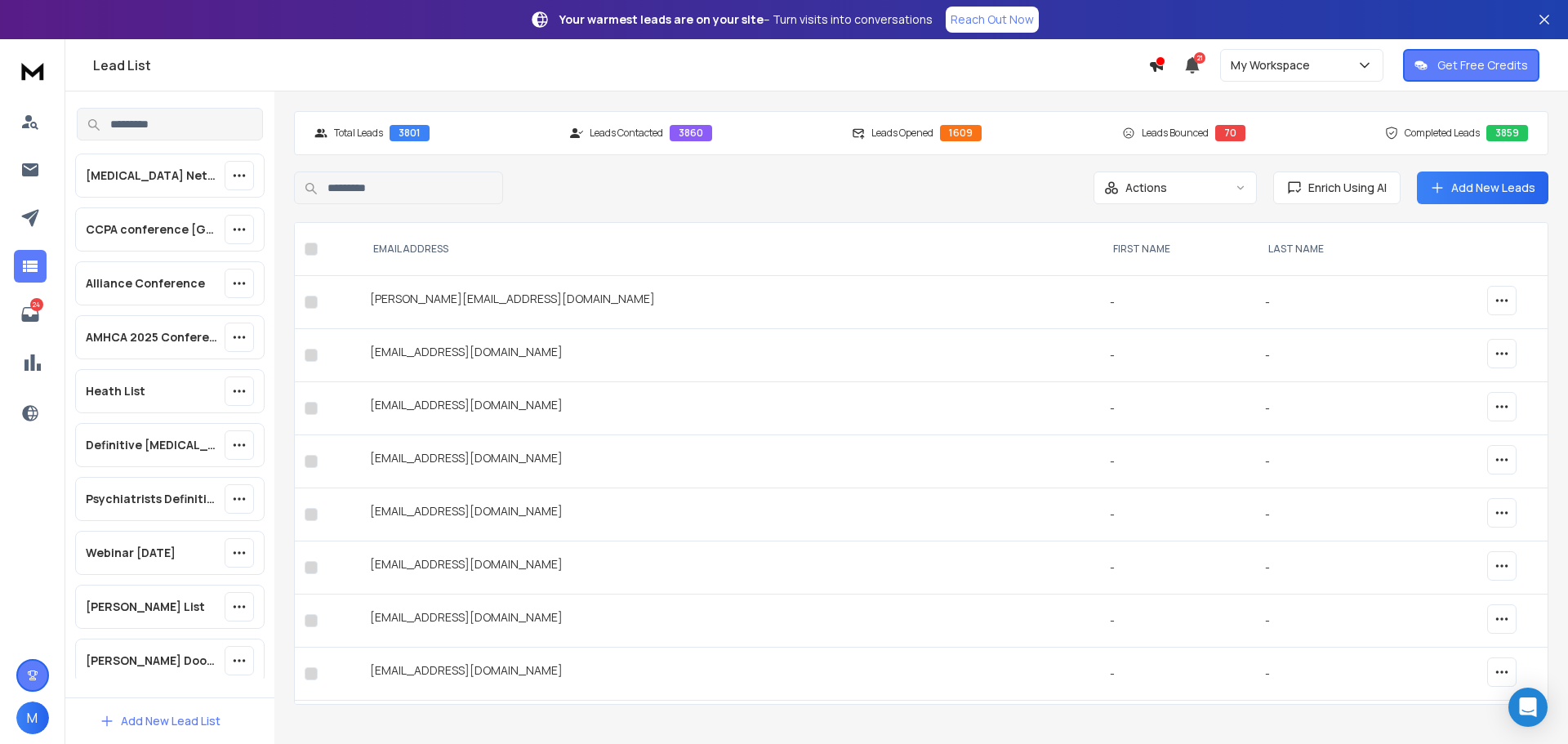
scroll to position [283, 0]
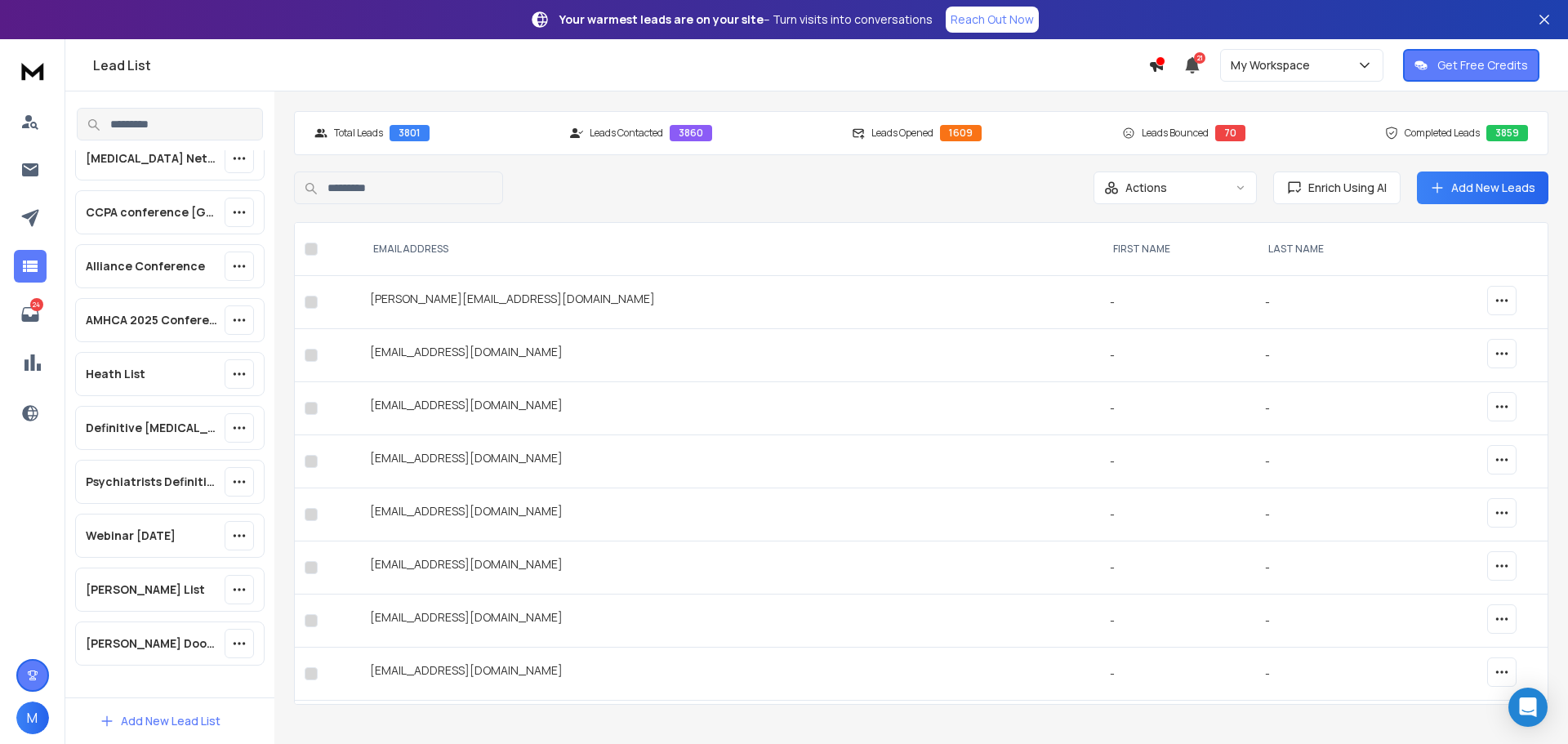
click at [139, 645] on p "[PERSON_NAME] Door to Door" at bounding box center [152, 644] width 133 height 17
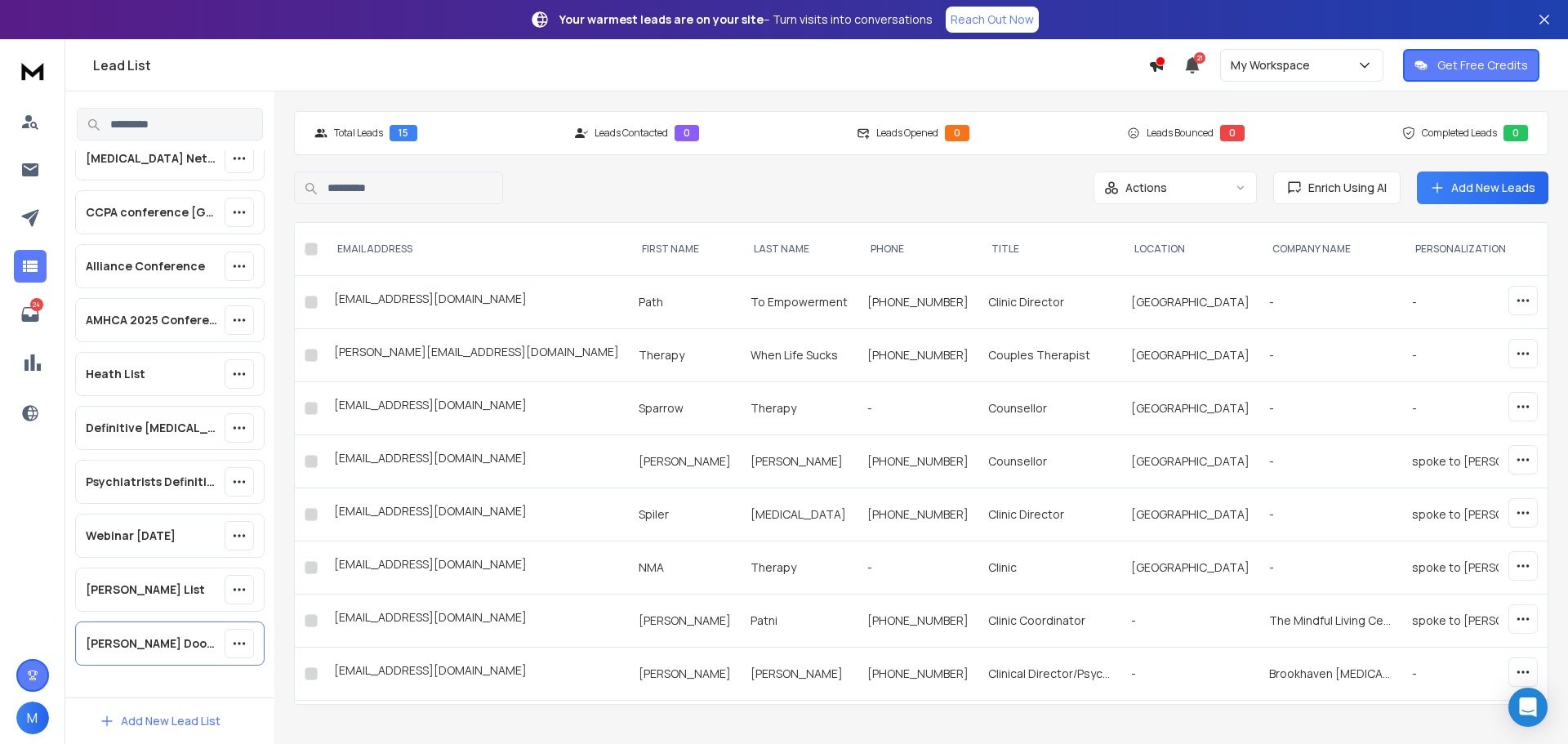
click at [1453, 188] on link "Add New Leads" at bounding box center [1483, 188] width 106 height 17
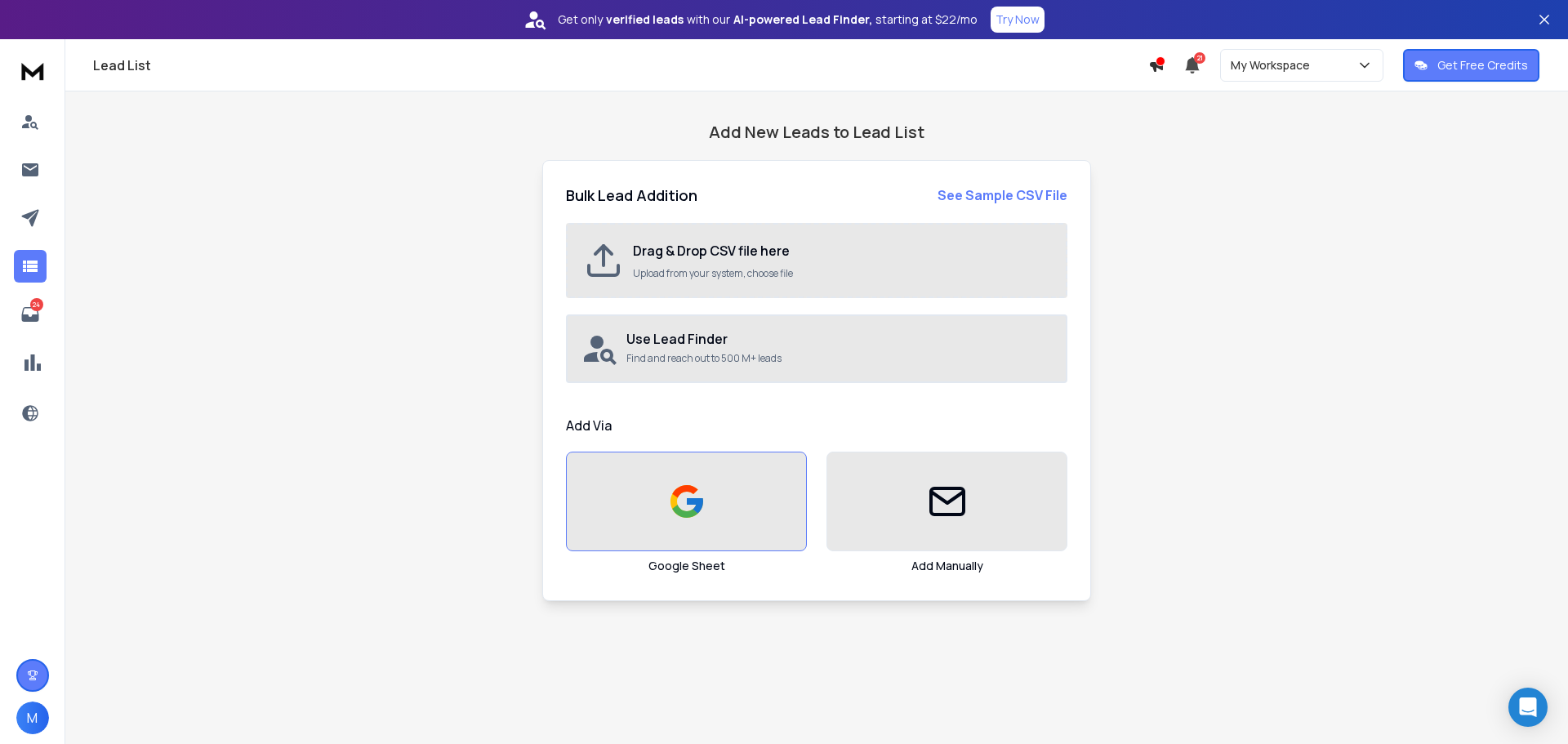
click at [678, 522] on div at bounding box center [686, 502] width 41 height 45
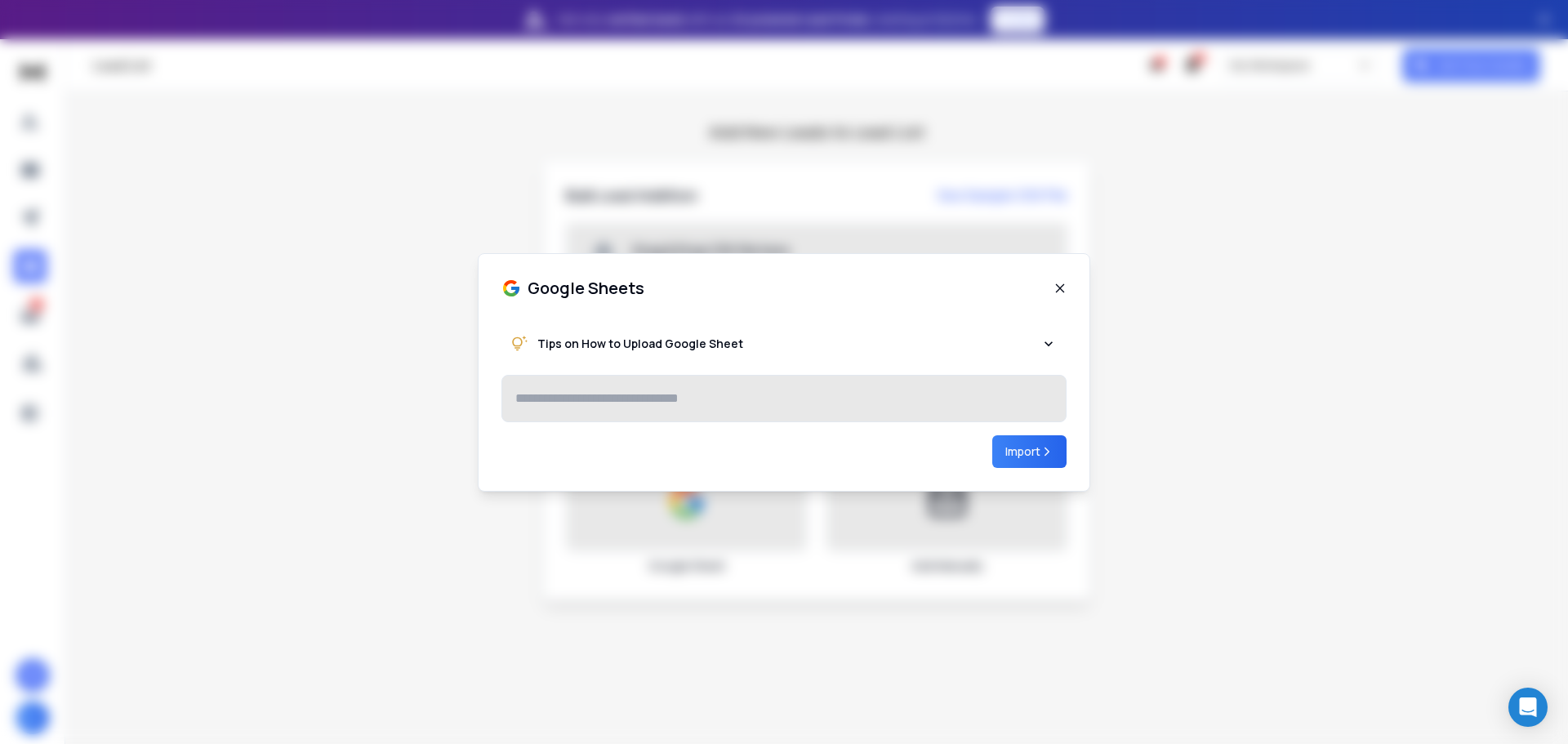
click at [743, 407] on input at bounding box center [784, 399] width 565 height 47
paste input "**********"
type input "**********"
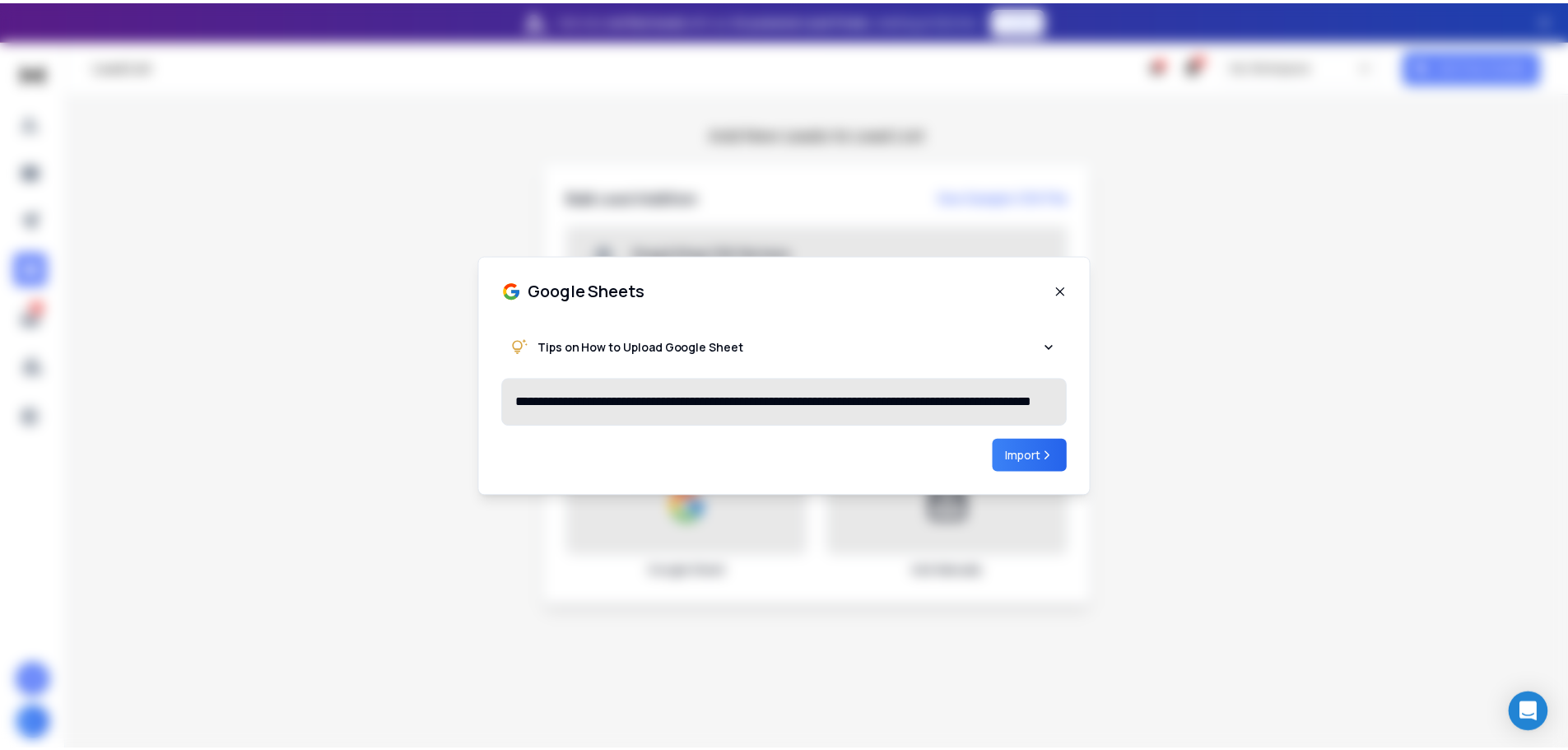
scroll to position [0, 0]
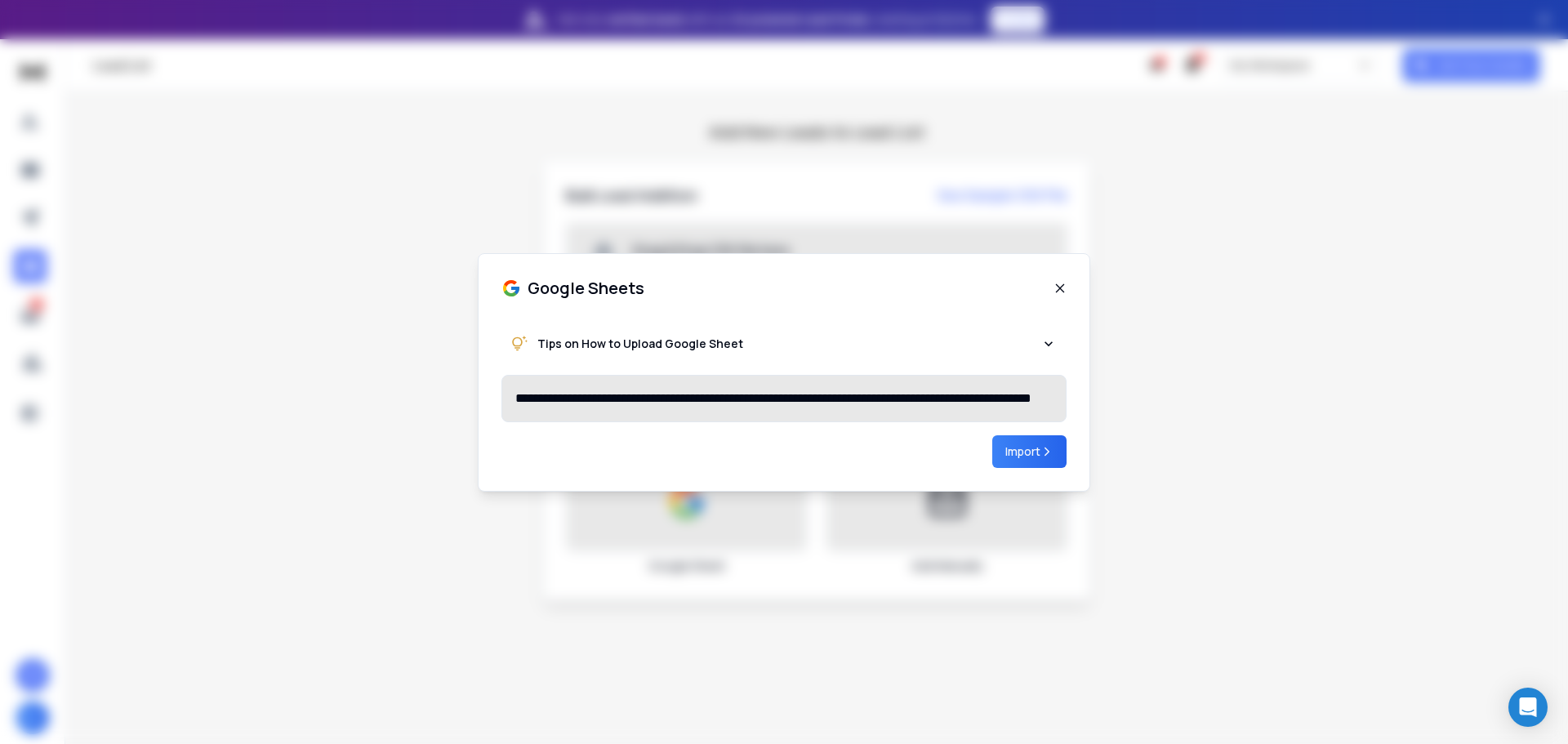
click at [1019, 448] on button "Import" at bounding box center [1029, 451] width 74 height 32
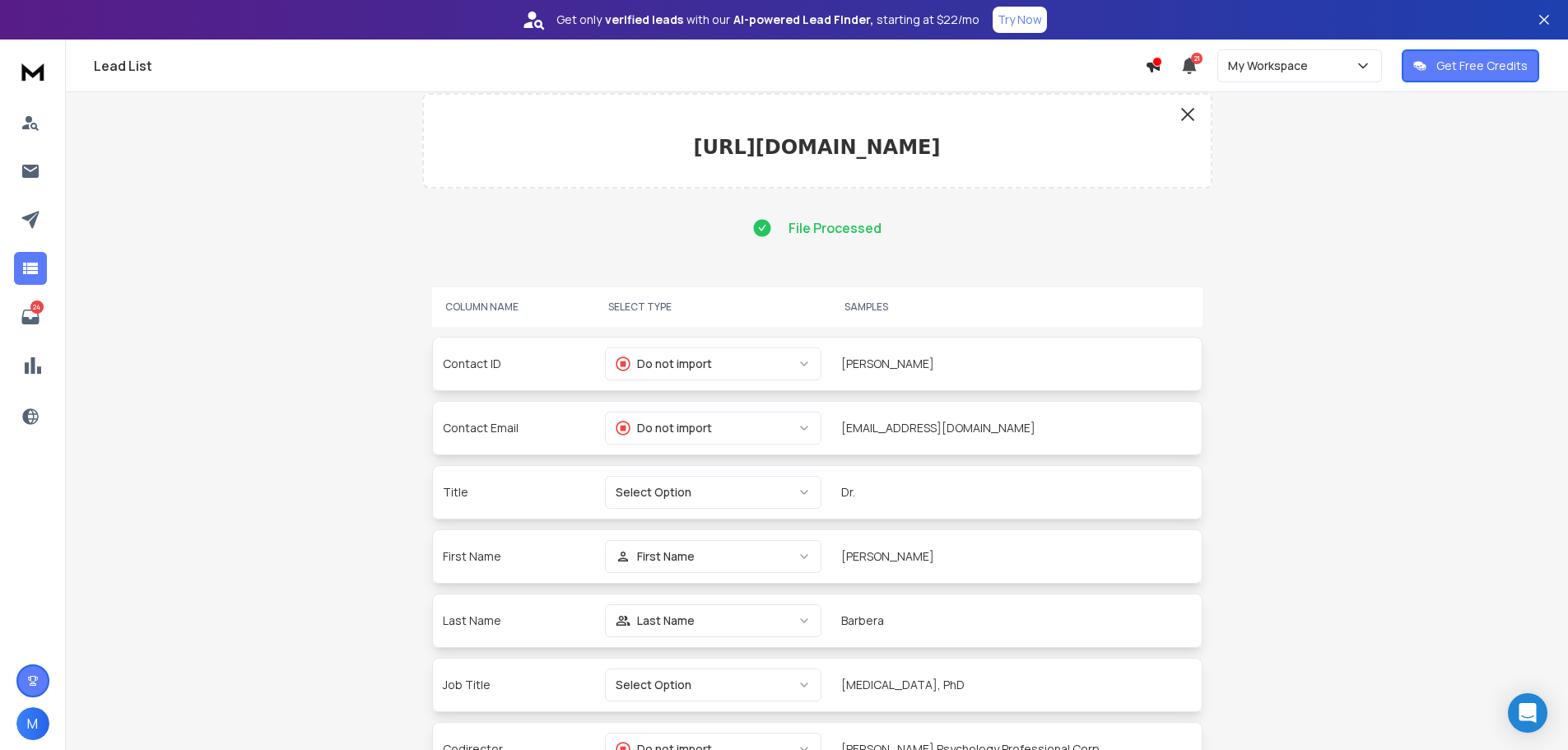
scroll to position [247, 0]
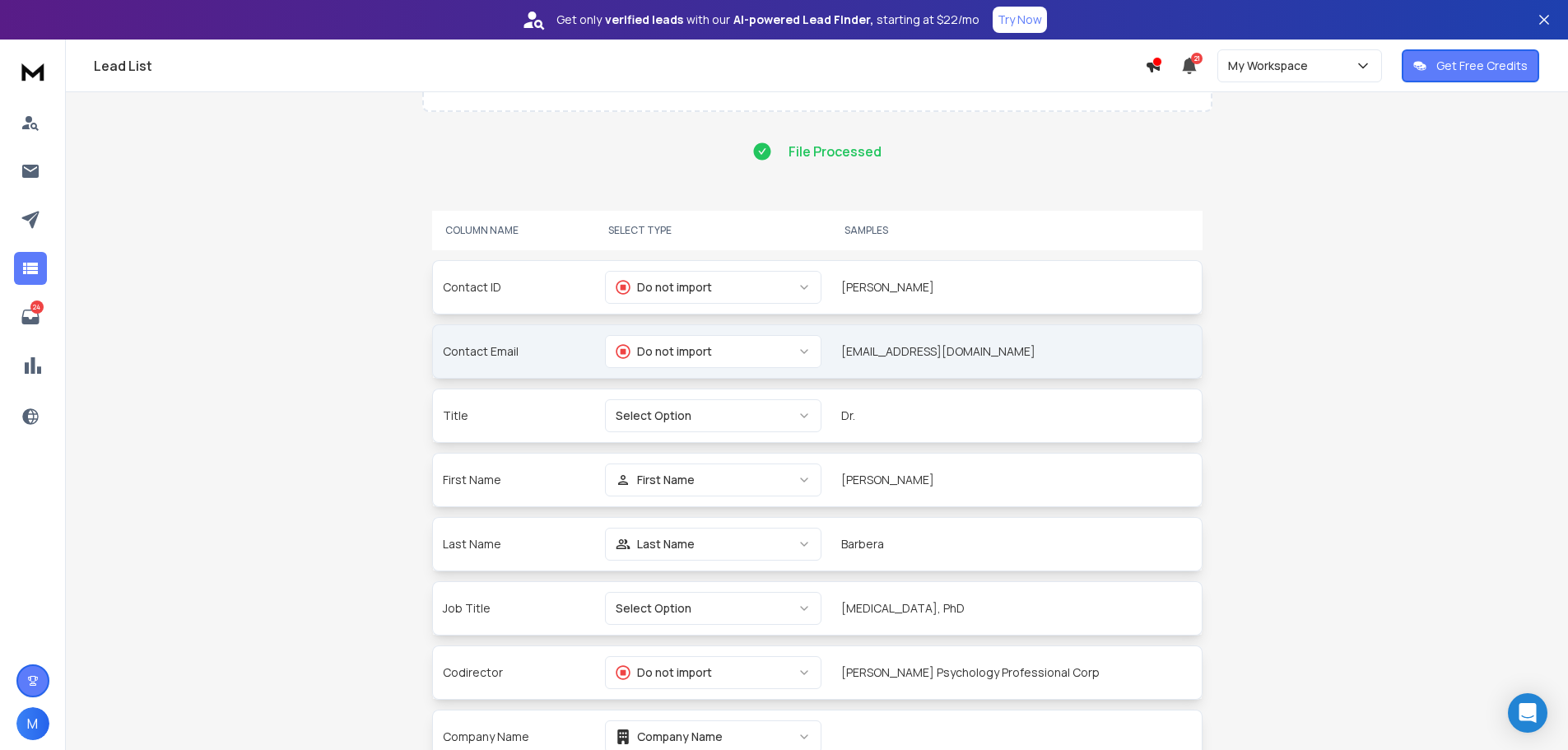
click at [802, 368] on button "Do not import" at bounding box center [713, 351] width 216 height 33
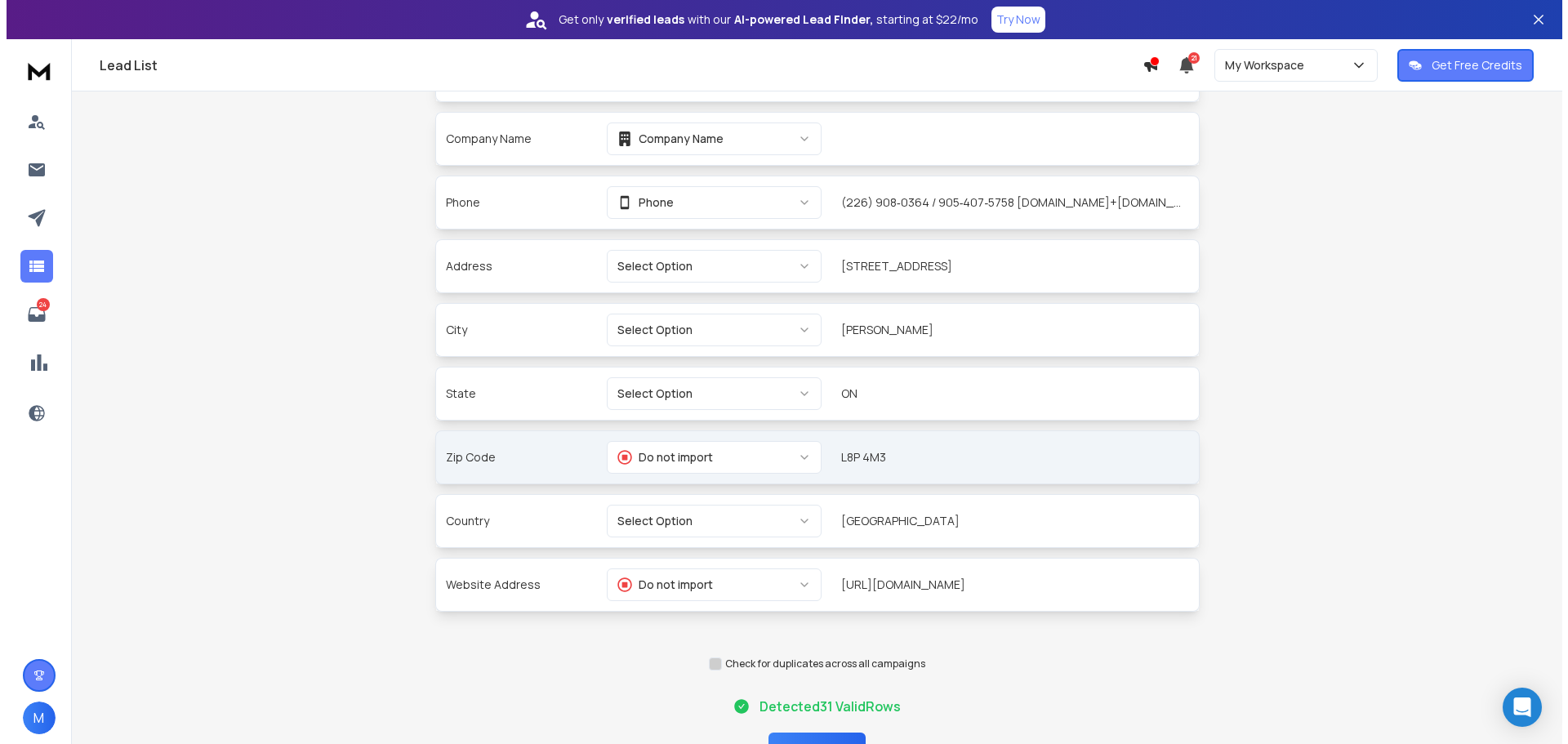
scroll to position [937, 0]
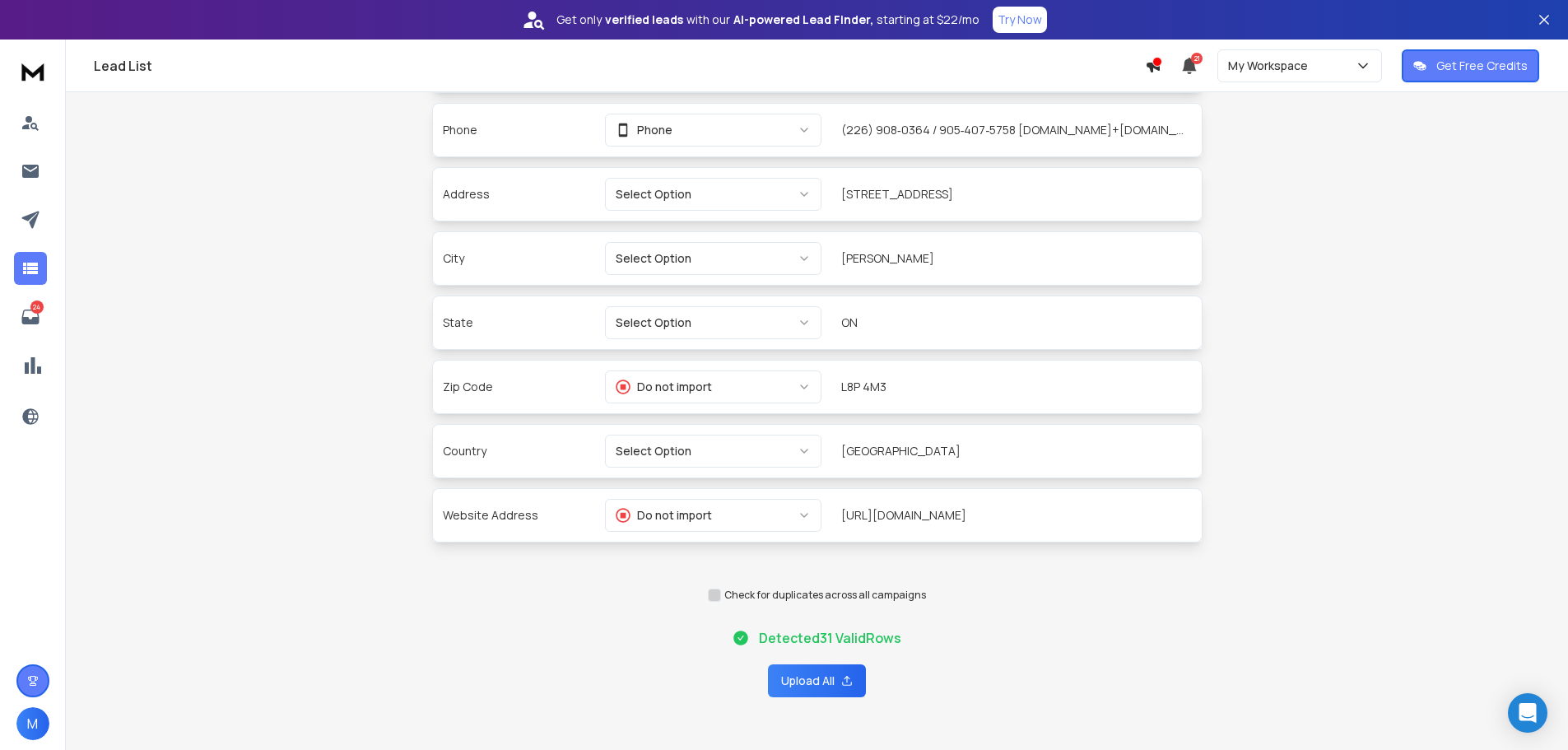
click at [815, 683] on button "Upload All" at bounding box center [817, 681] width 98 height 33
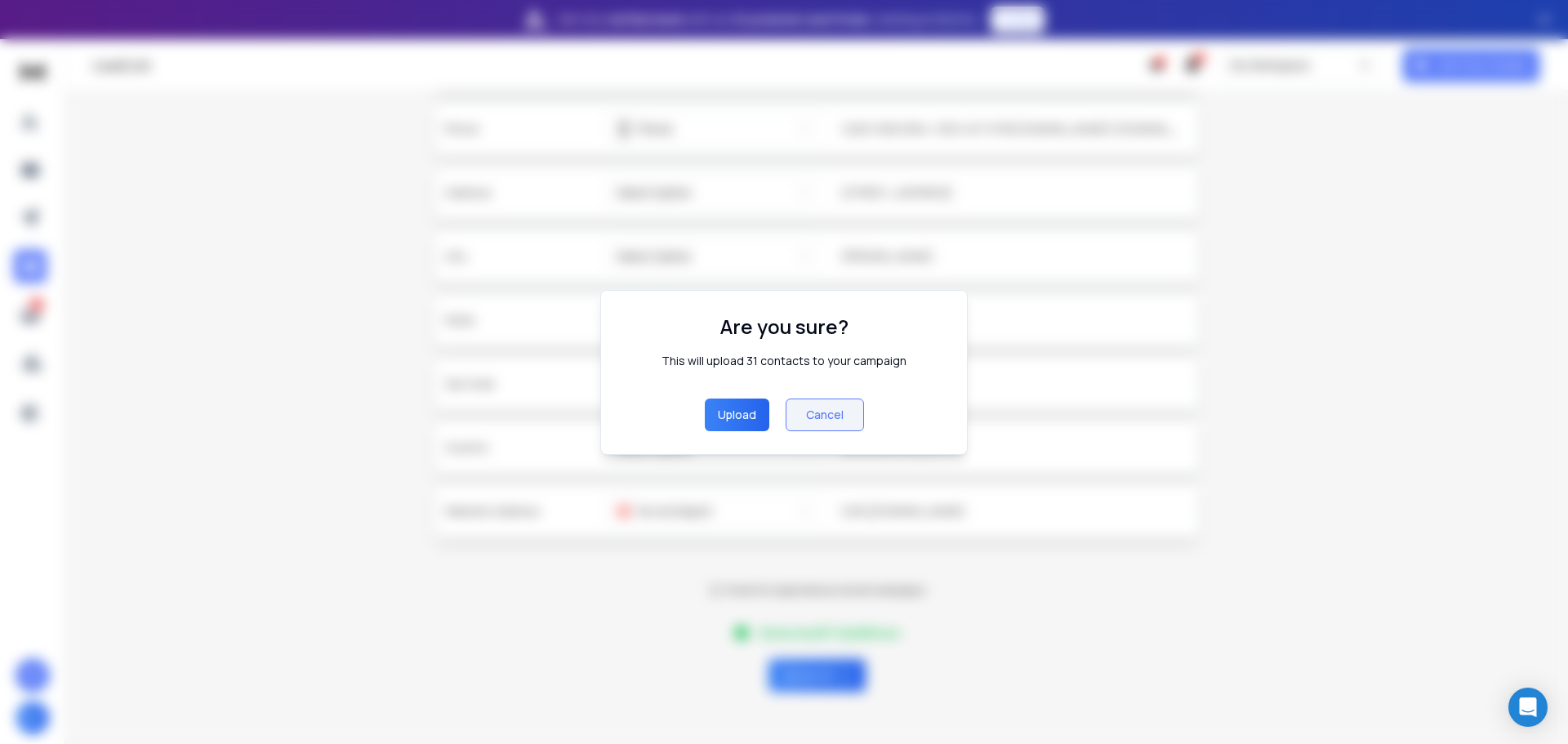
click at [732, 419] on button "Upload" at bounding box center [737, 414] width 65 height 32
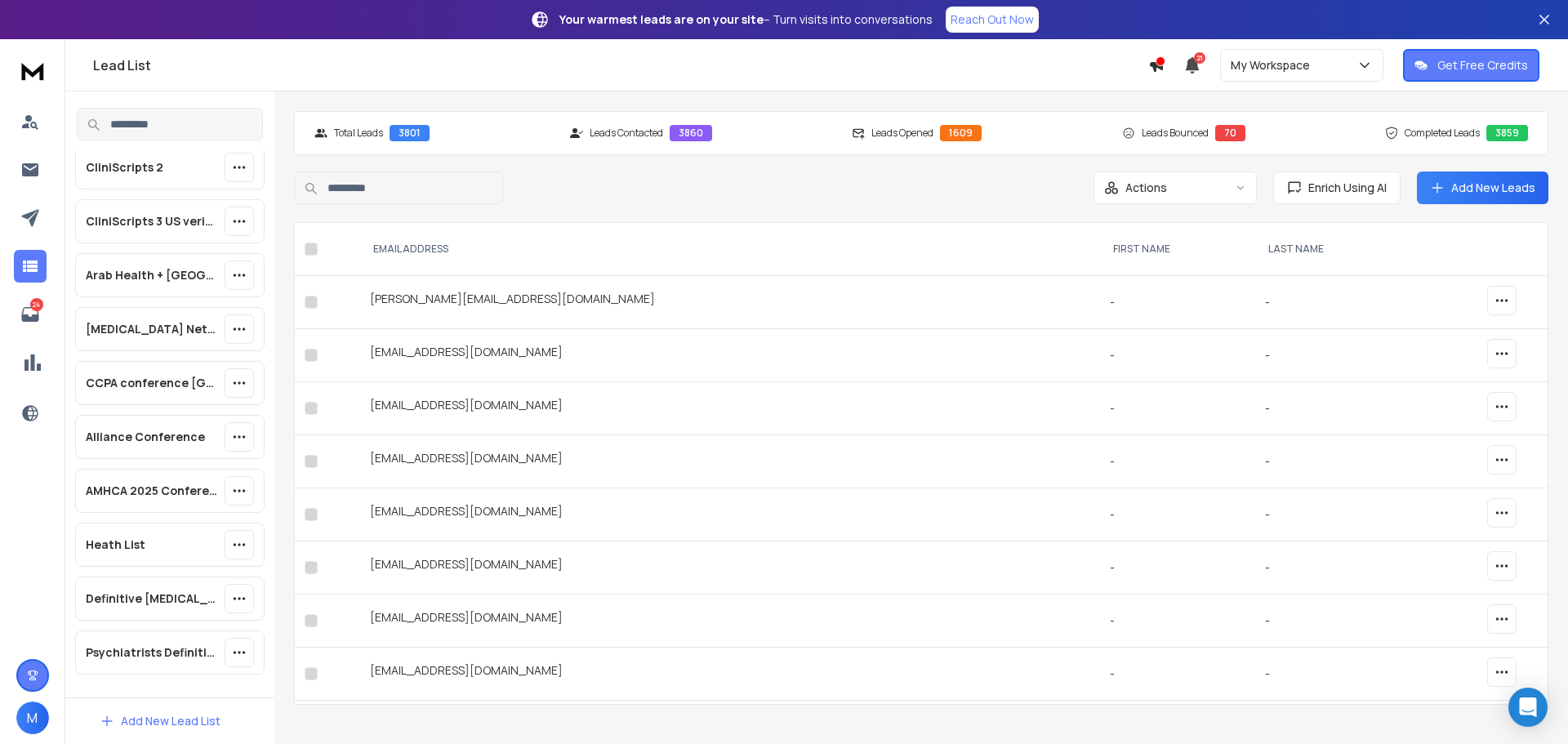
scroll to position [283, 0]
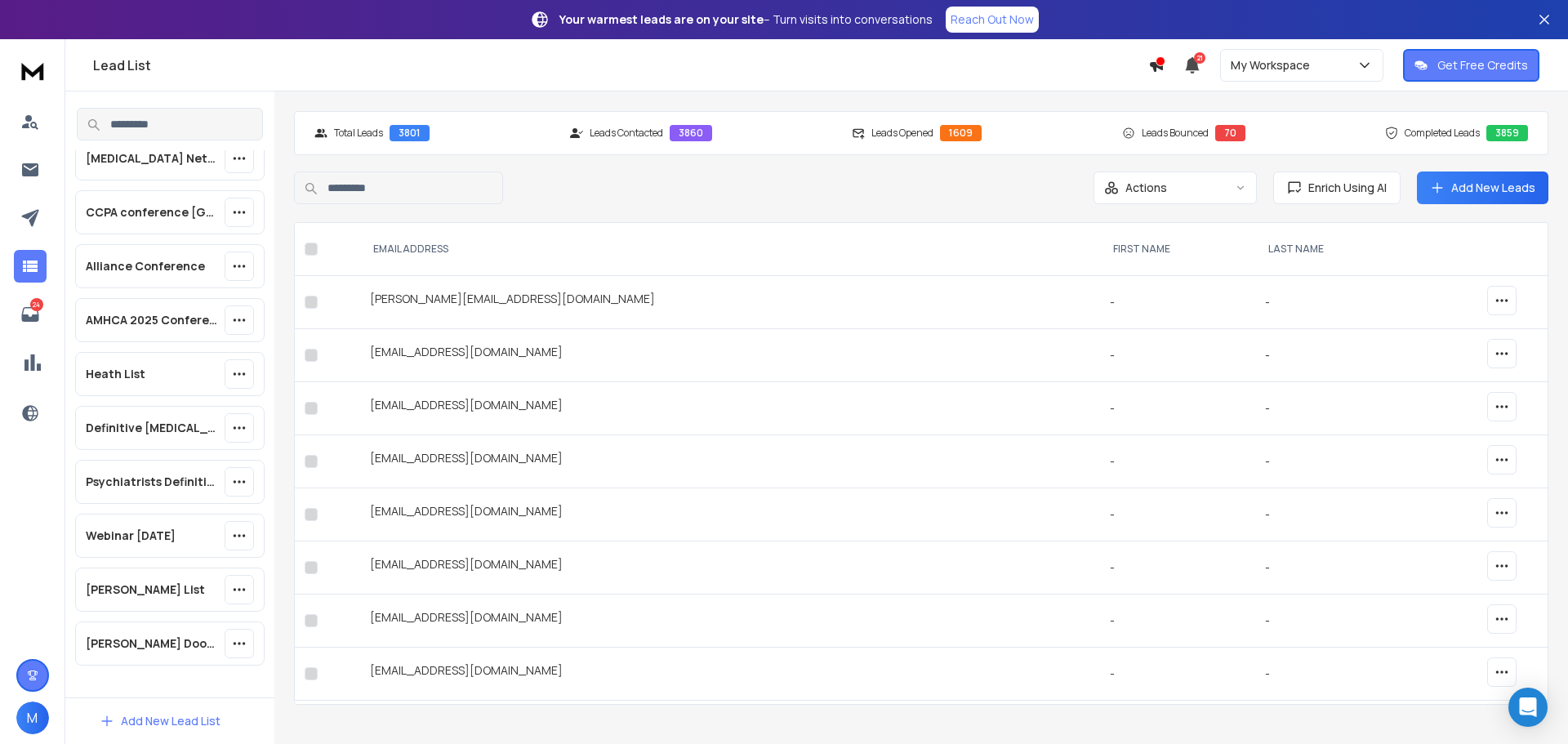
click at [129, 638] on p "[PERSON_NAME] Door to Door" at bounding box center [152, 644] width 133 height 17
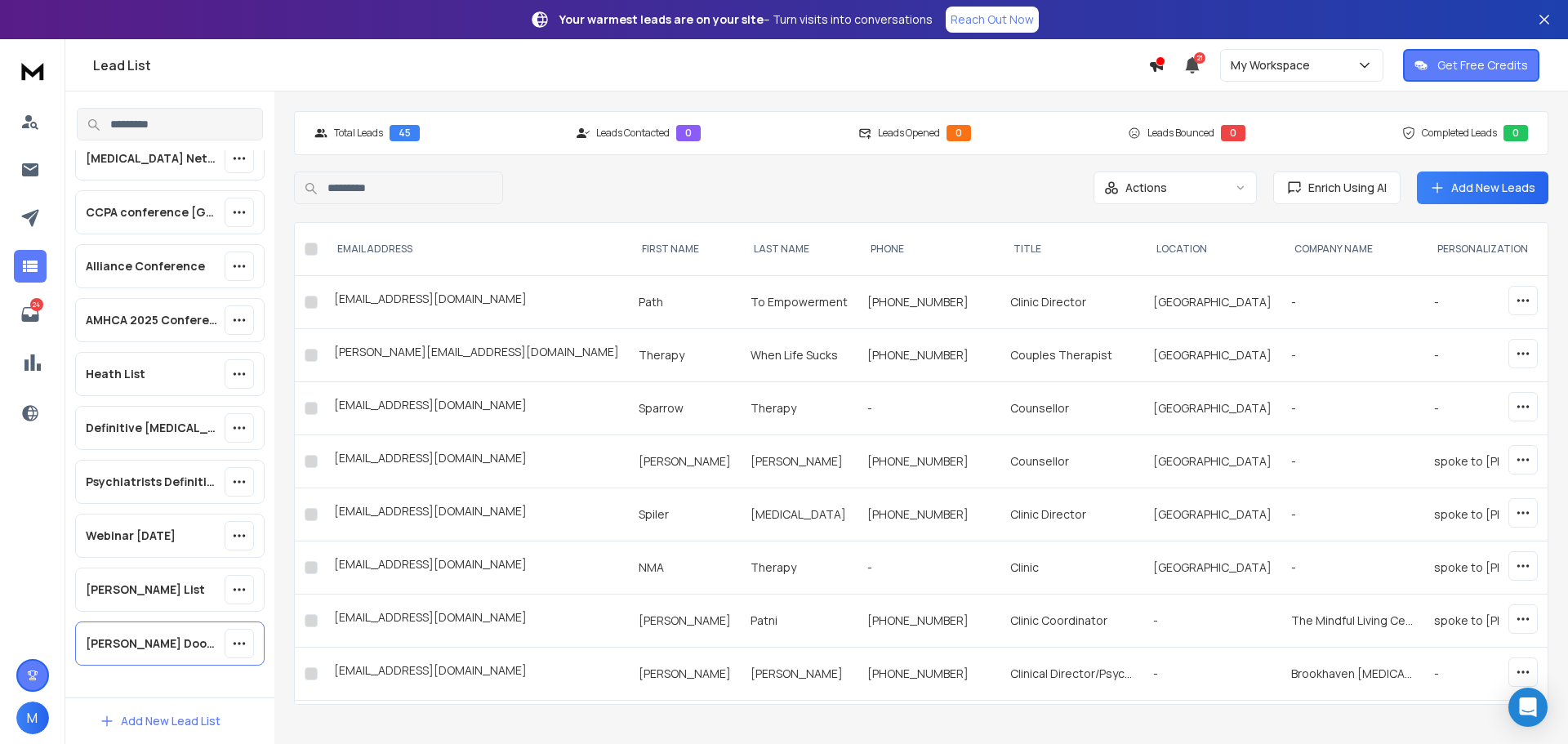
click at [1460, 180] on link "Add New Leads" at bounding box center [1483, 188] width 106 height 17
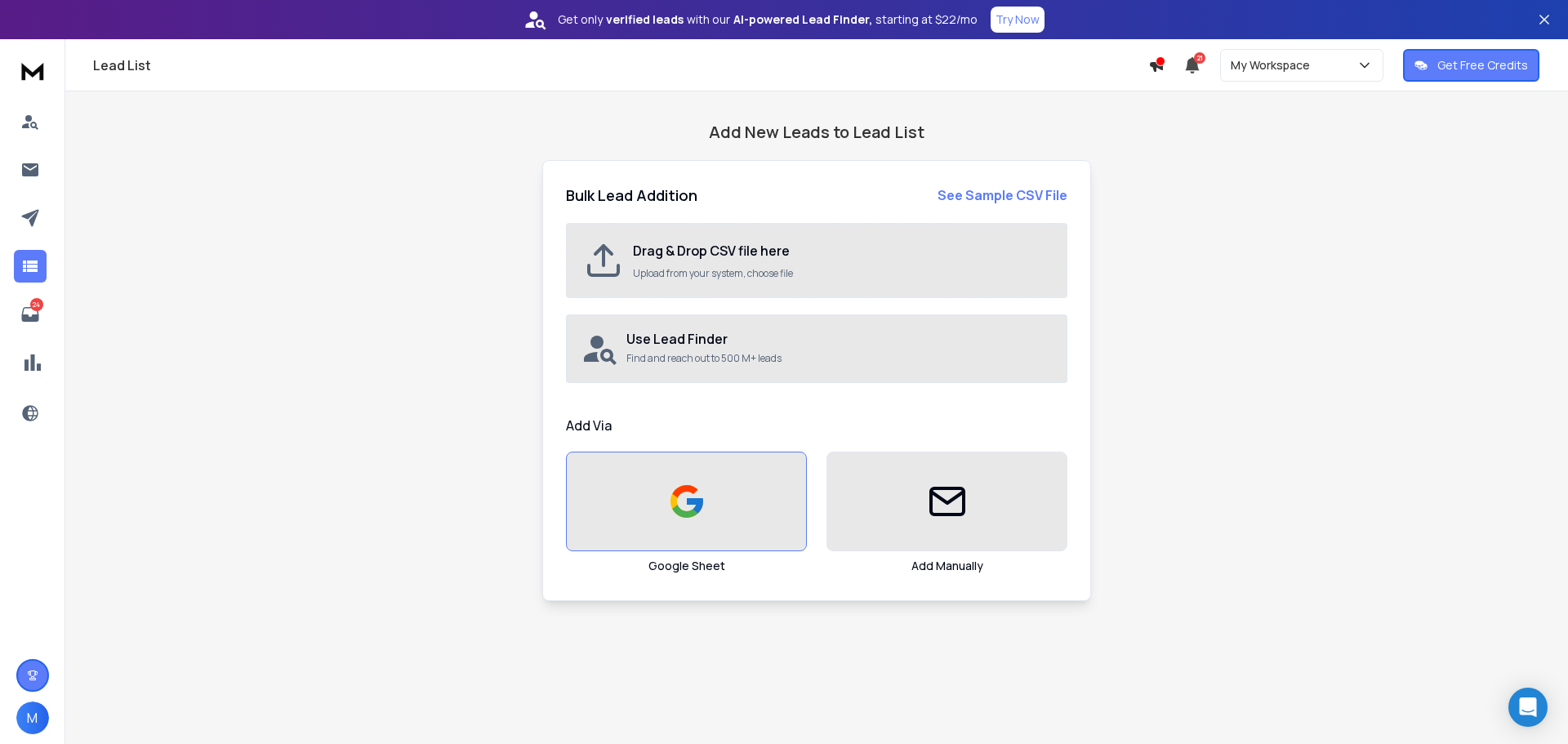
click at [713, 487] on div at bounding box center [686, 502] width 241 height 99
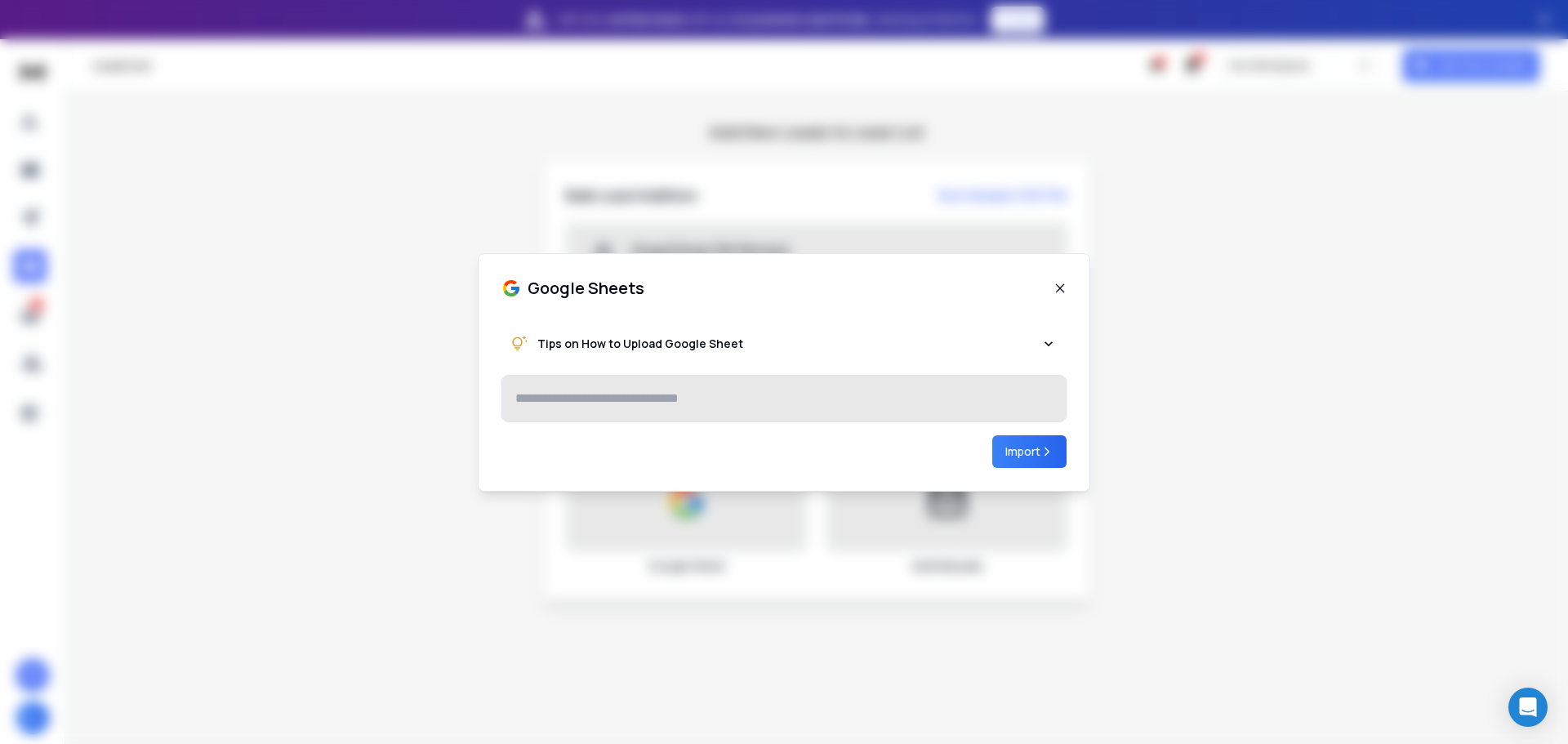
click at [869, 388] on input at bounding box center [784, 399] width 565 height 47
paste input "**********"
type input "**********"
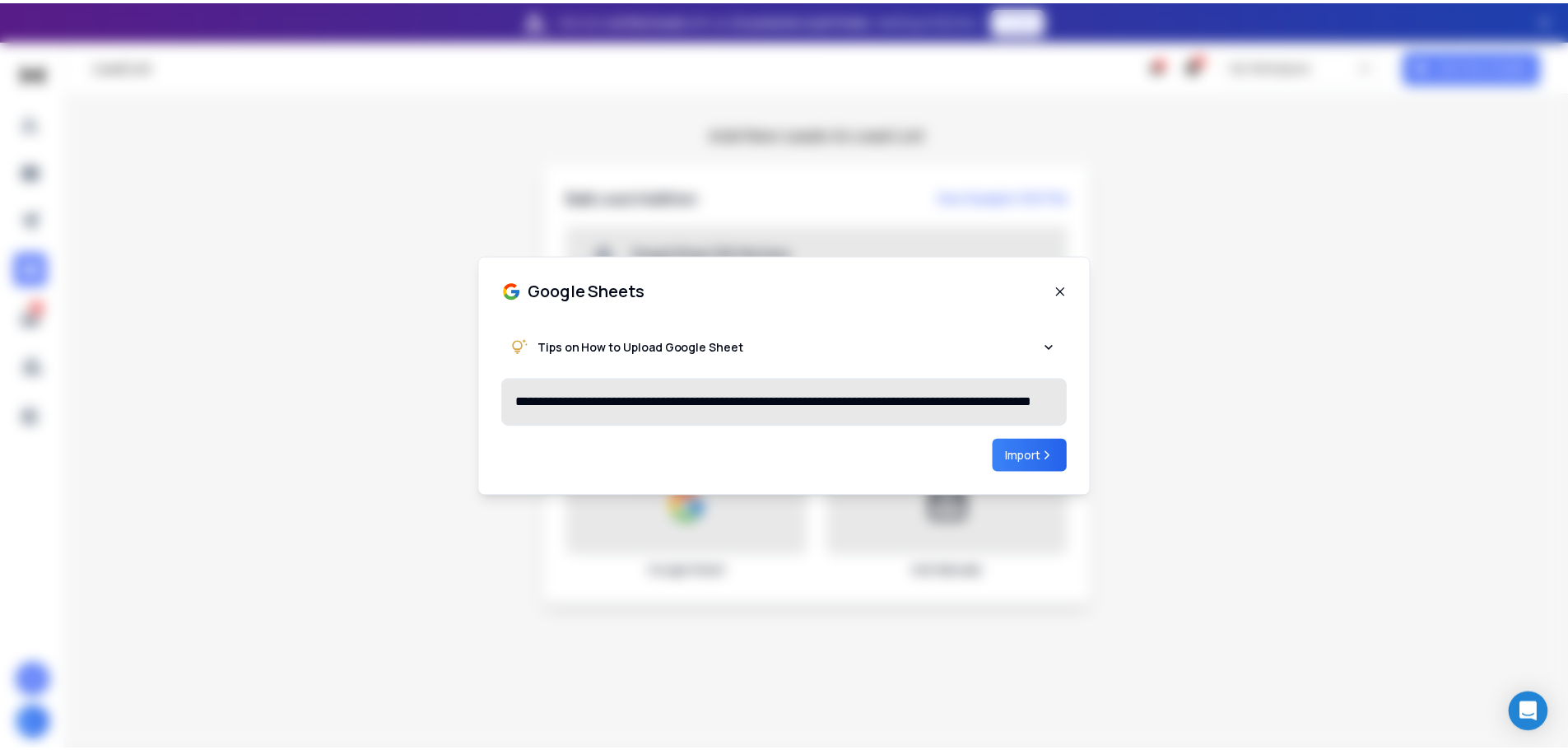
scroll to position [0, 0]
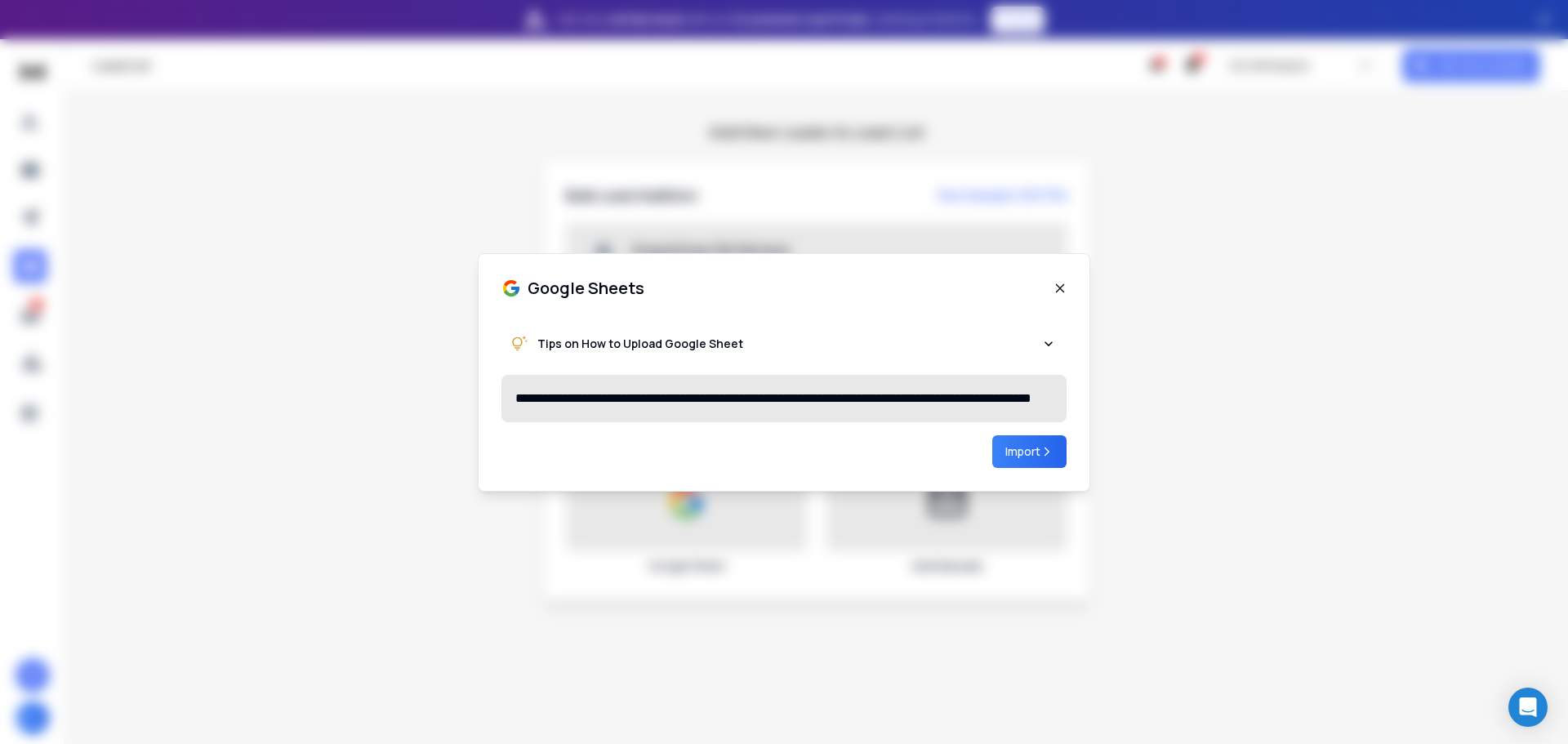
click at [1002, 445] on button "Import" at bounding box center [1029, 451] width 74 height 32
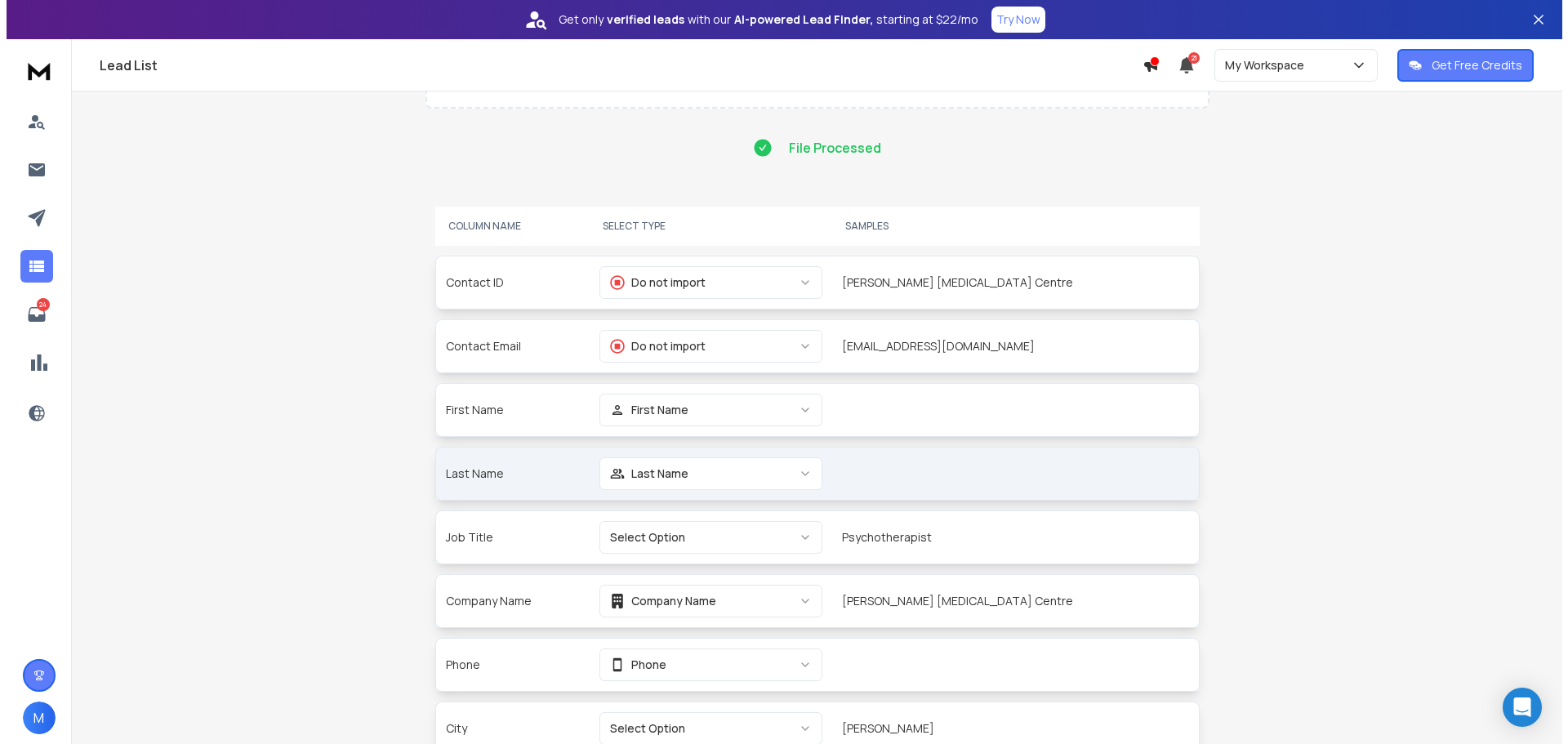
scroll to position [327, 0]
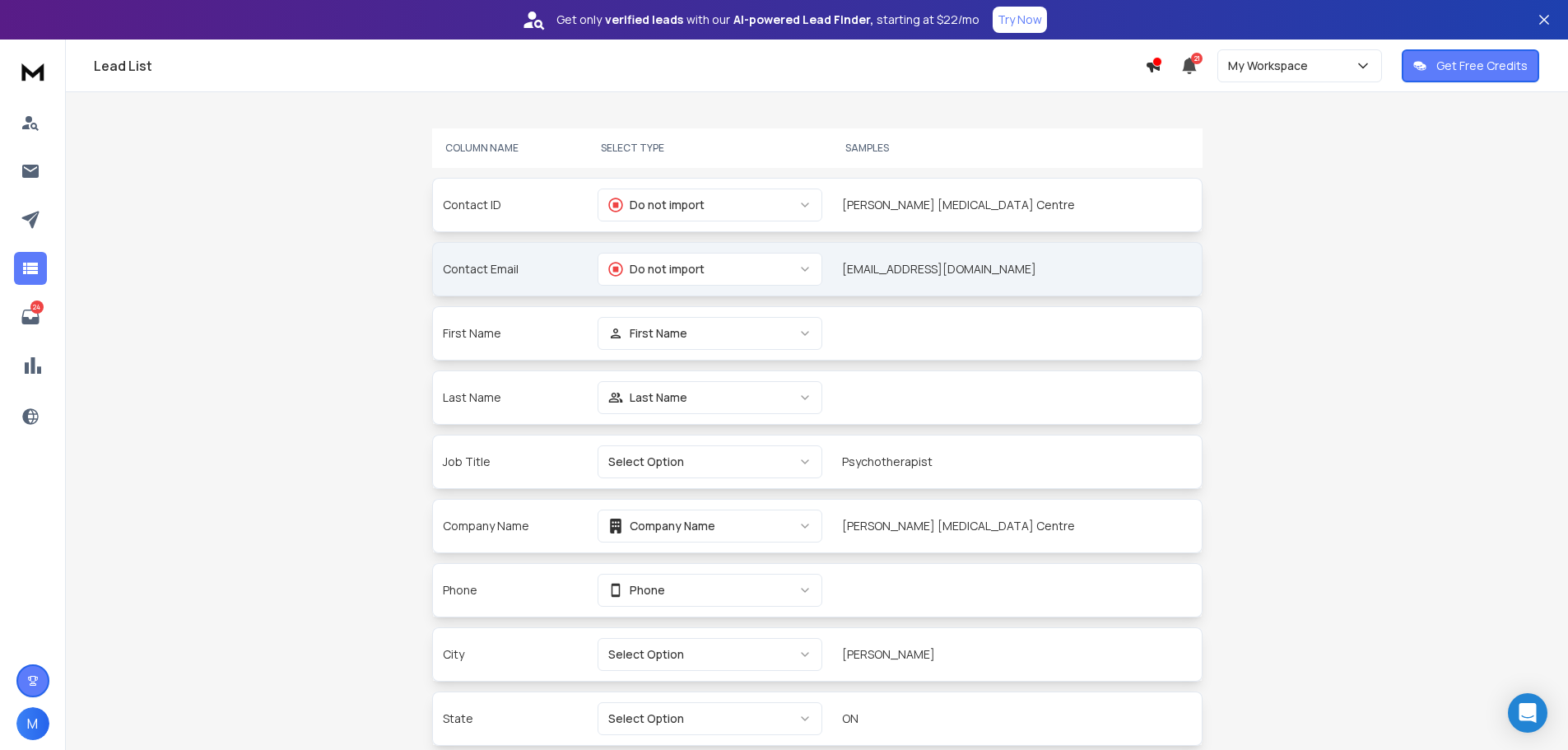
click at [750, 286] on button "Do not import" at bounding box center [710, 269] width 225 height 33
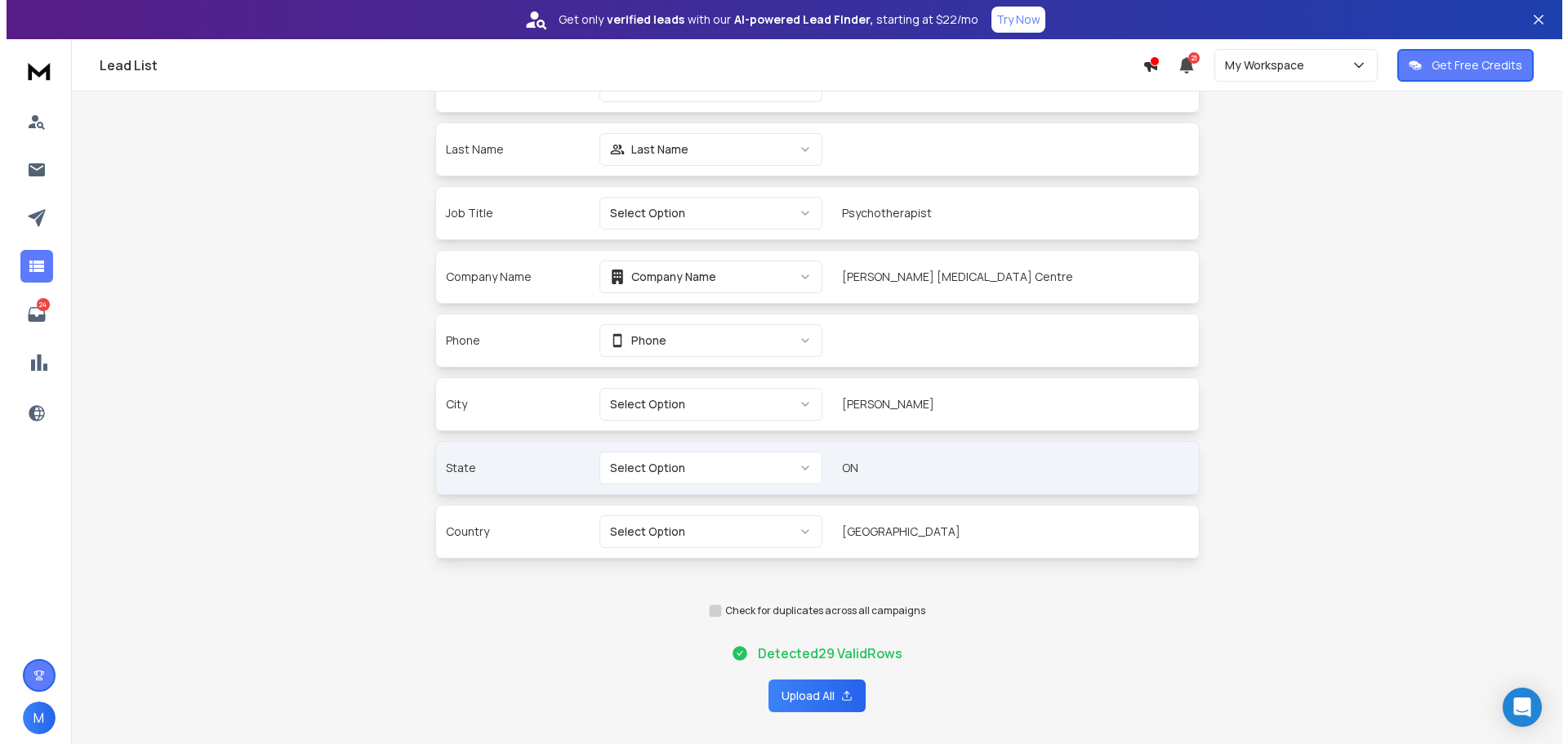
scroll to position [618, 0]
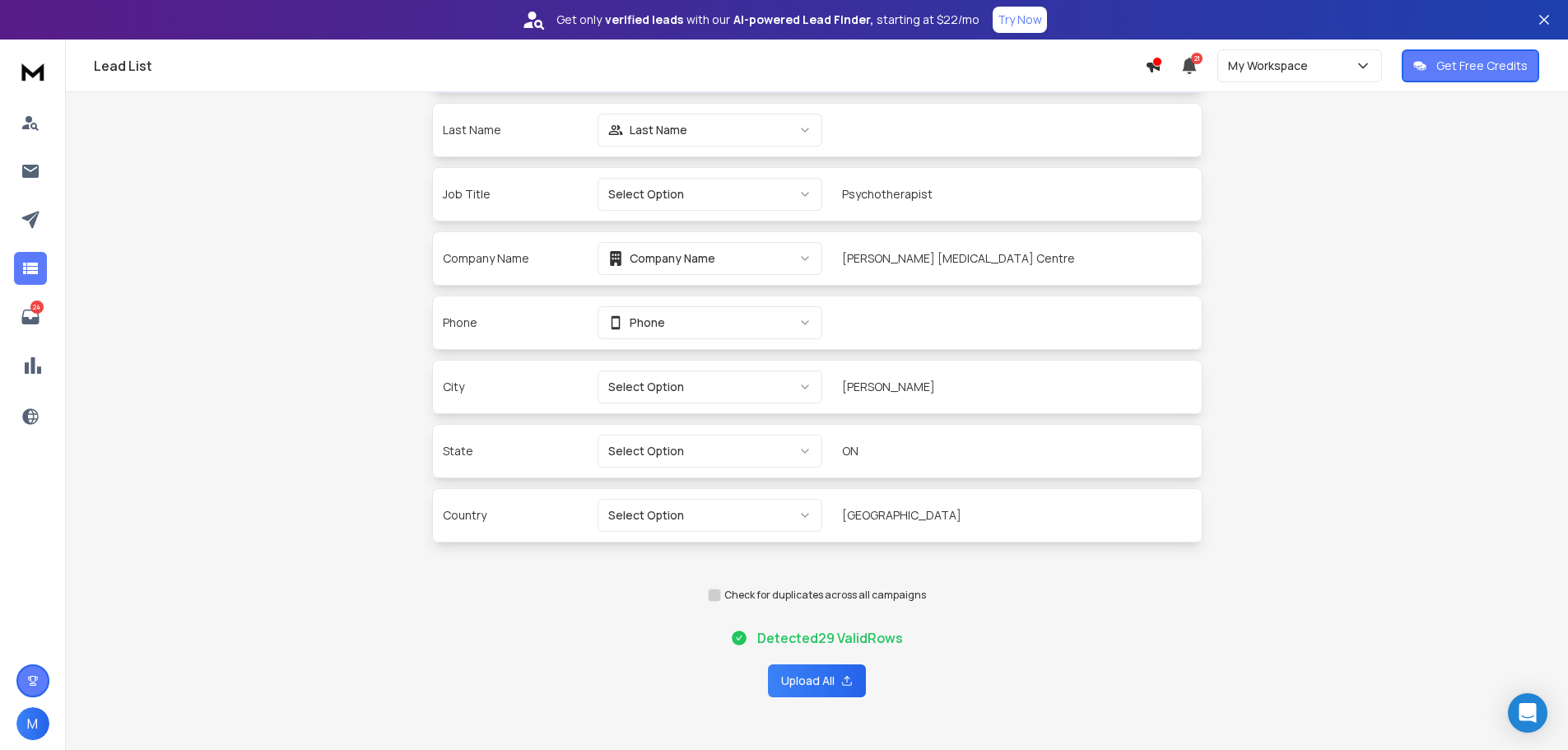
click at [817, 680] on button "Upload All" at bounding box center [817, 681] width 98 height 33
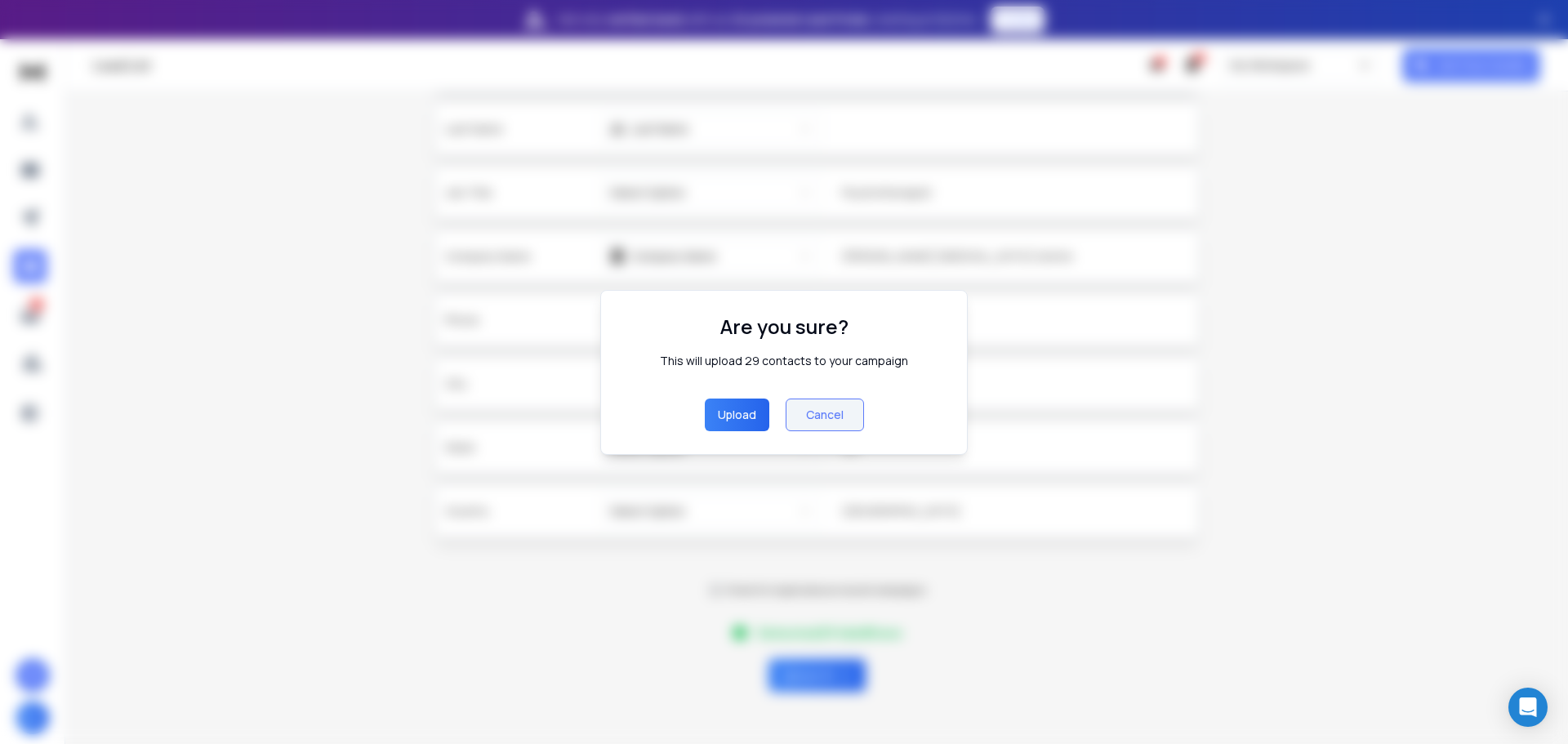
click at [743, 418] on button "Upload" at bounding box center [737, 414] width 65 height 32
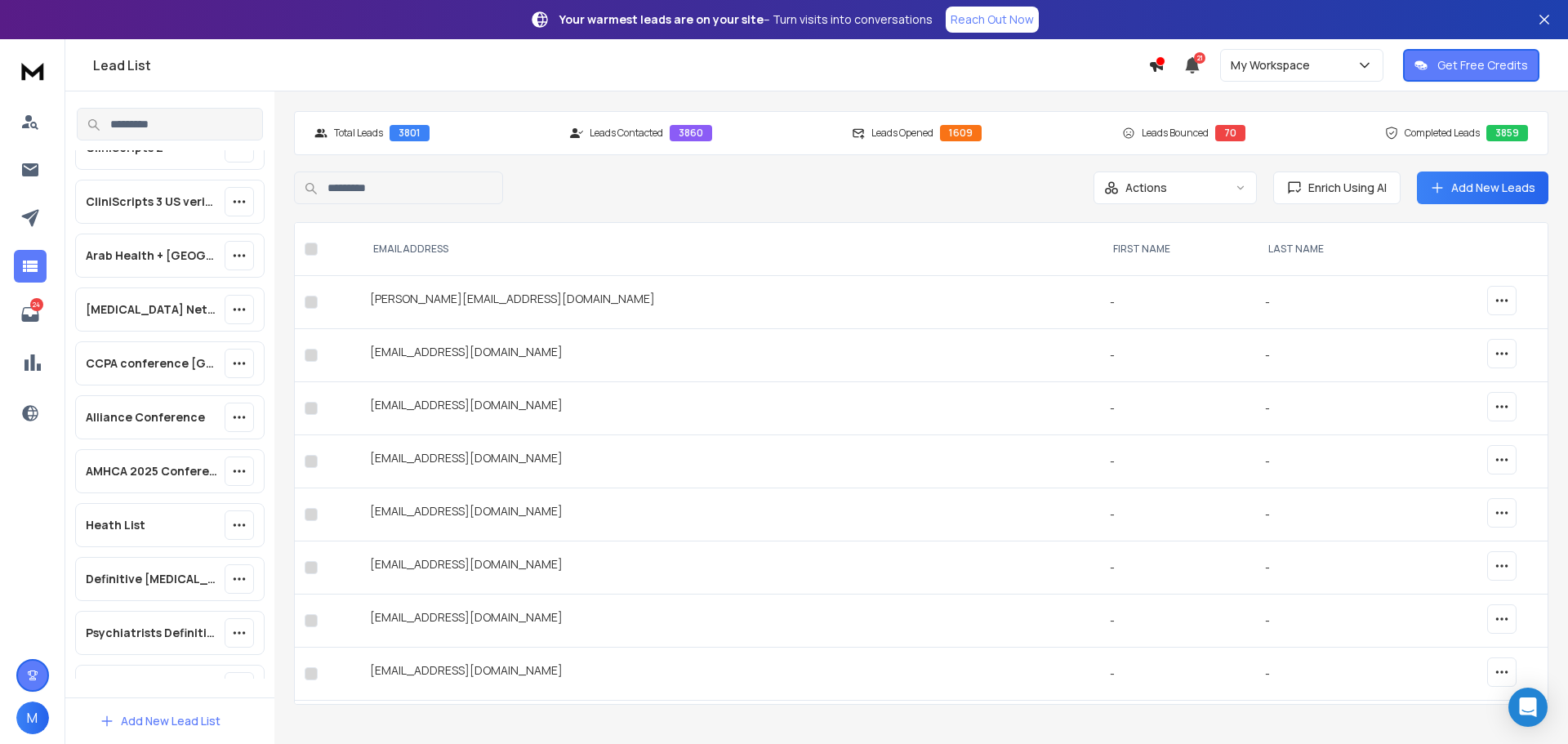
scroll to position [283, 0]
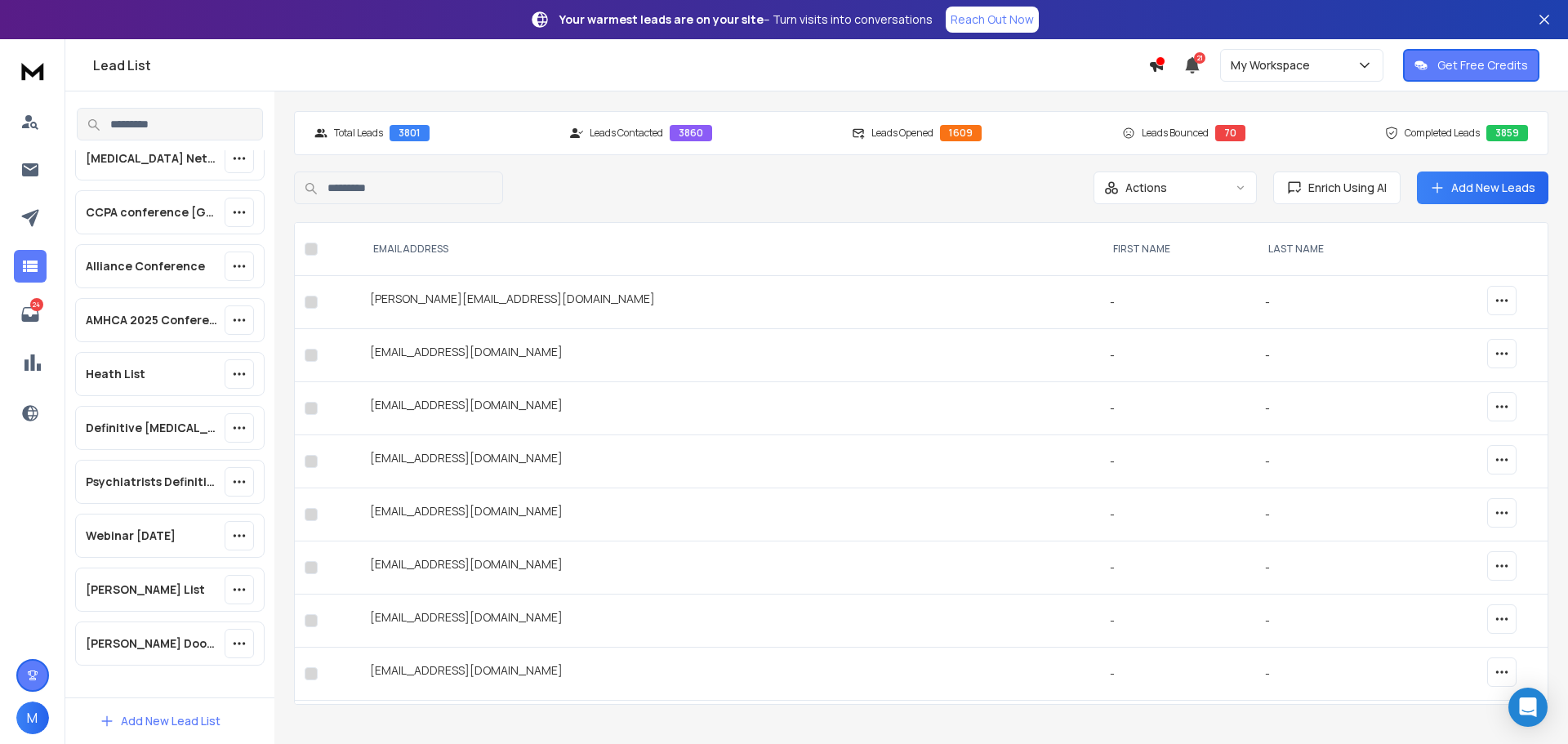
click at [169, 634] on div "[PERSON_NAME] Door to Door" at bounding box center [169, 644] width 189 height 44
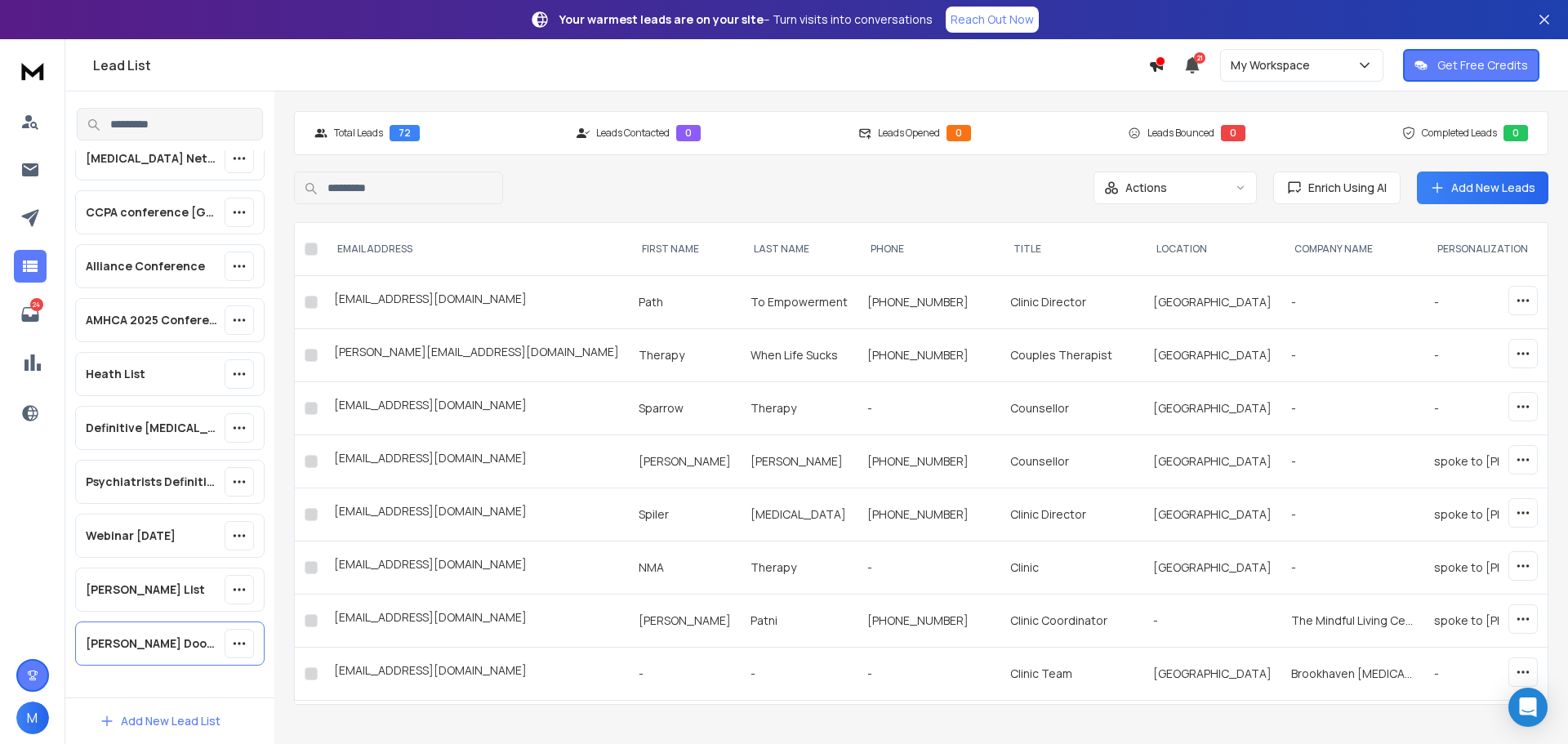
click at [1462, 184] on link "Add New Leads" at bounding box center [1483, 188] width 106 height 17
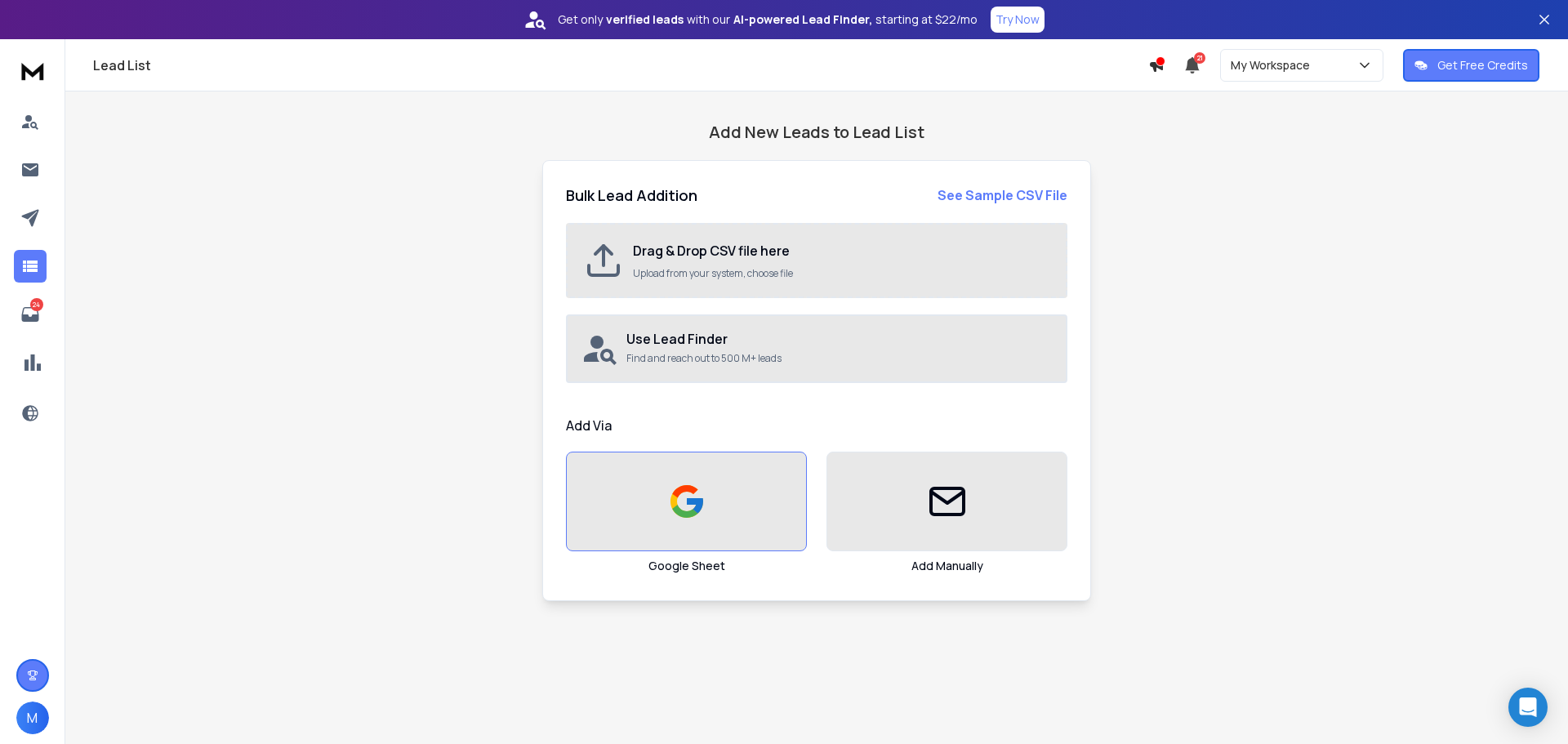
click at [705, 496] on icon at bounding box center [686, 502] width 39 height 39
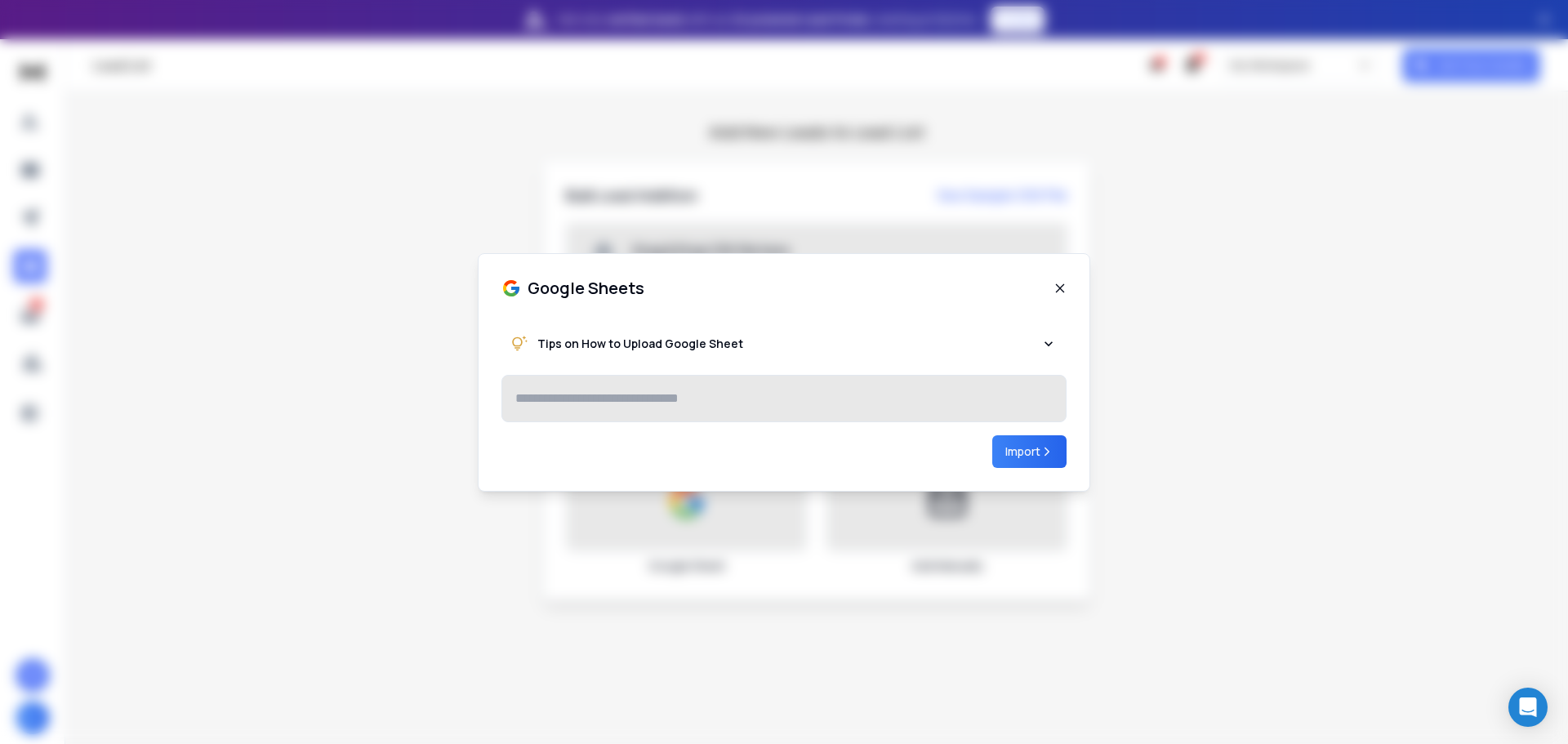
click at [907, 401] on input at bounding box center [784, 399] width 565 height 47
paste input "**********"
type input "**********"
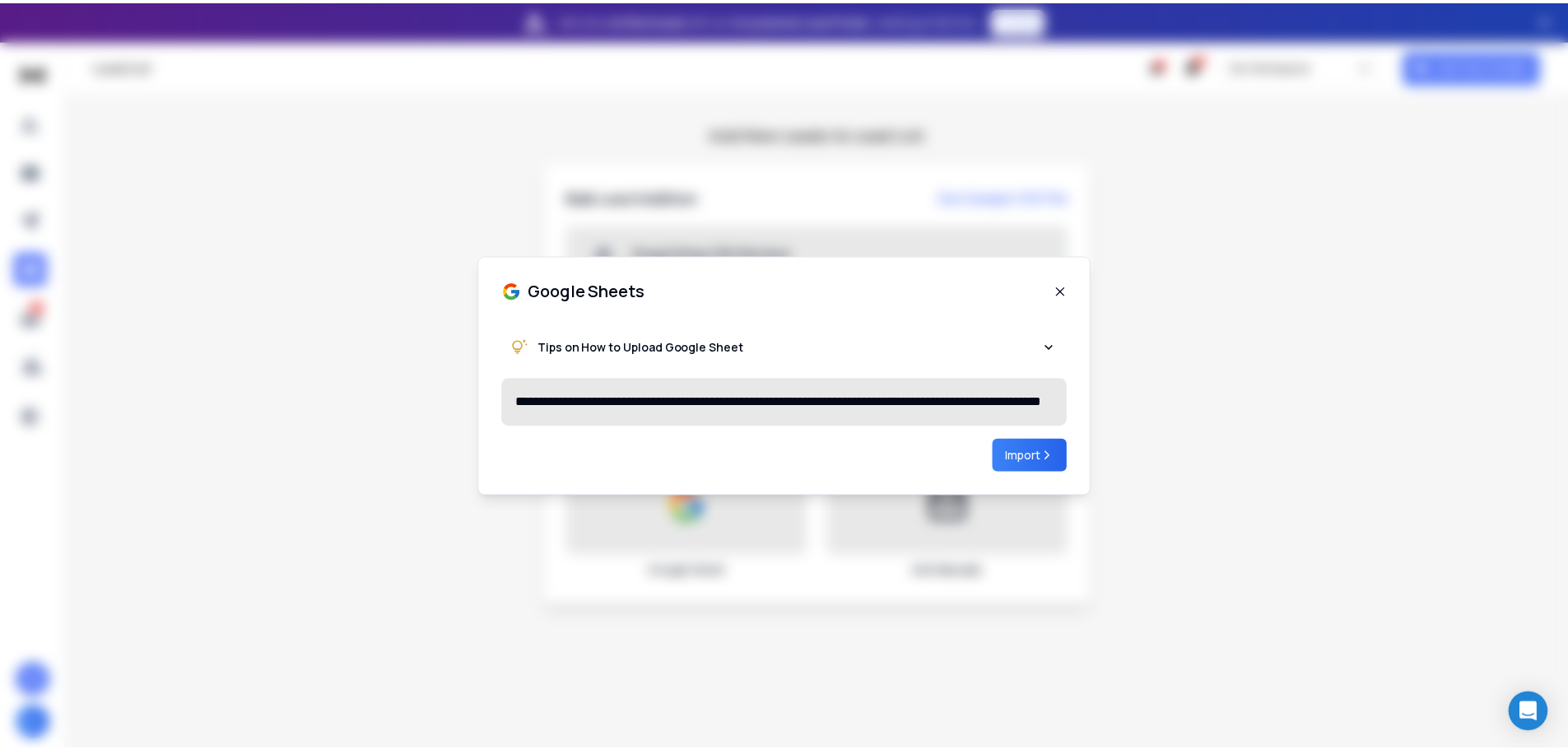
scroll to position [0, 0]
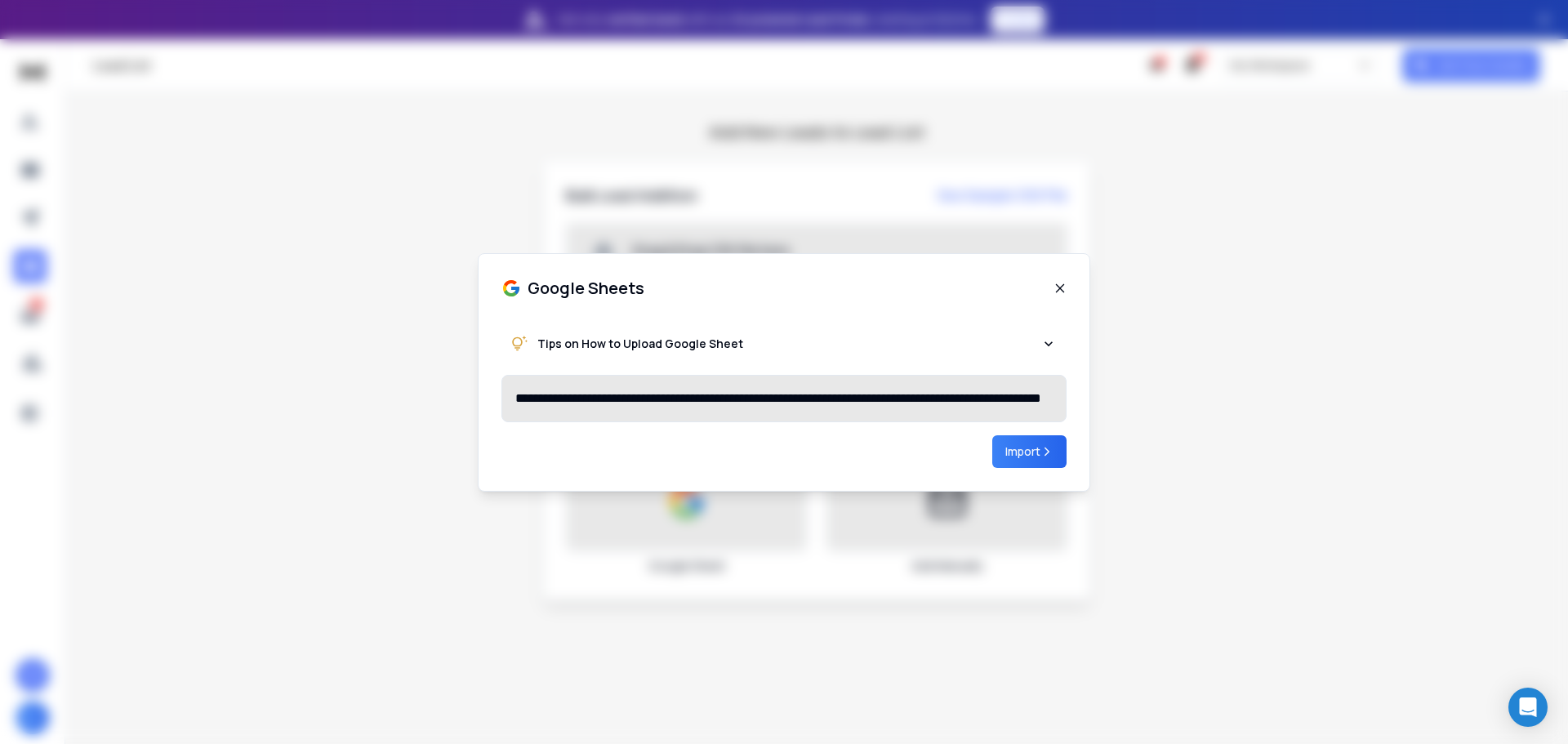
click at [1043, 449] on icon at bounding box center [1046, 451] width 13 height 13
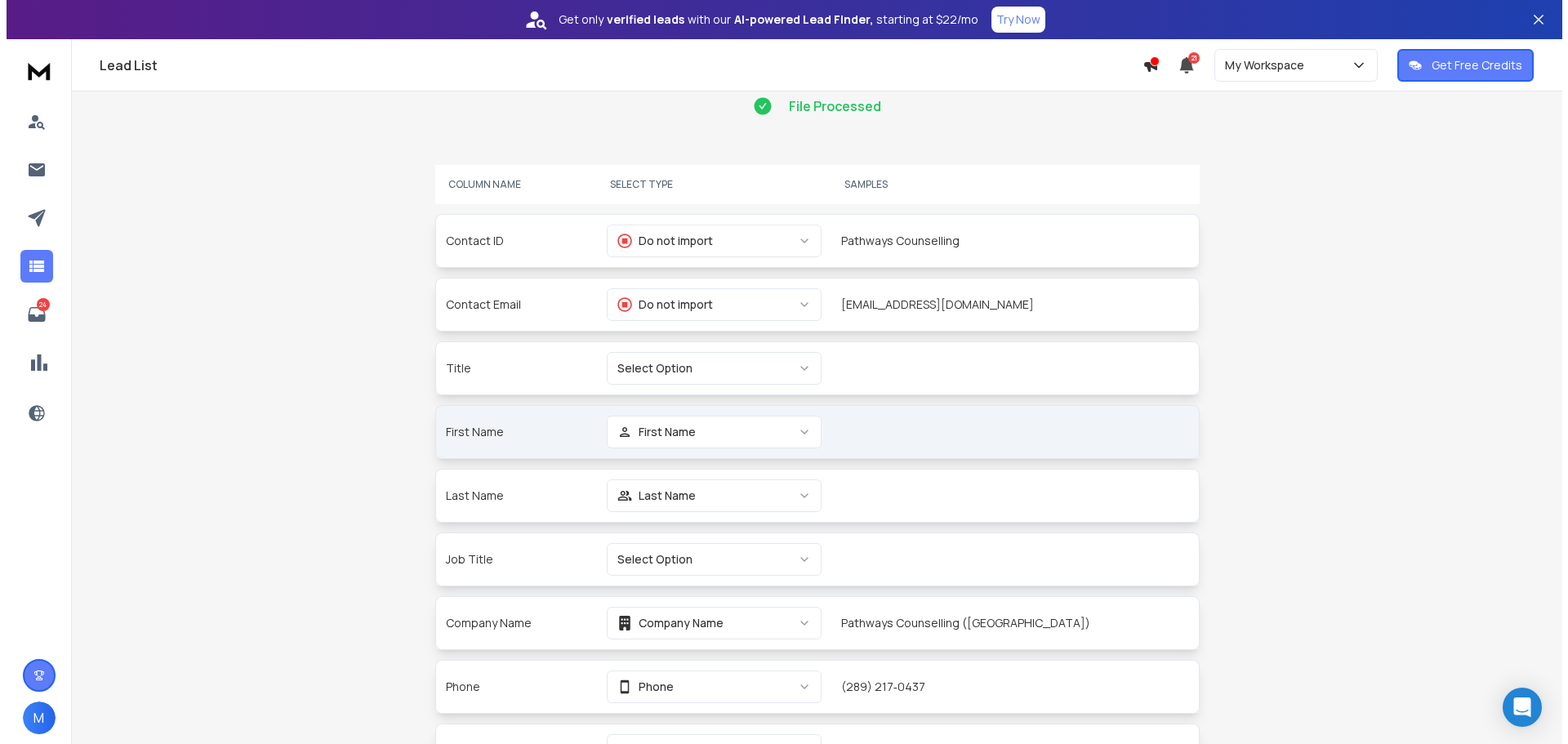
scroll to position [327, 0]
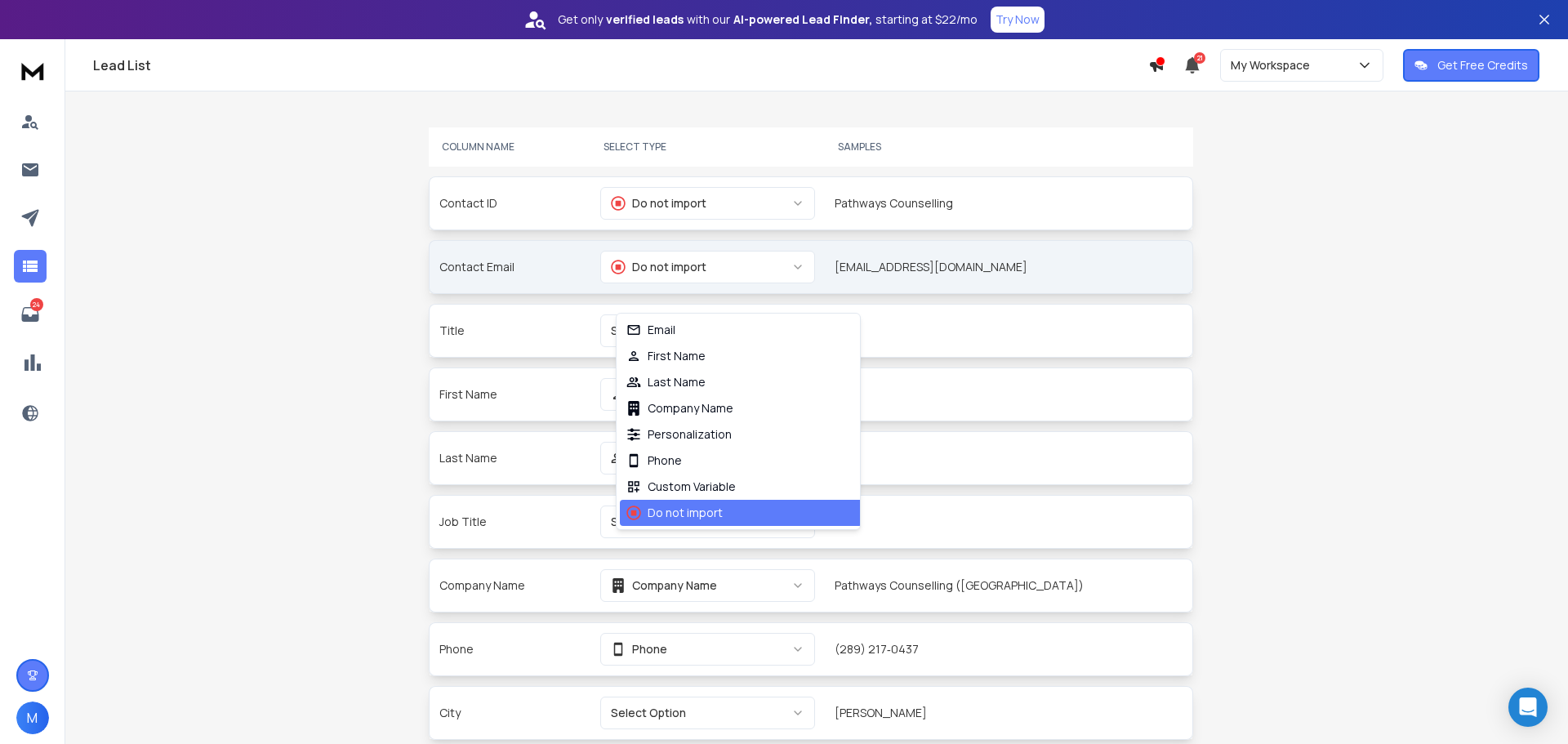
click at [804, 283] on button "Do not import" at bounding box center [707, 267] width 215 height 32
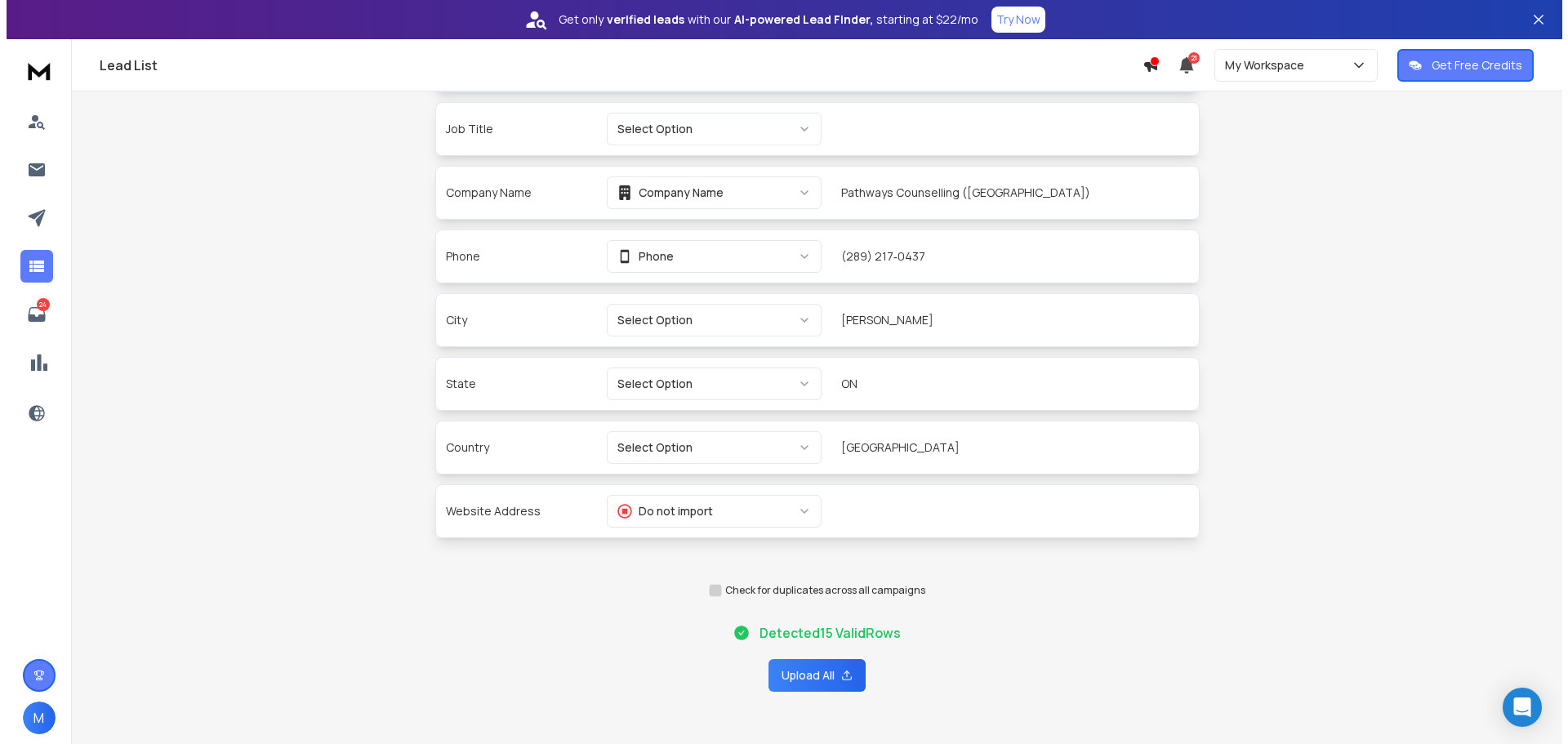
scroll to position [746, 0]
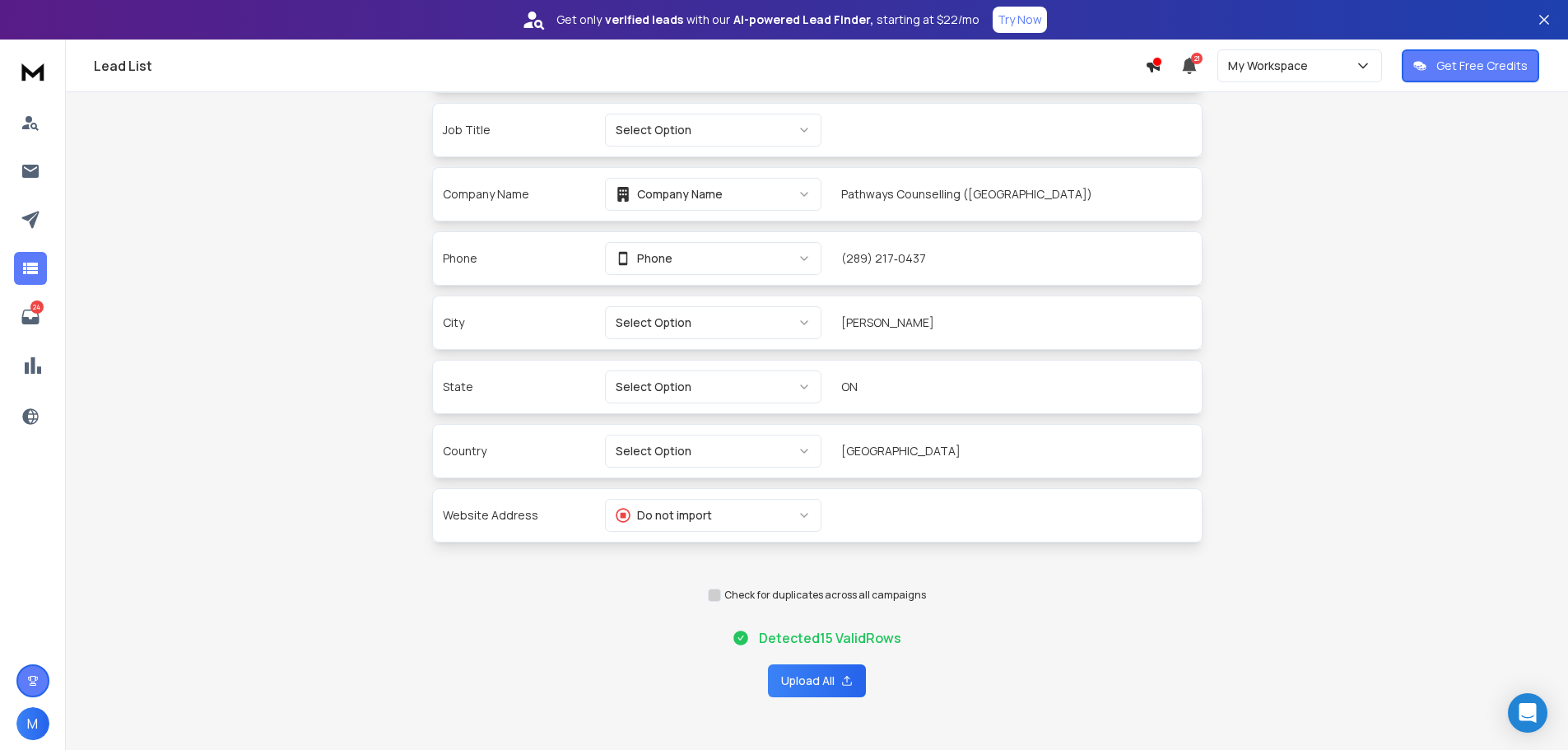
click at [809, 686] on button "Upload All" at bounding box center [817, 681] width 98 height 33
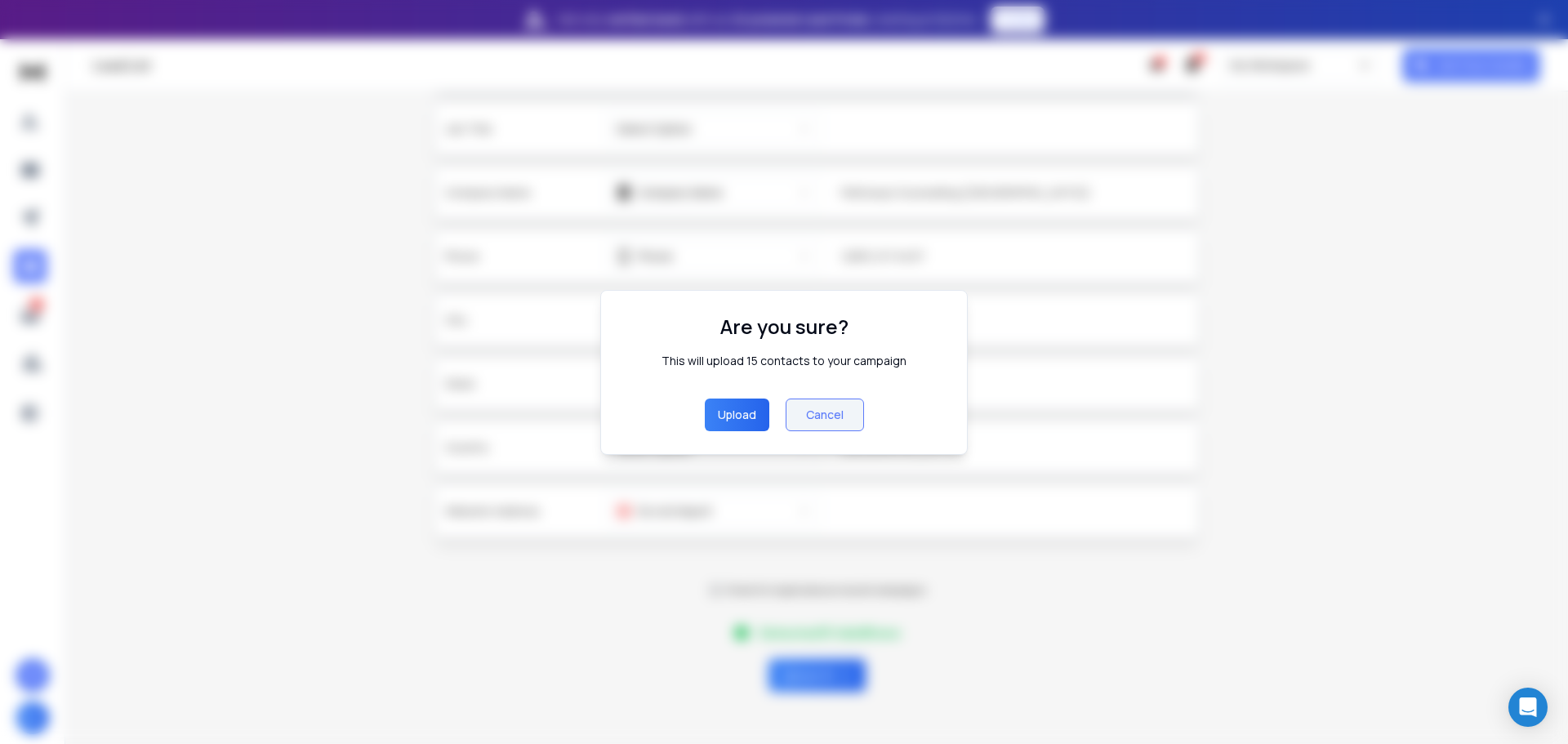
click at [740, 424] on button "Upload" at bounding box center [737, 414] width 65 height 32
